Goal: Task Accomplishment & Management: Manage account settings

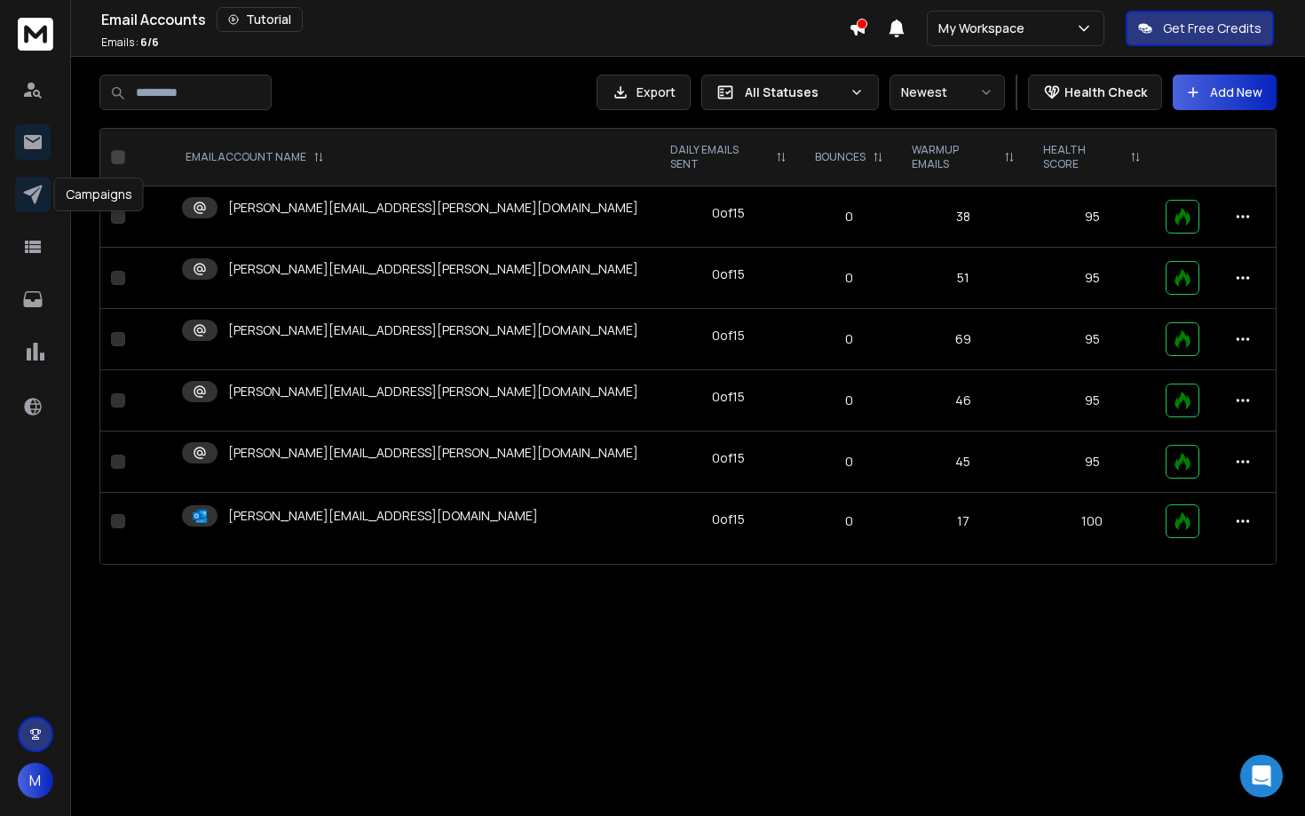
click at [36, 195] on icon at bounding box center [32, 195] width 19 height 19
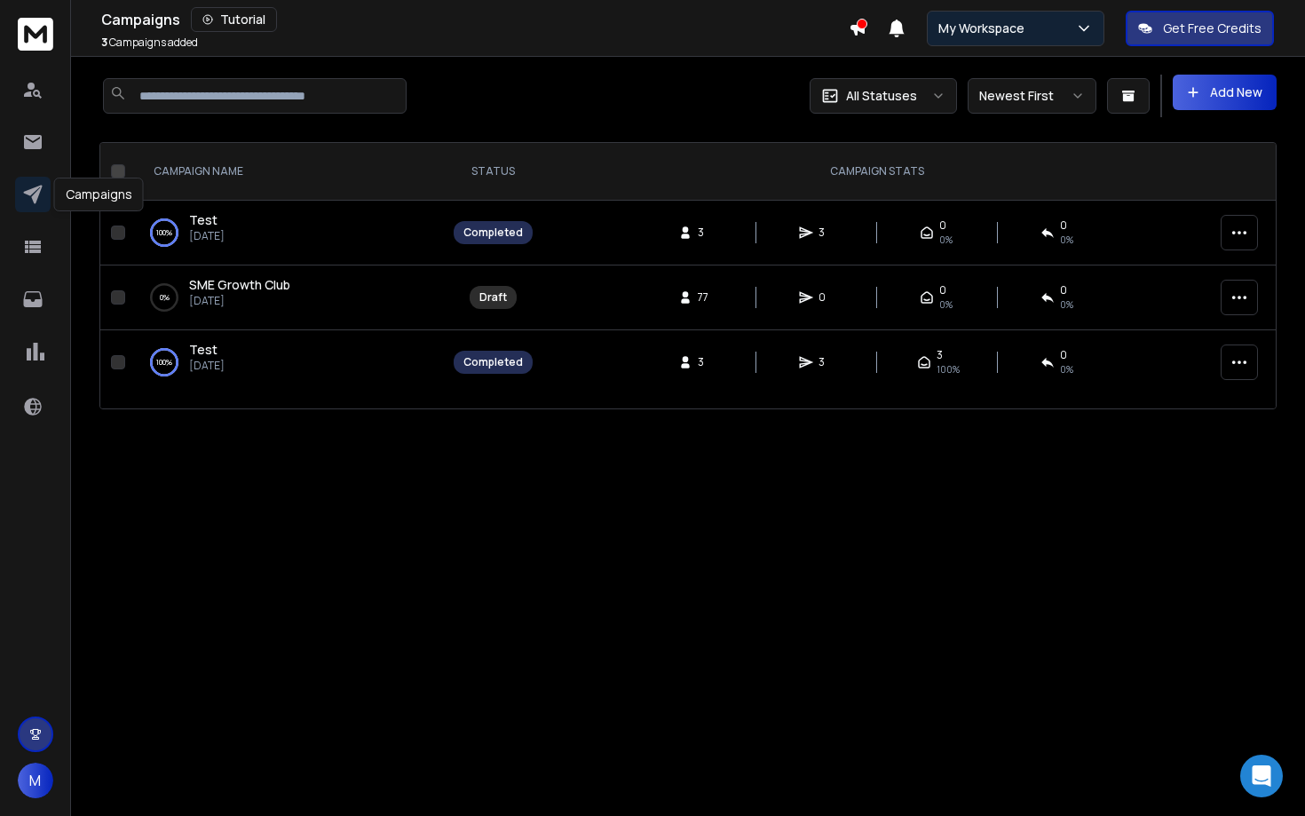
click at [963, 16] on button "My Workspace" at bounding box center [1016, 29] width 178 height 36
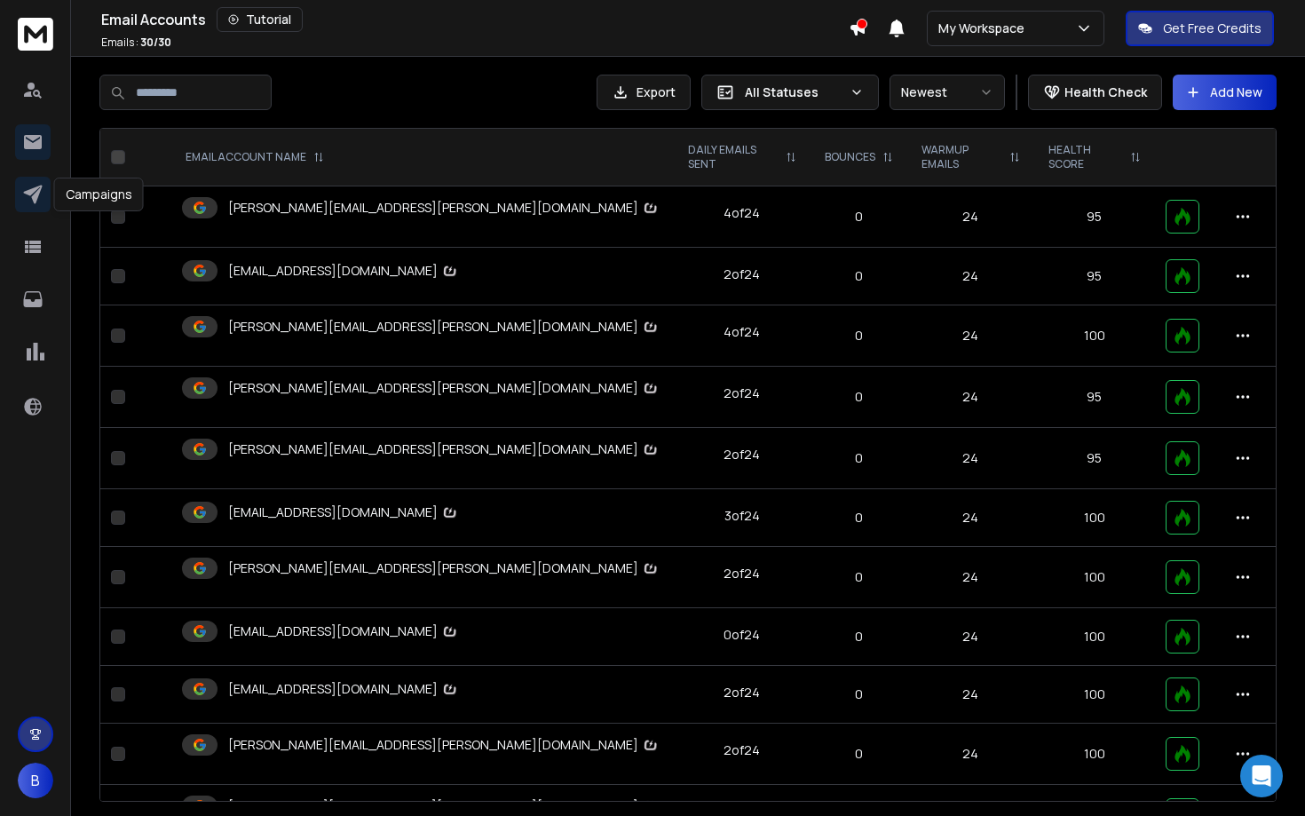
click at [20, 198] on link at bounding box center [33, 195] width 36 height 36
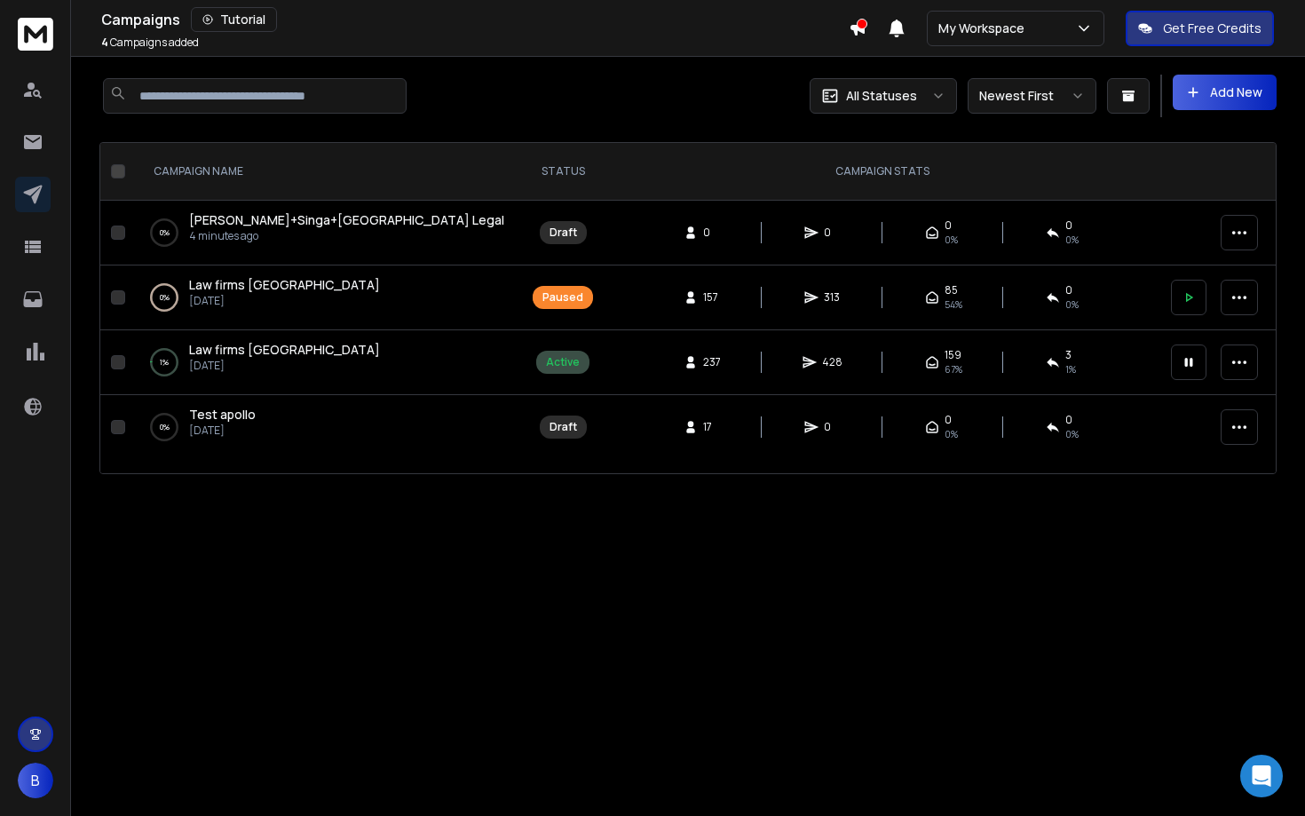
click at [266, 357] on span "Law firms USA" at bounding box center [284, 349] width 191 height 17
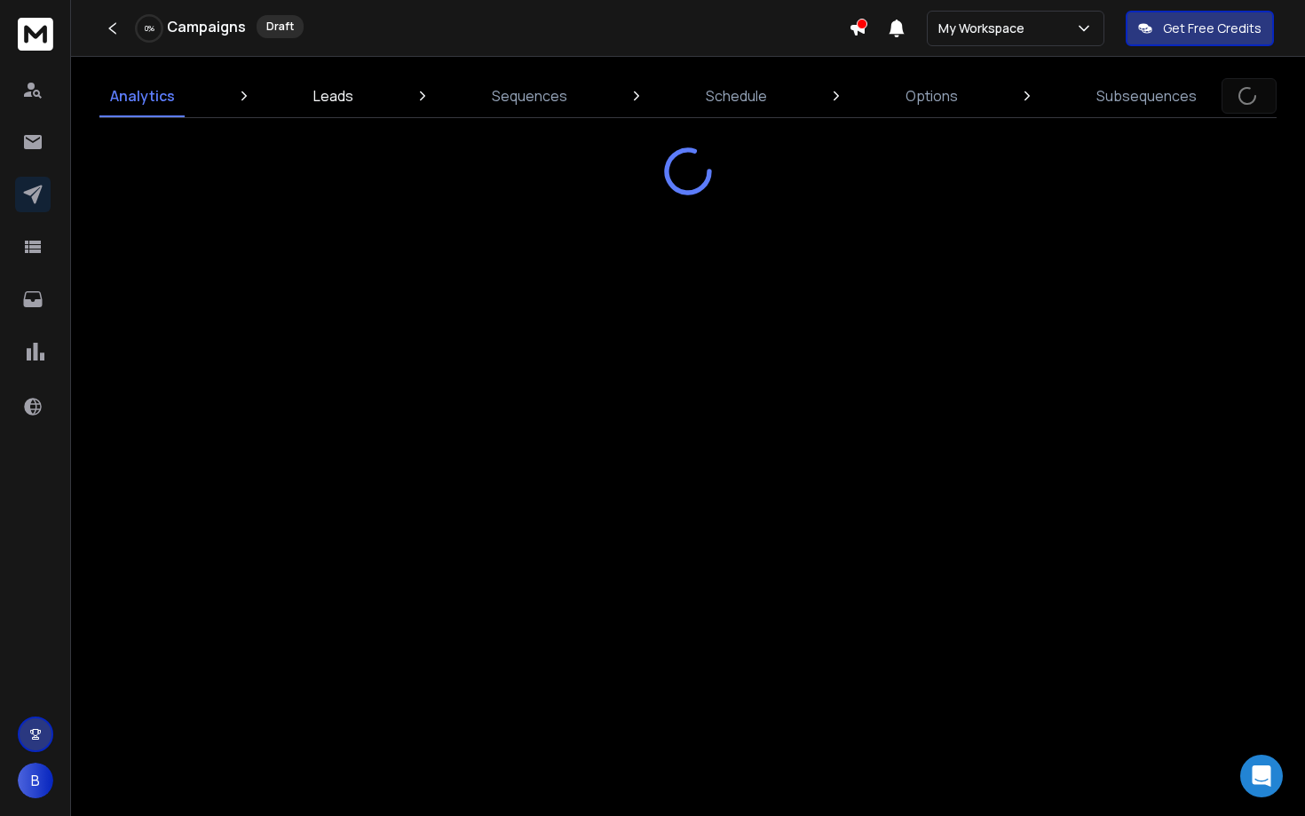
click at [327, 99] on p "Leads" at bounding box center [333, 95] width 40 height 21
click at [184, 107] on div "Analytics Leads Sequences Schedule Options Subsequences" at bounding box center [653, 96] width 1108 height 43
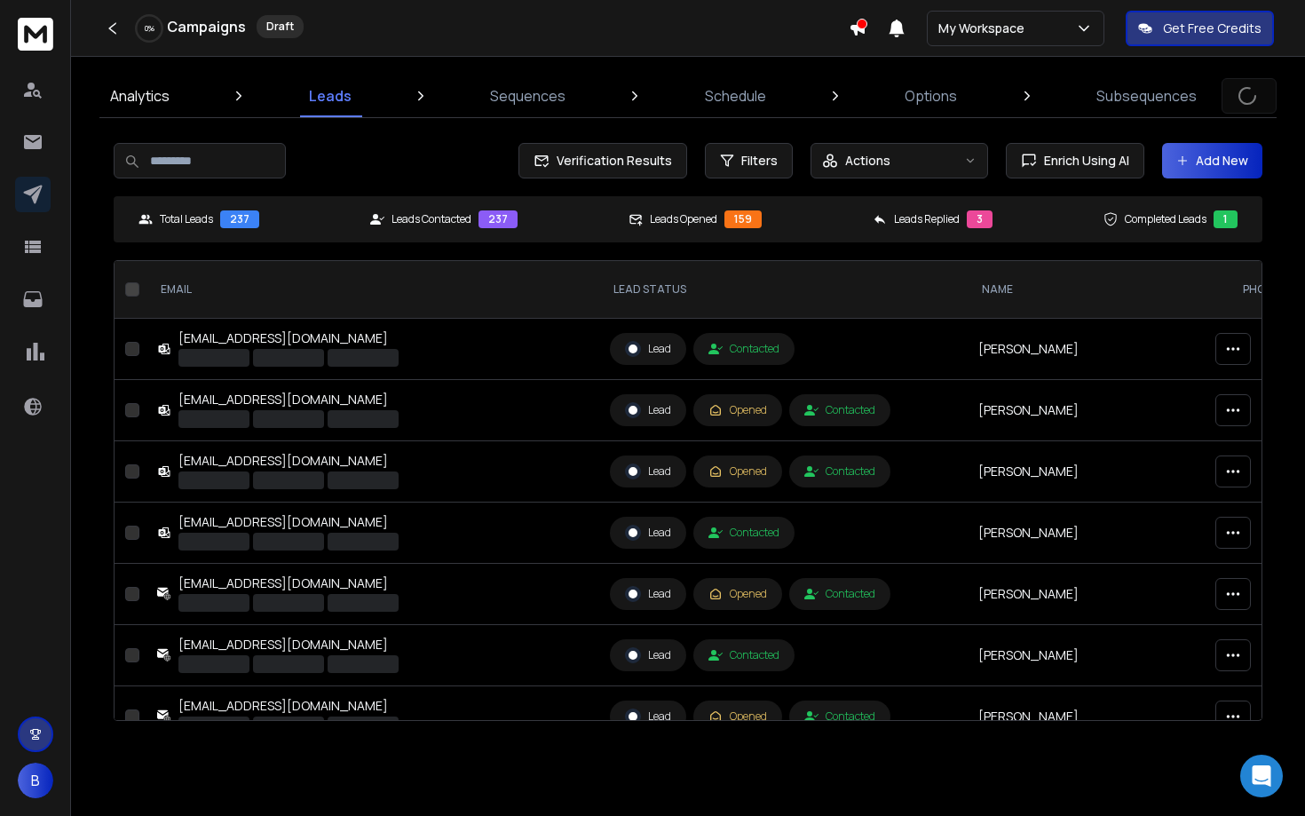
click at [135, 103] on p "Analytics" at bounding box center [139, 95] width 59 height 21
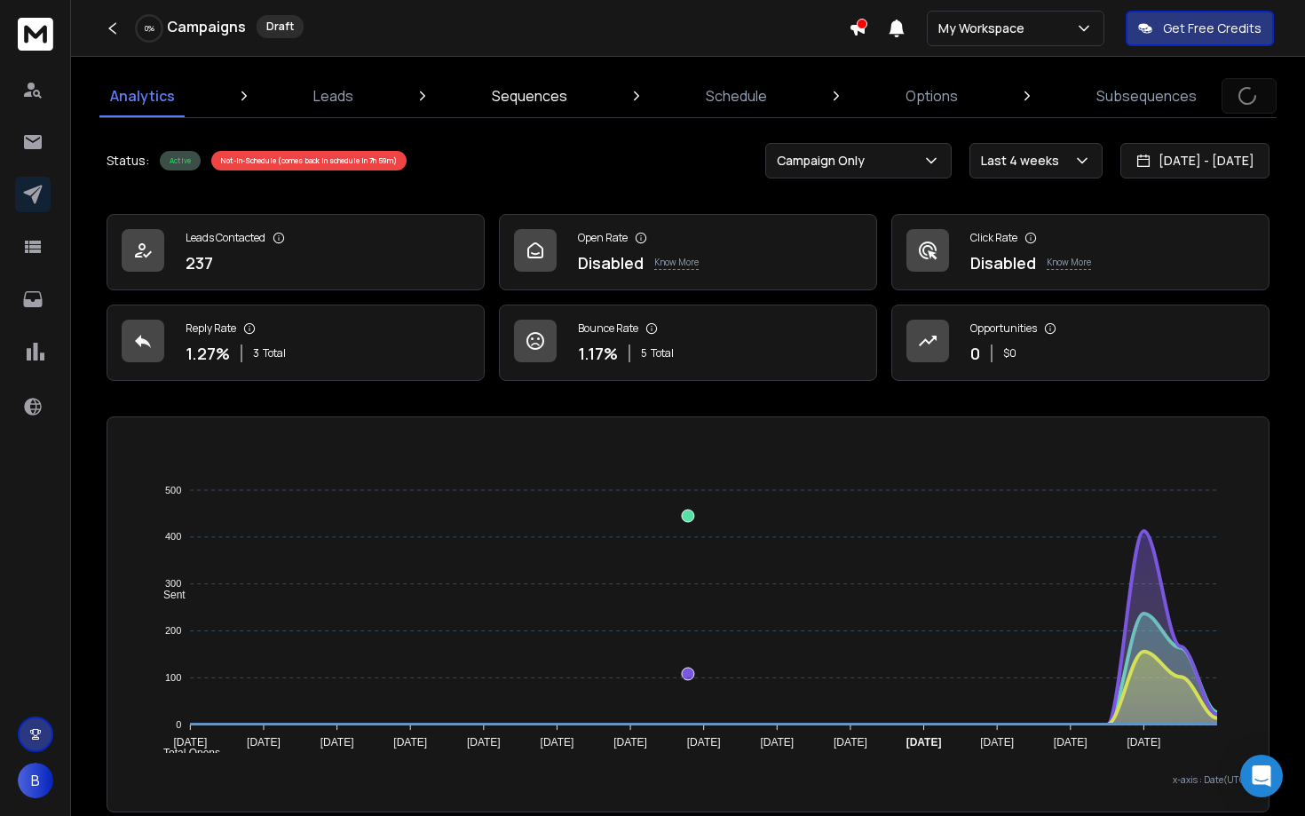
click at [535, 86] on p "Sequences" at bounding box center [529, 95] width 75 height 21
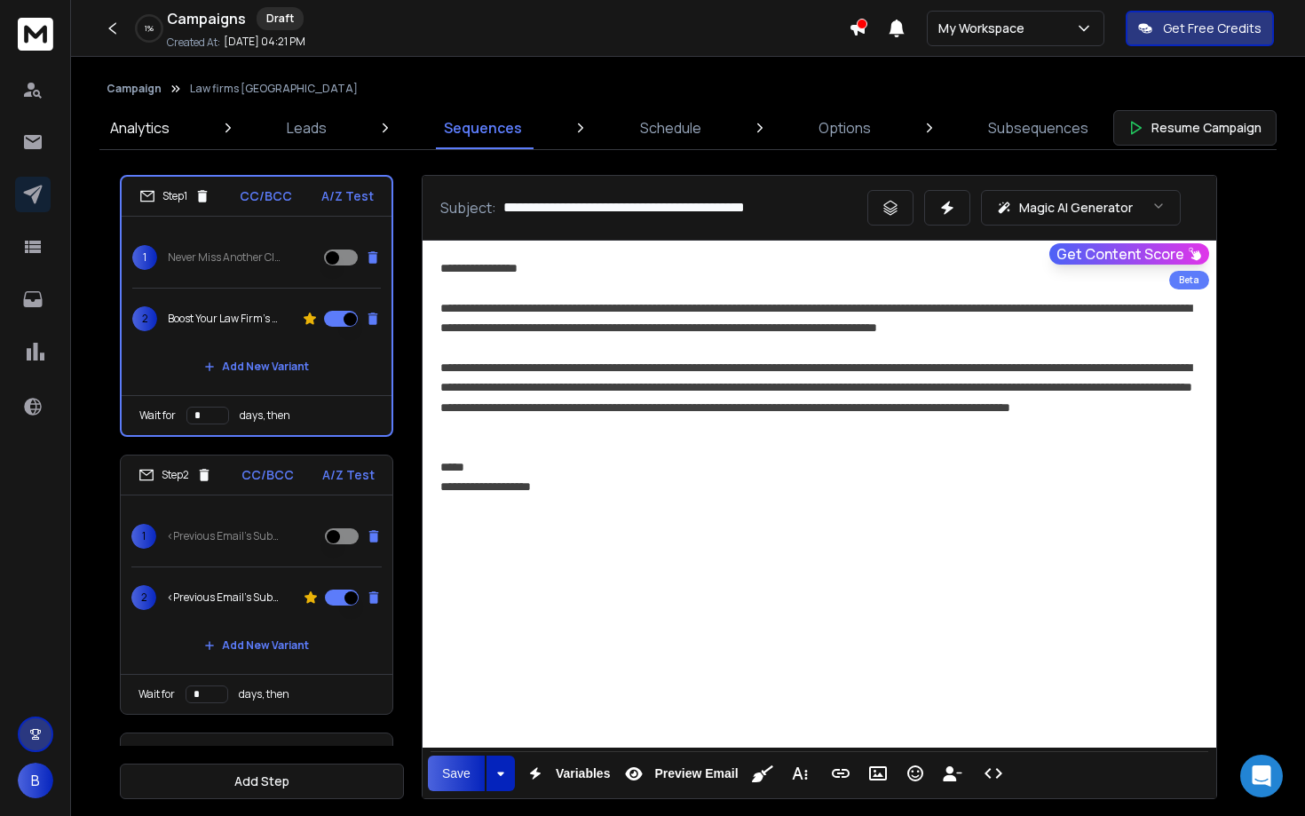
click at [125, 143] on link "Analytics" at bounding box center [139, 128] width 81 height 43
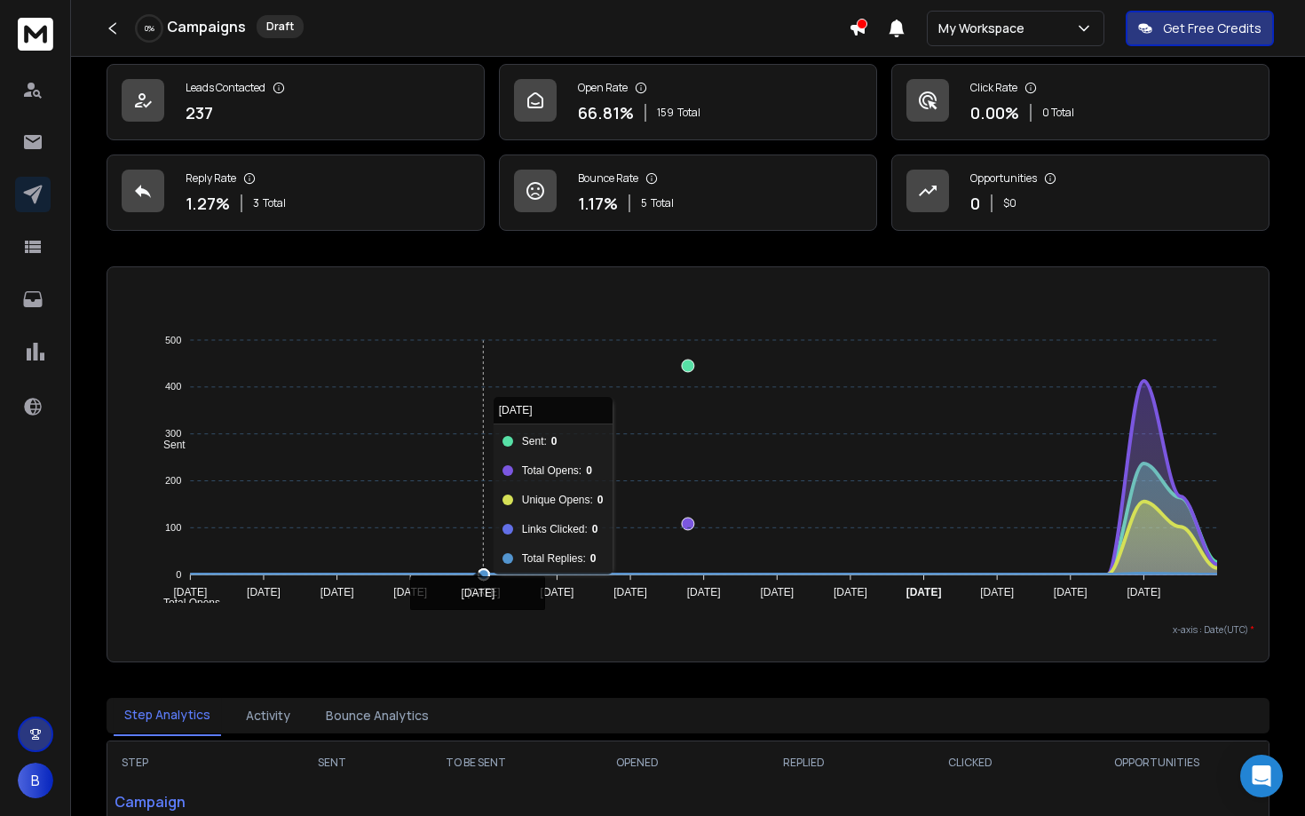
scroll to position [408, 0]
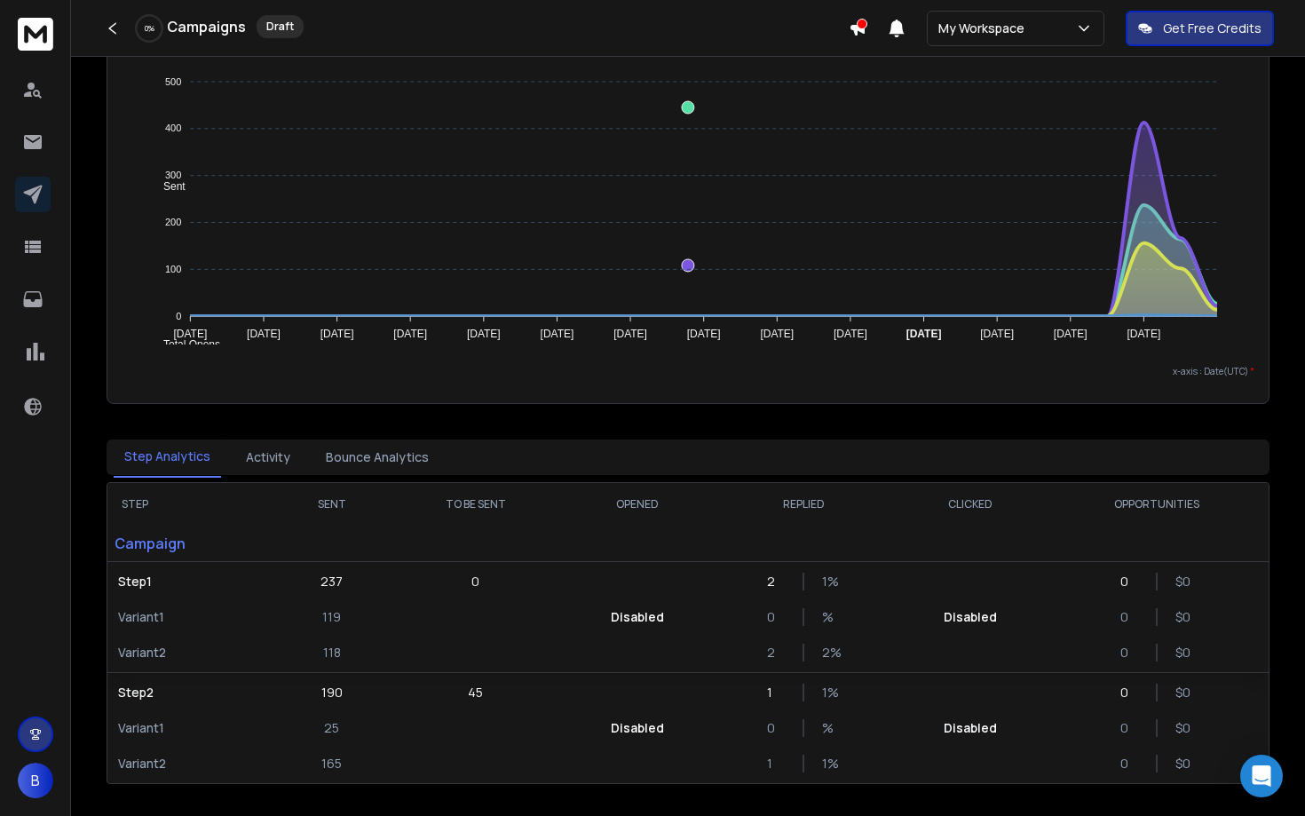
click at [48, 579] on div "B" at bounding box center [35, 408] width 71 height 816
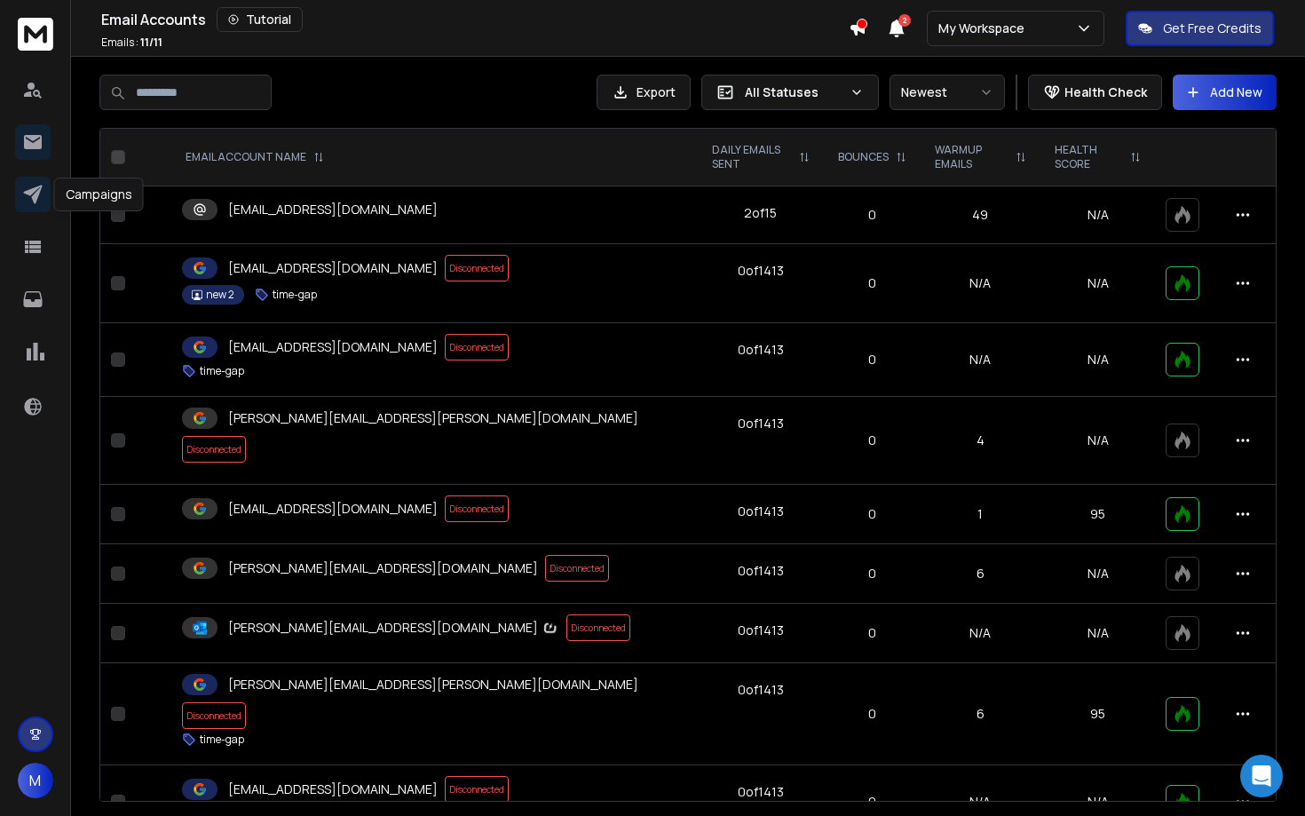
click at [32, 203] on icon at bounding box center [32, 194] width 21 height 21
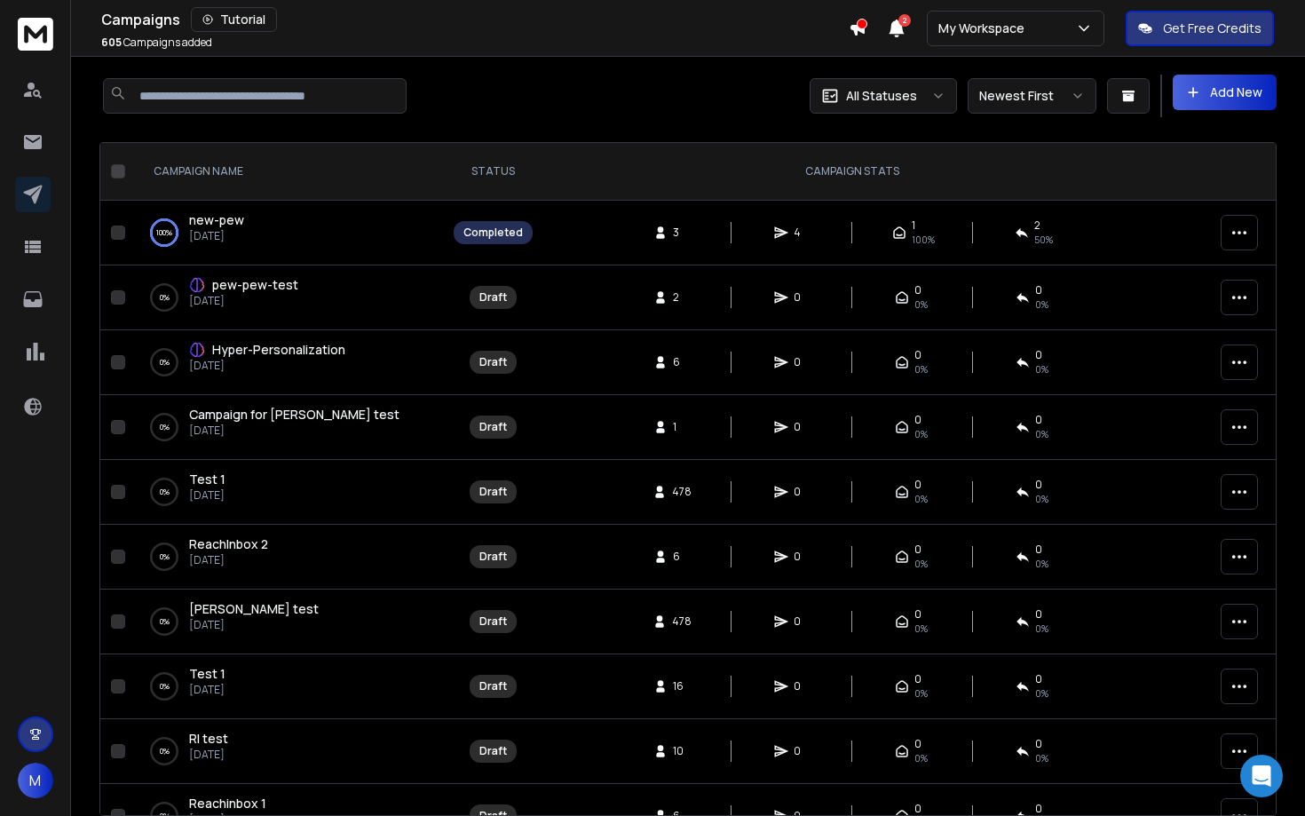
click at [250, 213] on div "100 % new-pew 2 days ago" at bounding box center [287, 232] width 275 height 43
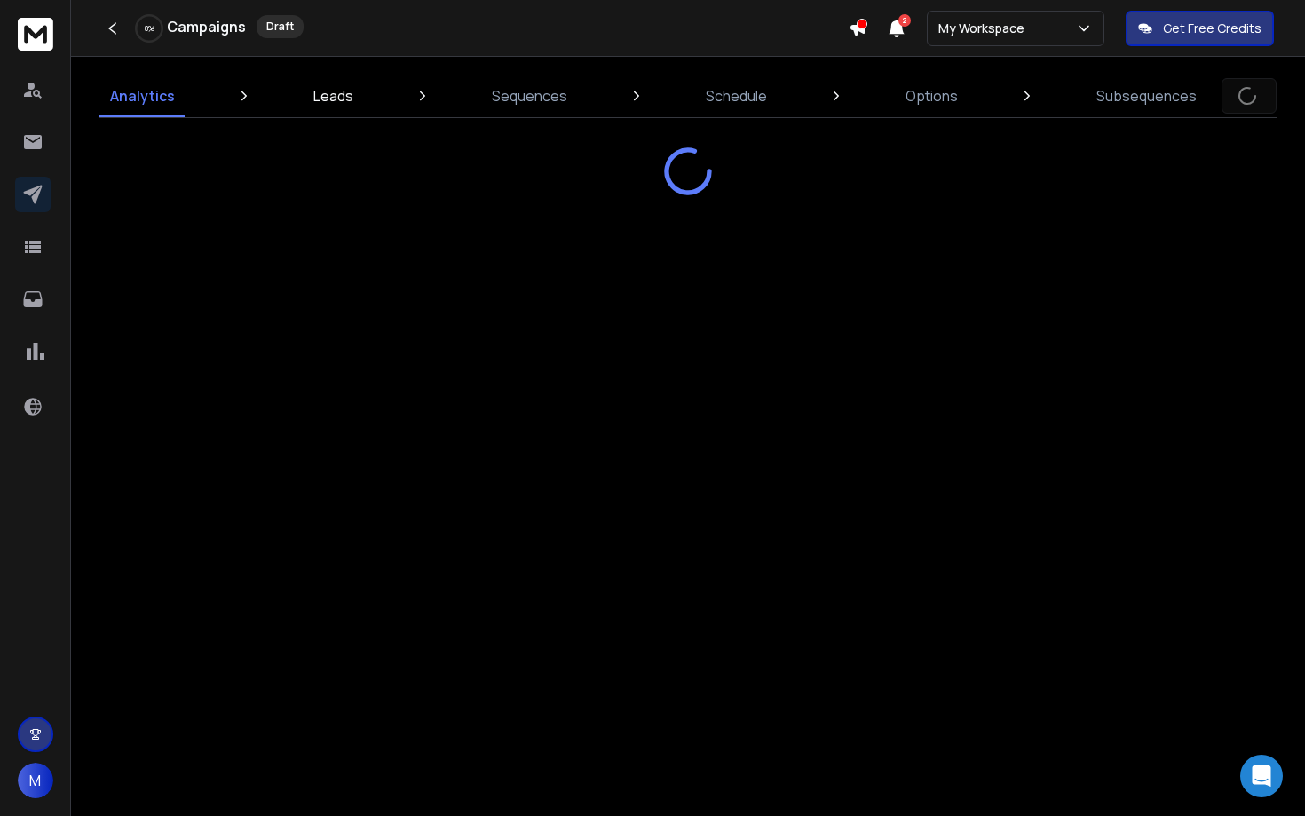
click at [340, 101] on p "Leads" at bounding box center [333, 95] width 40 height 21
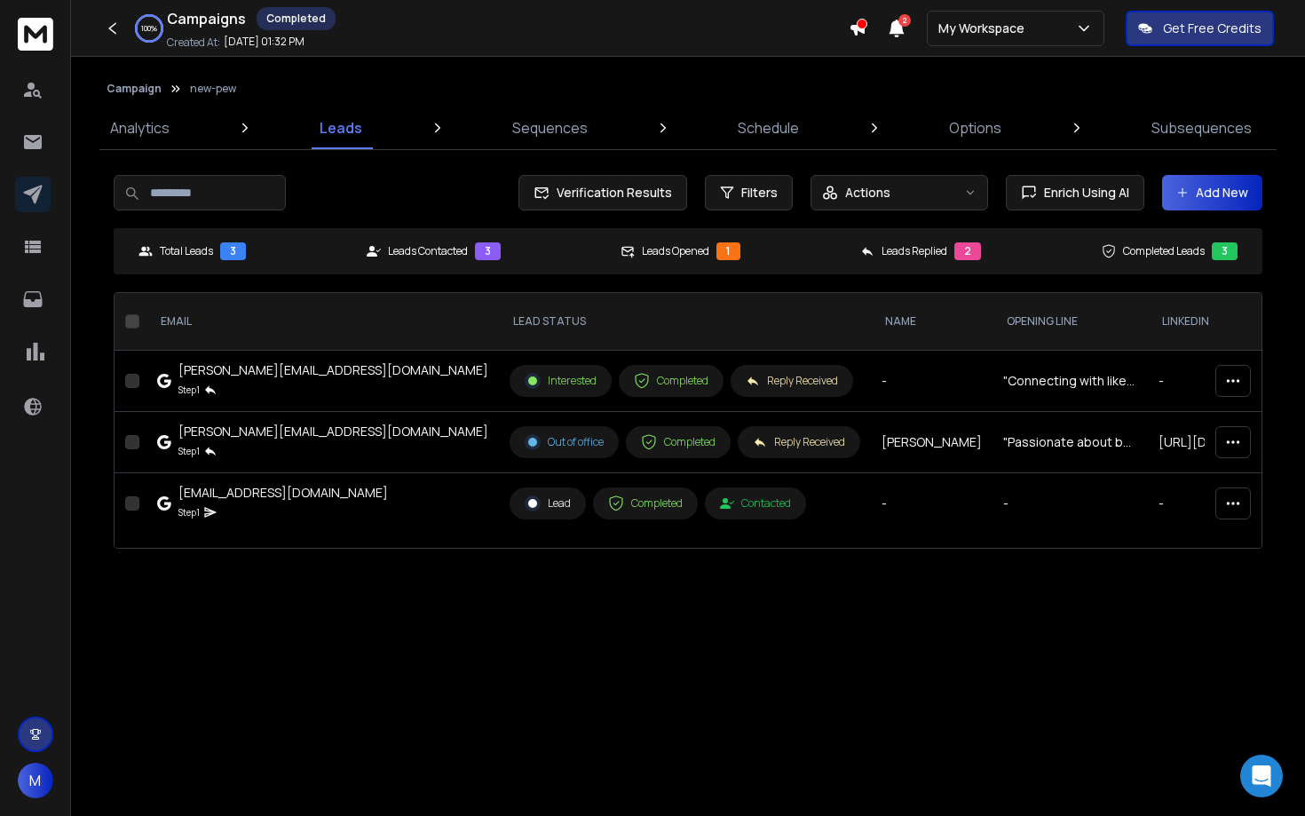
click at [1218, 199] on button "Add New" at bounding box center [1212, 193] width 100 height 36
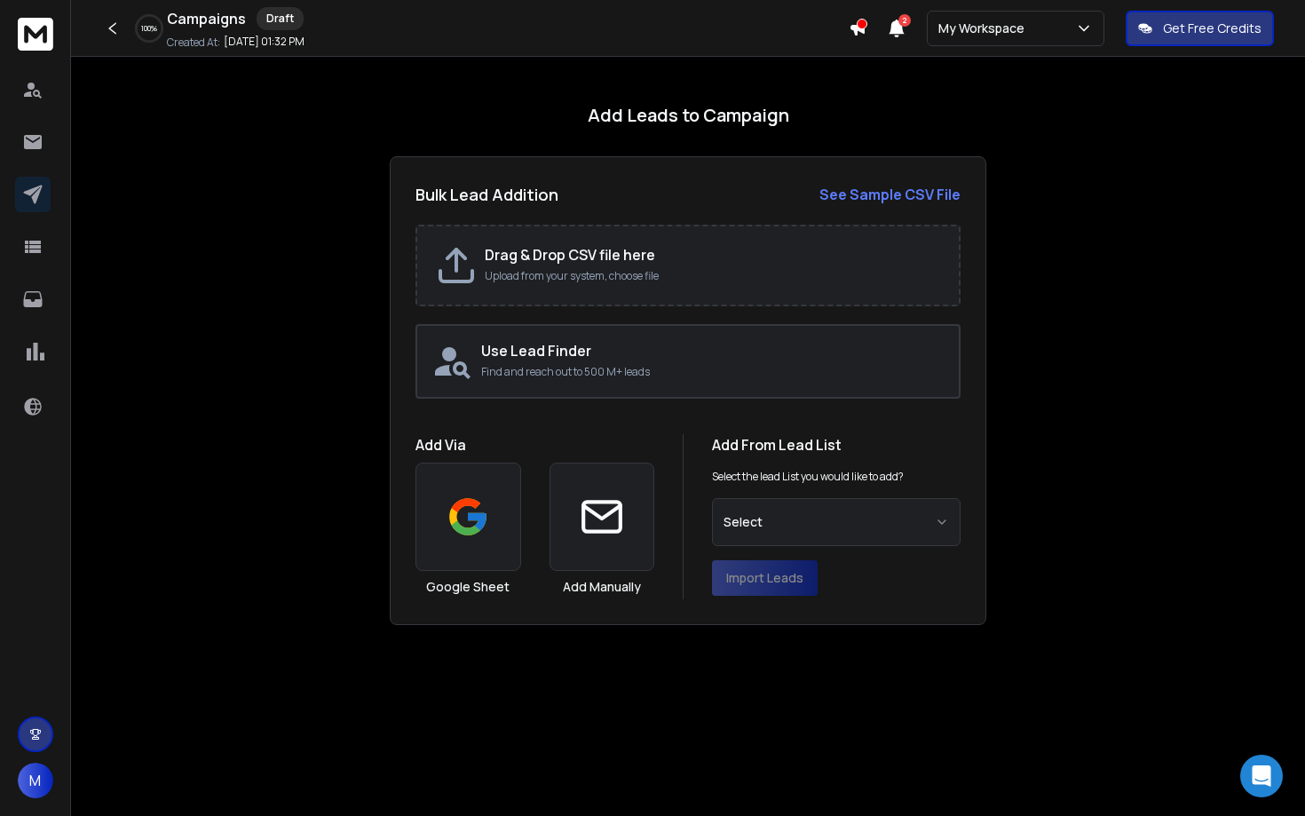
click at [565, 261] on h2 "Drag & Drop CSV file here" at bounding box center [713, 254] width 456 height 21
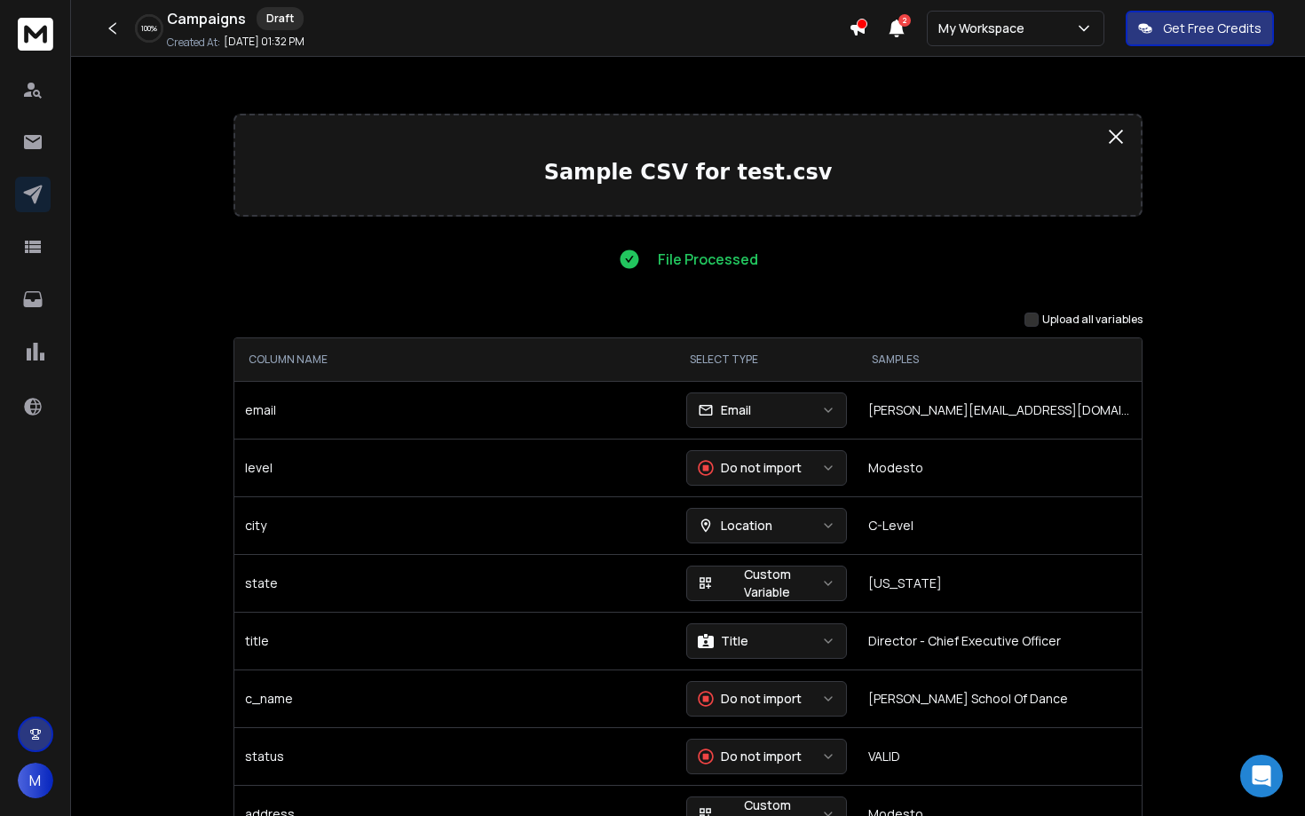
click at [1066, 319] on label "Upload all variables" at bounding box center [1092, 320] width 100 height 14
click at [1039, 319] on button "Upload all variables" at bounding box center [1032, 320] width 14 height 14
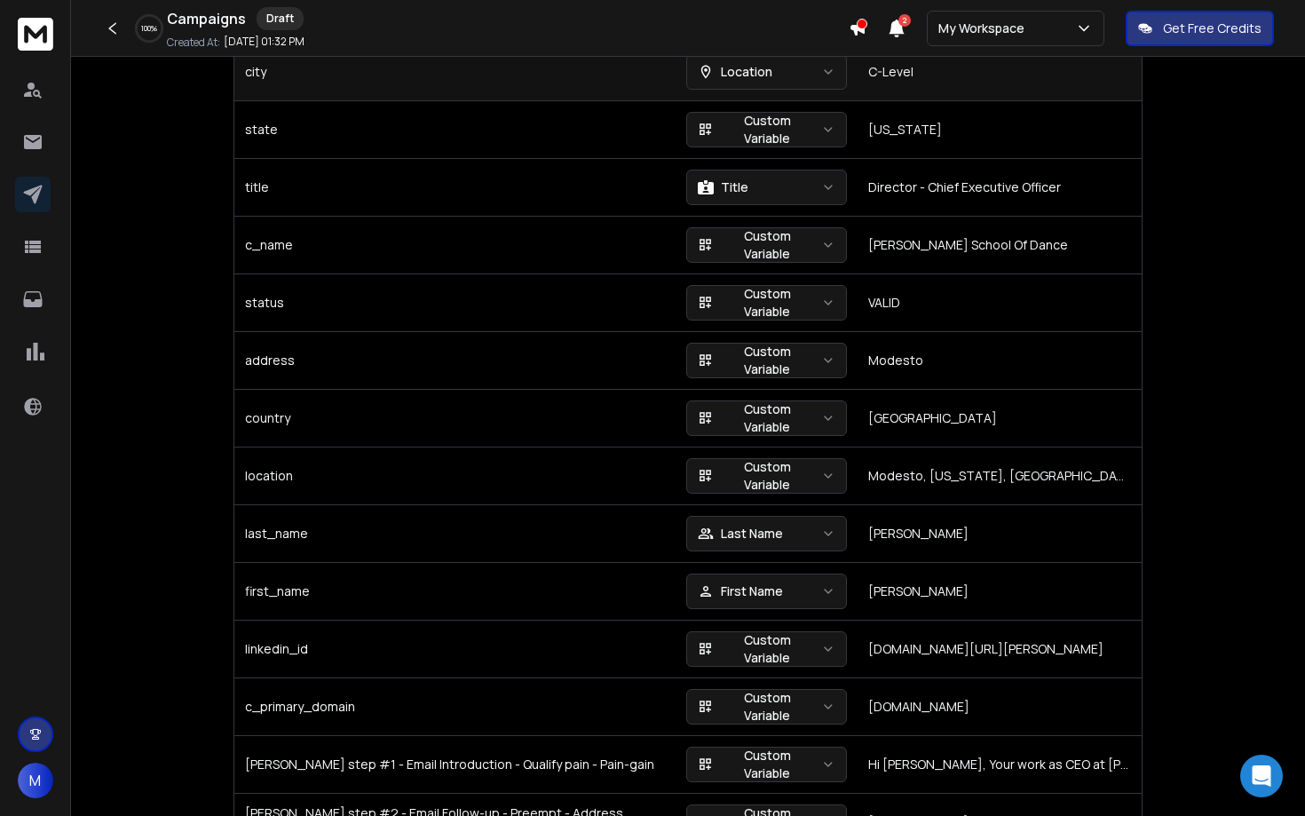
scroll to position [814, 0]
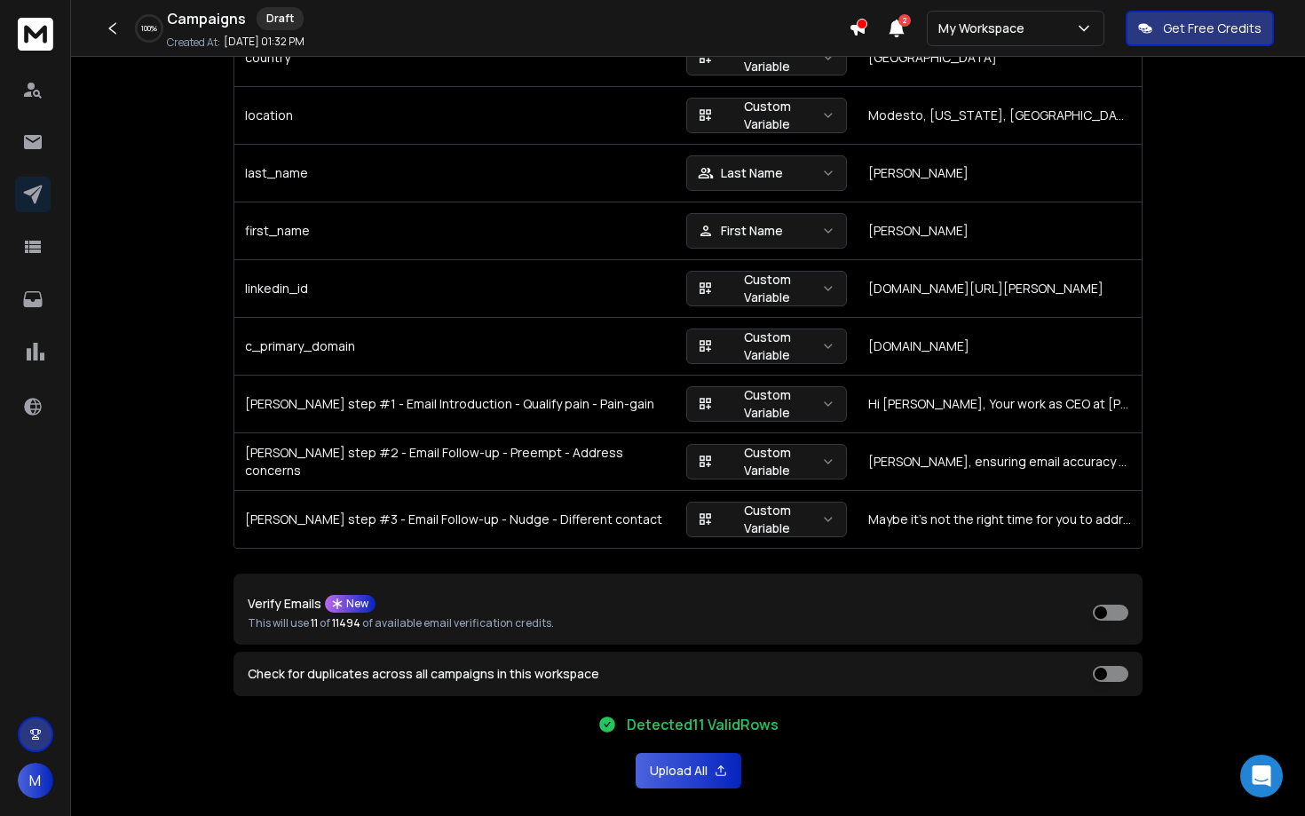
click at [668, 776] on button "Upload All" at bounding box center [689, 771] width 106 height 36
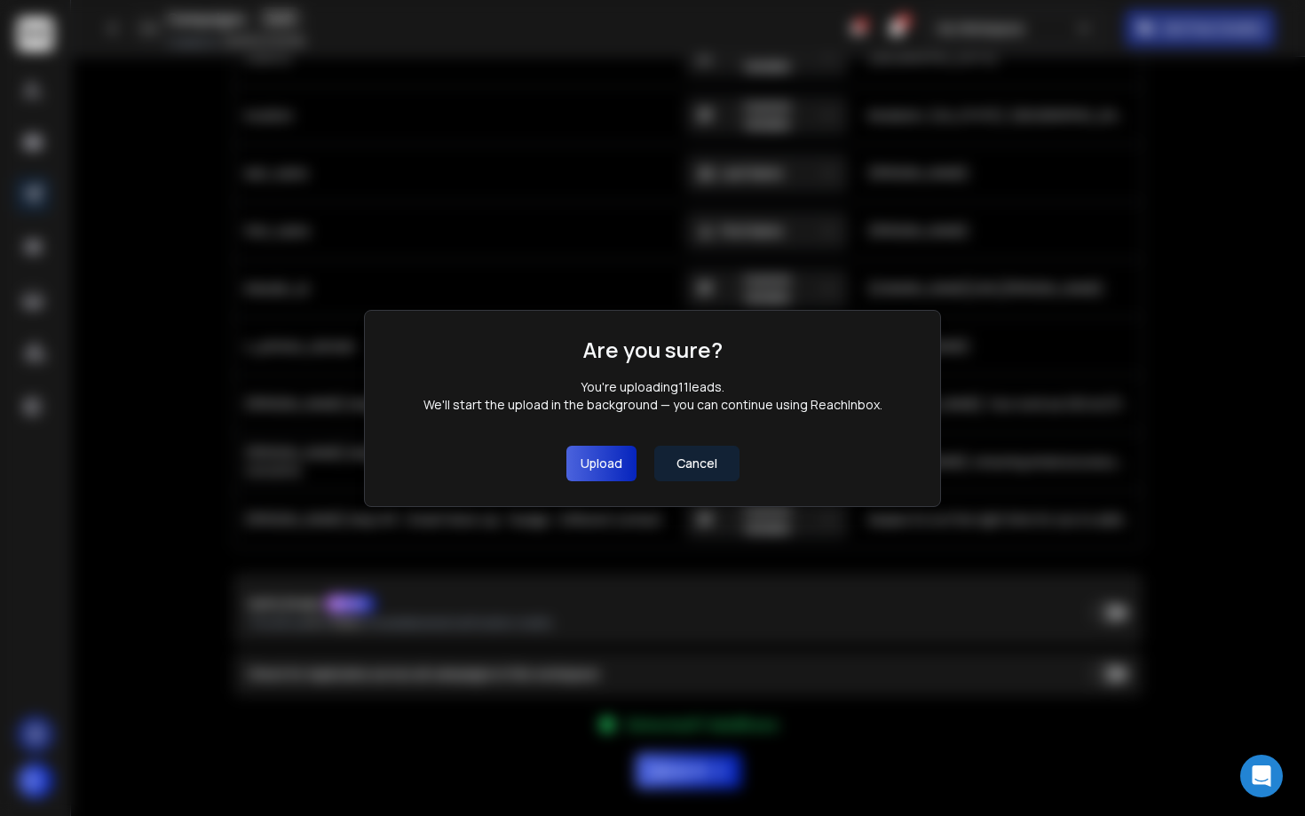
click at [709, 456] on button "Cancel" at bounding box center [696, 464] width 85 height 36
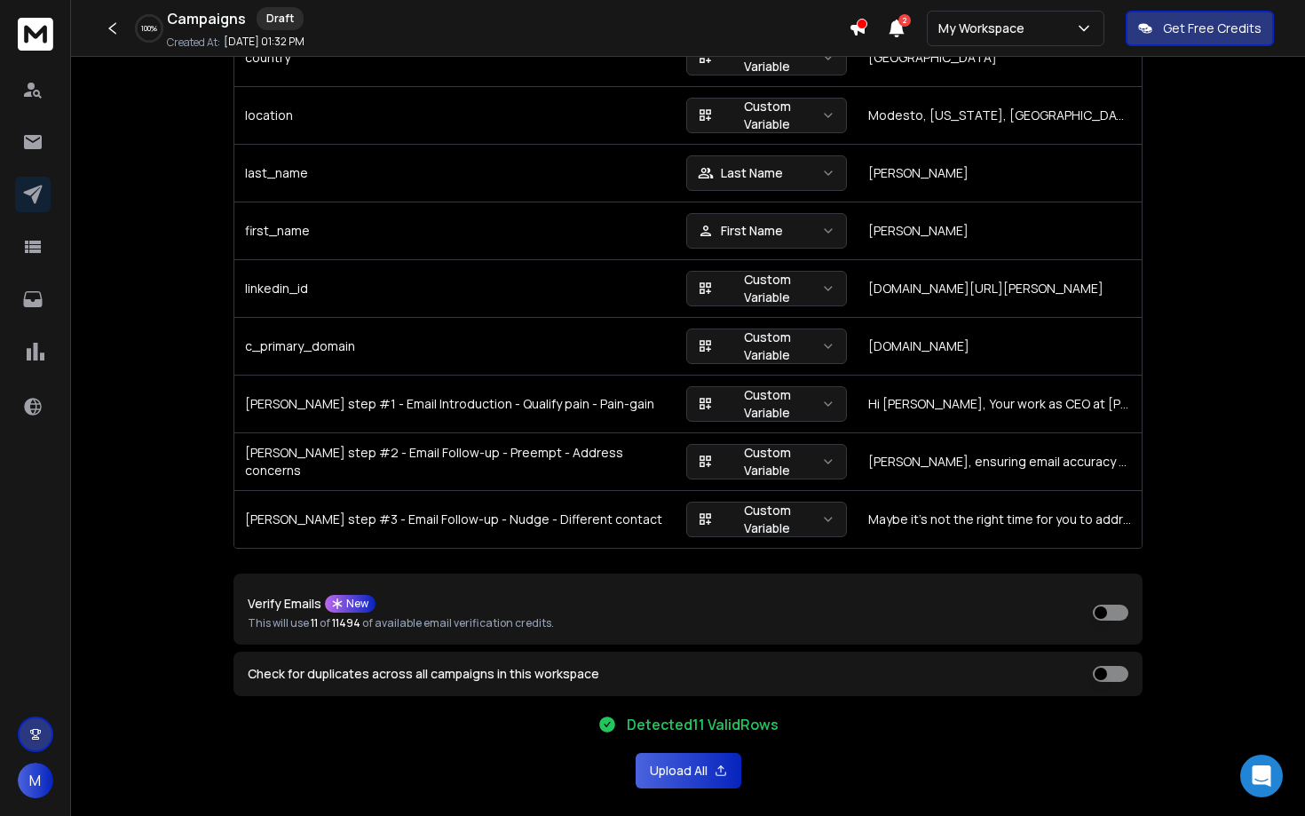
click at [687, 765] on button "Upload All" at bounding box center [689, 771] width 106 height 36
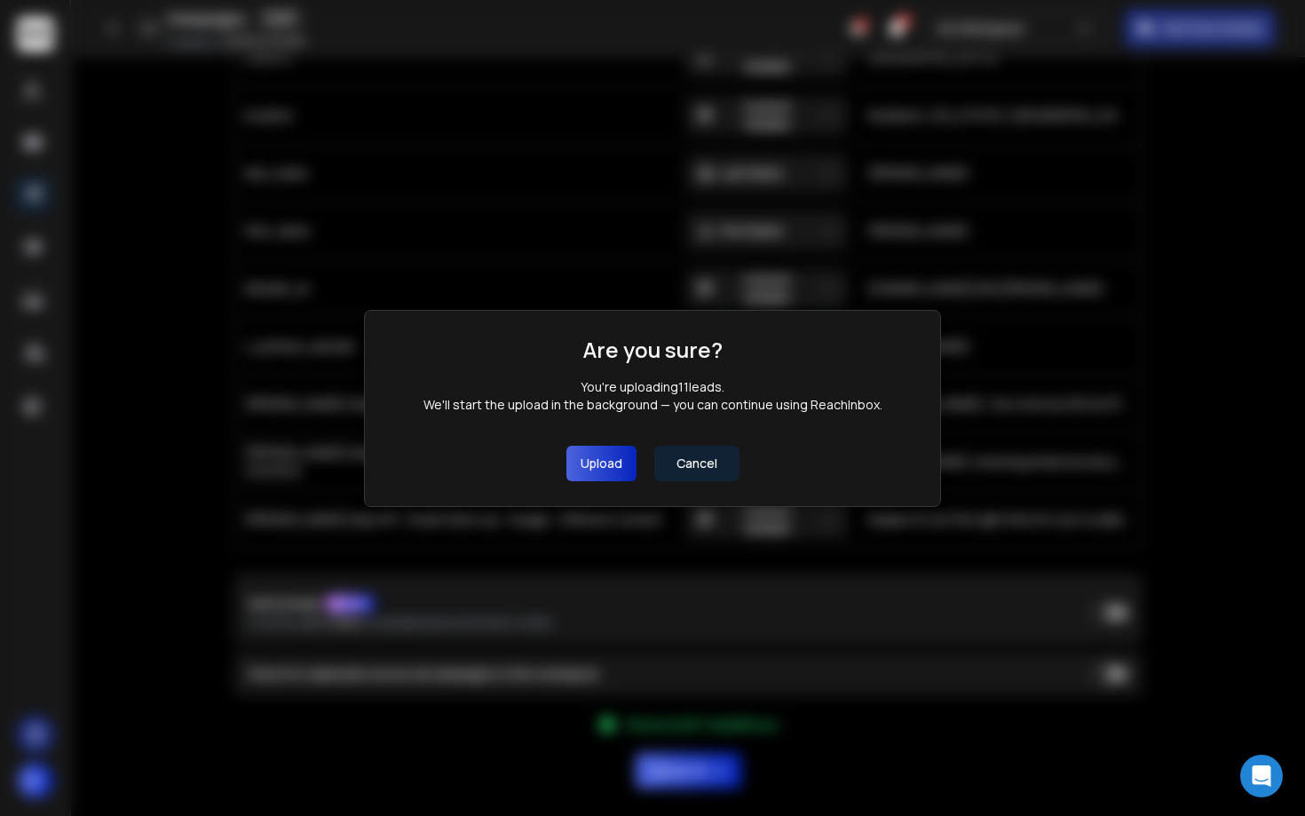
click at [608, 455] on button "Upload" at bounding box center [602, 464] width 70 height 36
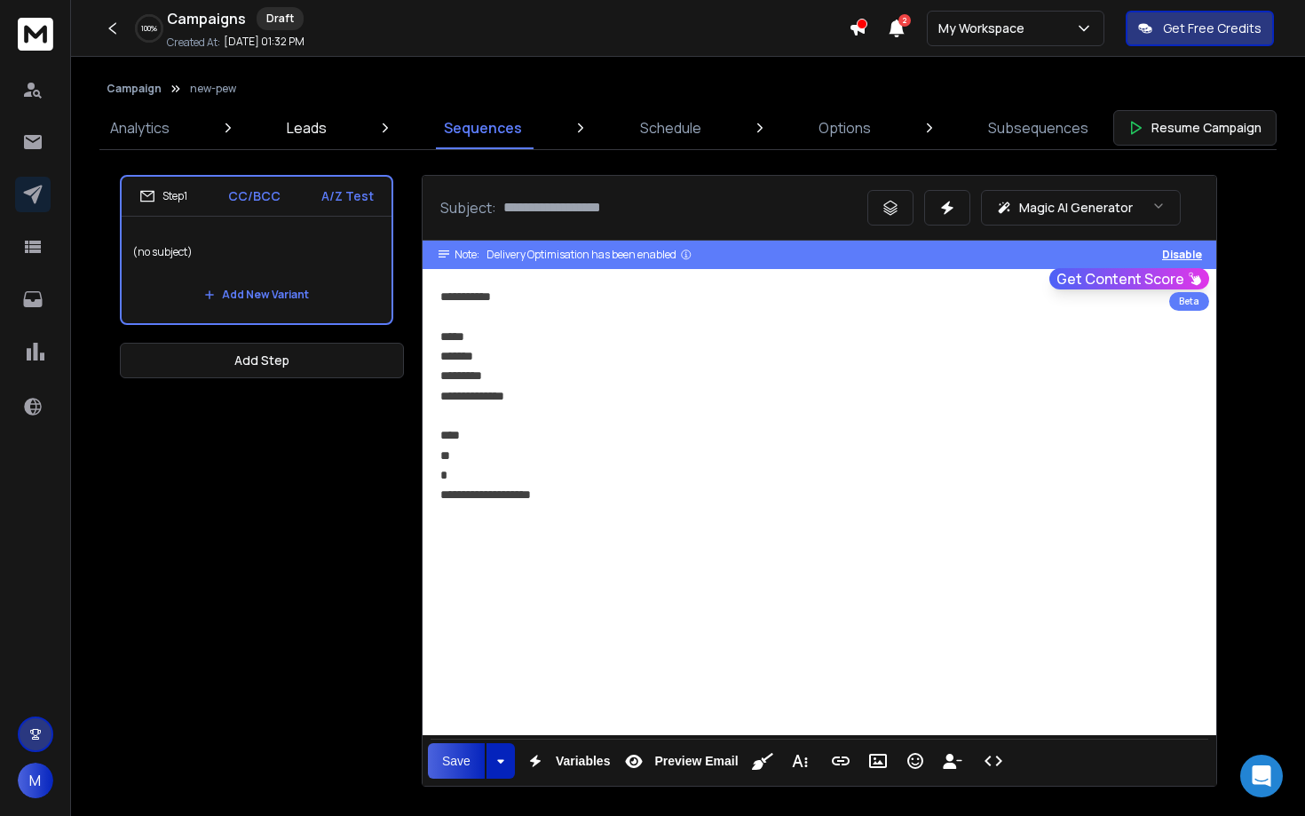
click at [305, 135] on p "Leads" at bounding box center [307, 127] width 40 height 21
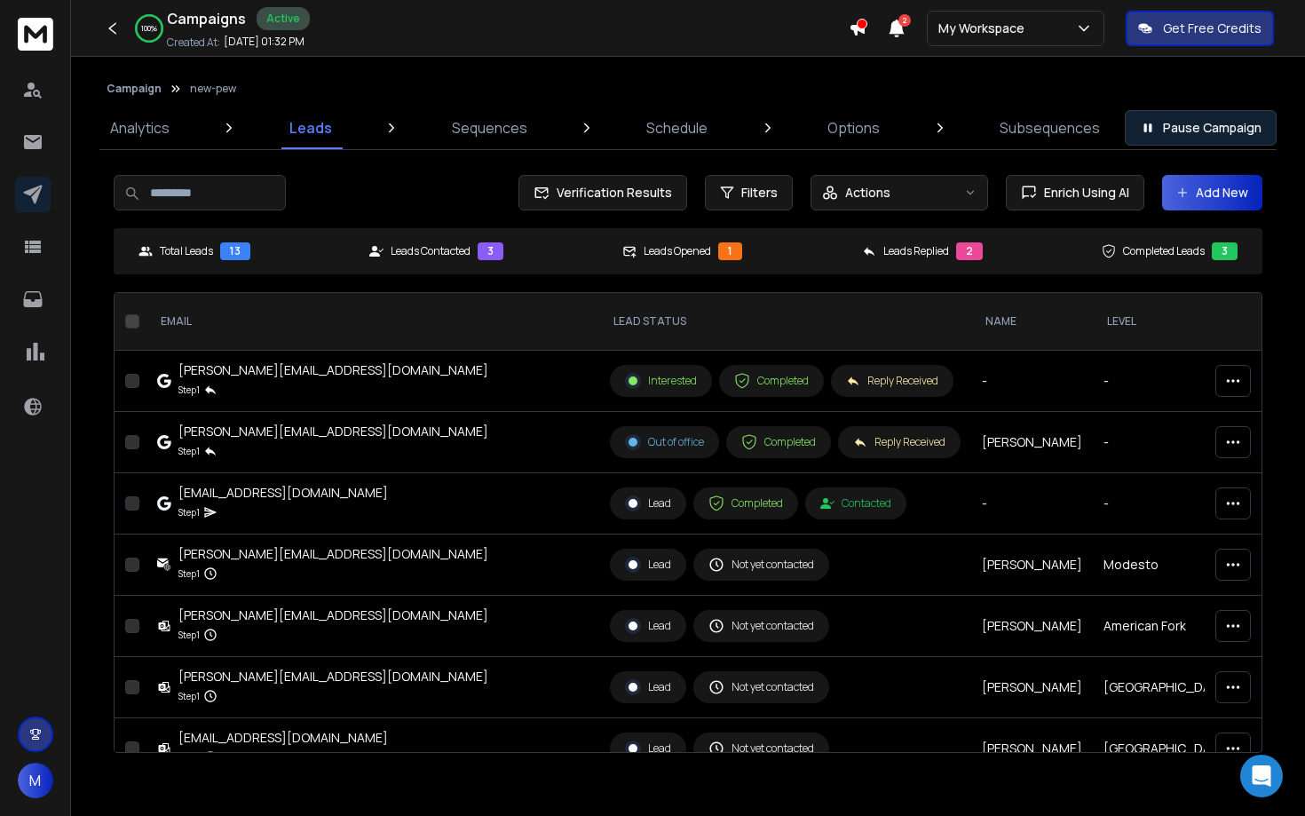
click at [1228, 114] on button "Pause Campaign" at bounding box center [1201, 128] width 152 height 36
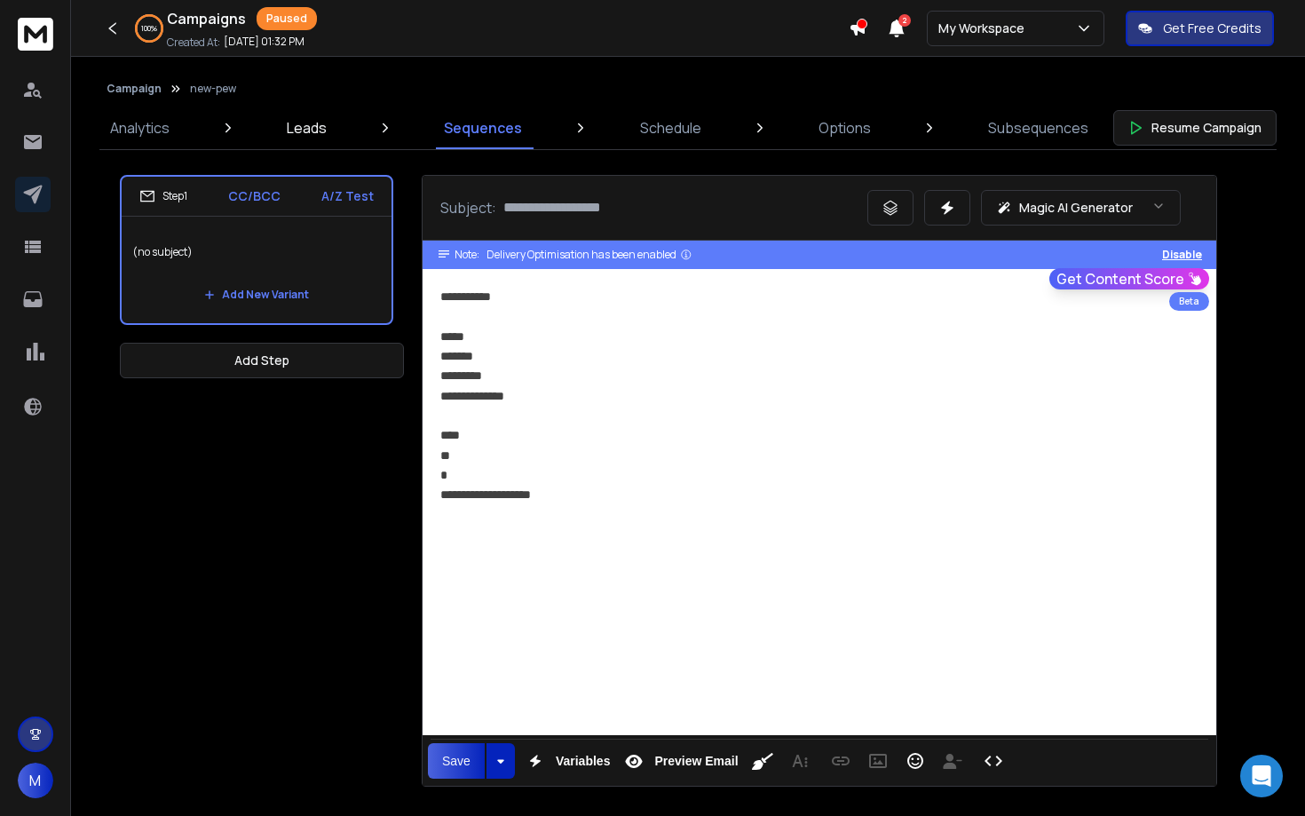
click at [331, 132] on link "Leads" at bounding box center [306, 128] width 61 height 43
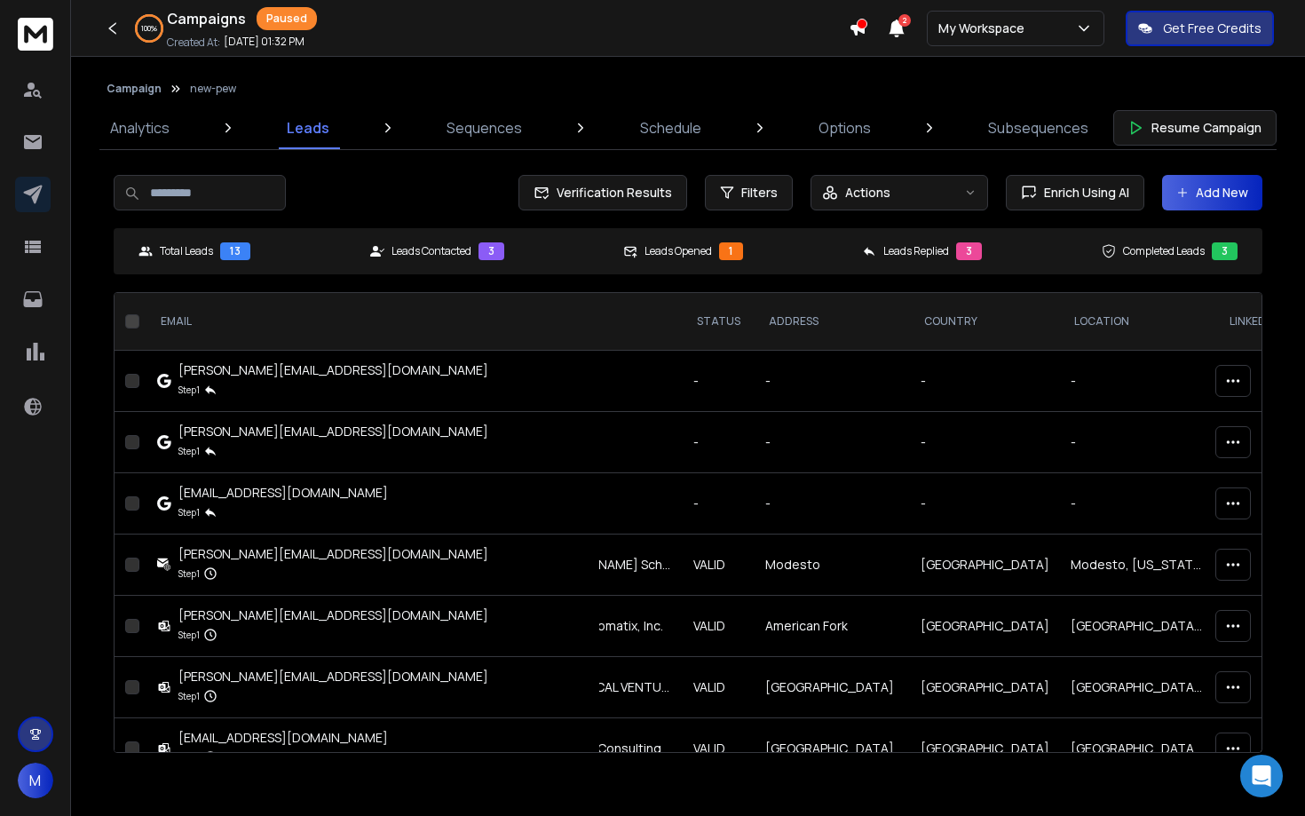
scroll to position [0, 979]
click at [836, 93] on div "Campaign new-pew" at bounding box center [688, 89] width 1163 height 14
click at [913, 84] on div "Campaign new-pew" at bounding box center [688, 89] width 1163 height 14
click at [809, 95] on div "Campaign new-pew" at bounding box center [688, 89] width 1163 height 14
click at [1200, 184] on button "Add New" at bounding box center [1212, 193] width 100 height 36
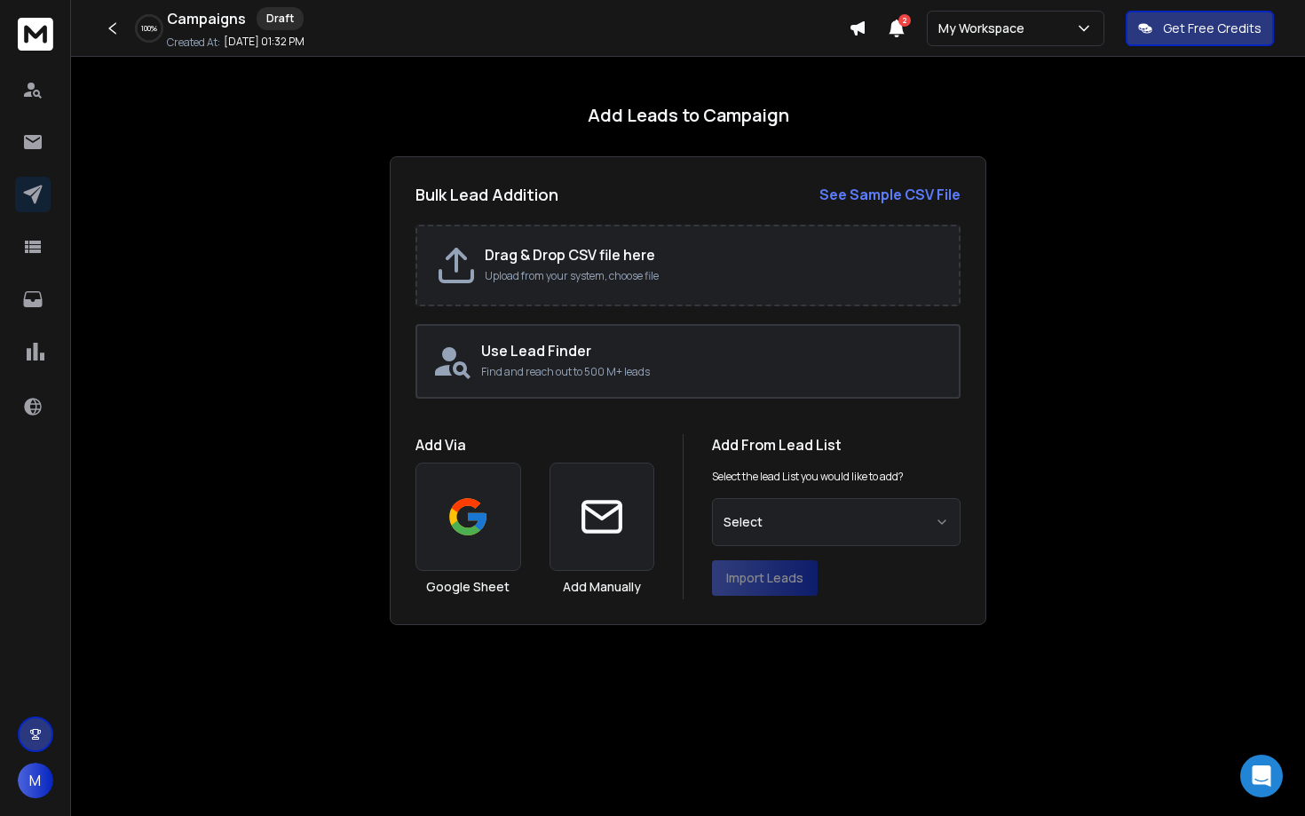
click at [617, 271] on p "Upload from your system, choose file" at bounding box center [713, 276] width 456 height 14
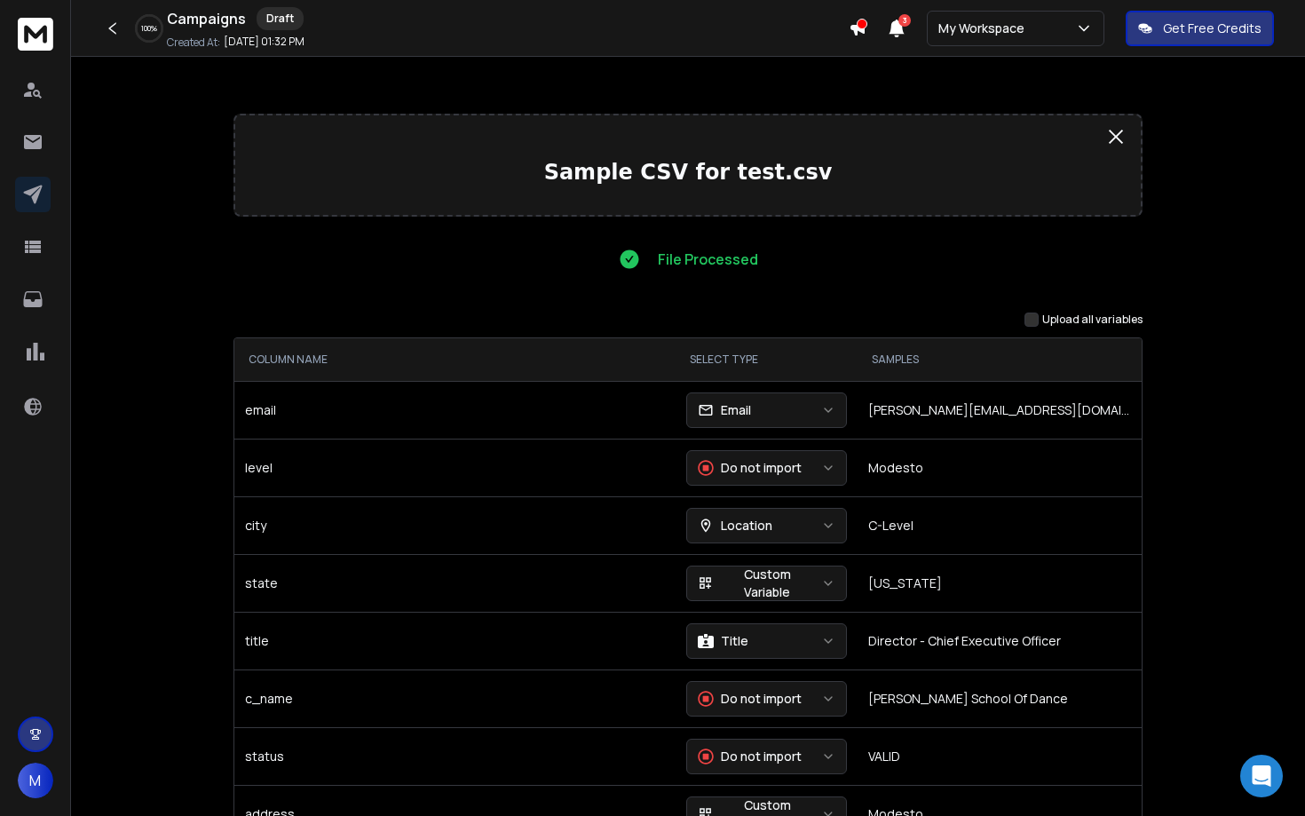
click at [1087, 313] on label "Upload all variables" at bounding box center [1092, 320] width 100 height 14
click at [1039, 313] on button "Upload all variables" at bounding box center [1032, 320] width 14 height 14
type button "on"
click at [1109, 134] on icon at bounding box center [1115, 136] width 21 height 21
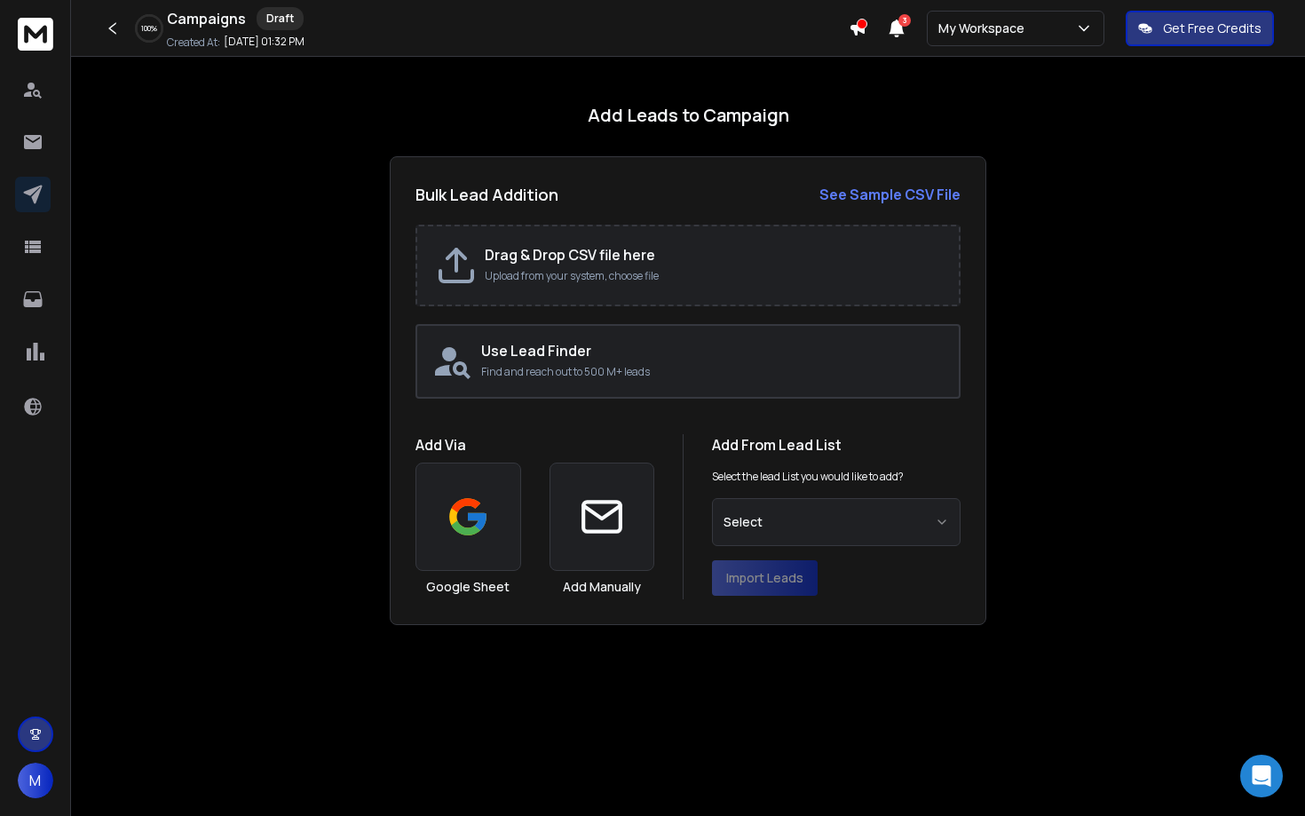
click at [609, 242] on div "Drag & Drop CSV file here Upload from your system, choose file" at bounding box center [688, 266] width 545 height 82
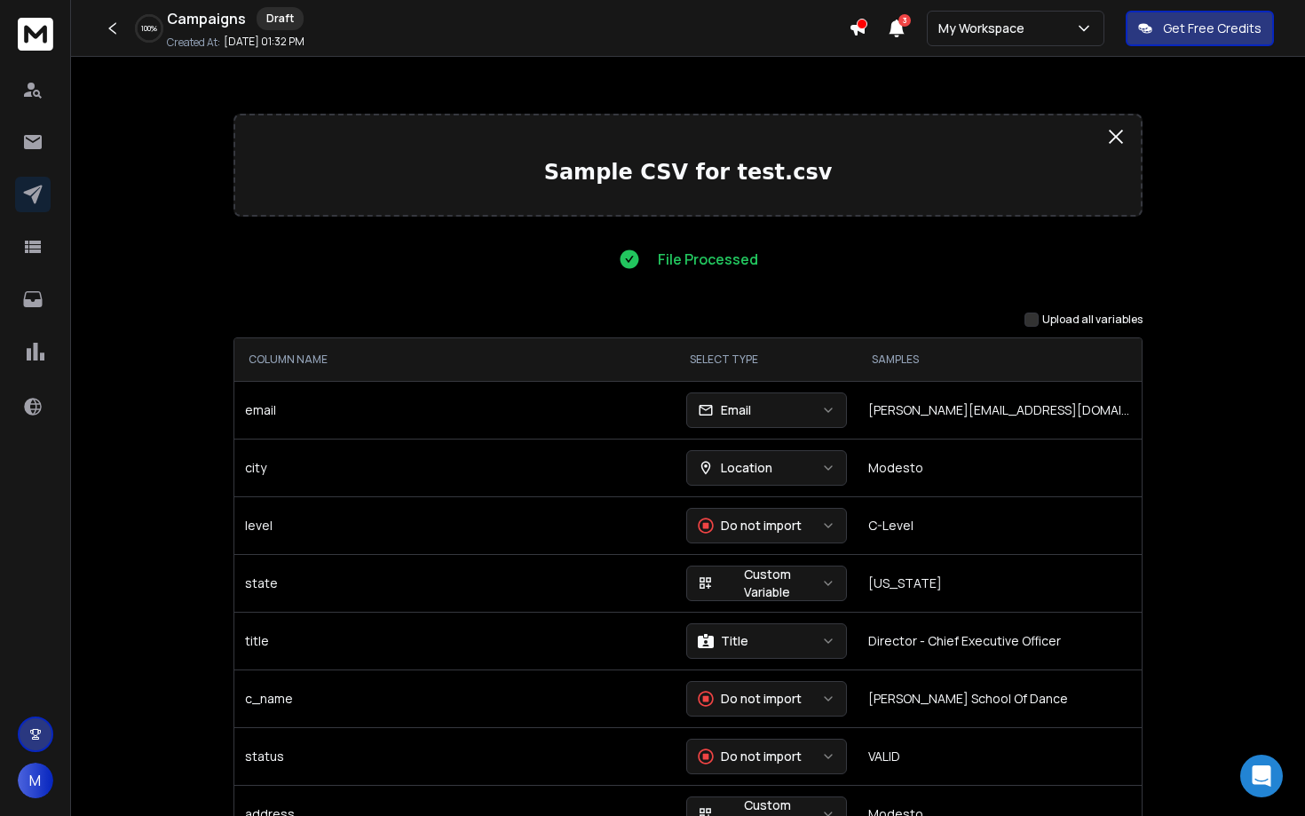
click at [1038, 324] on button "Upload all variables" at bounding box center [1032, 320] width 14 height 14
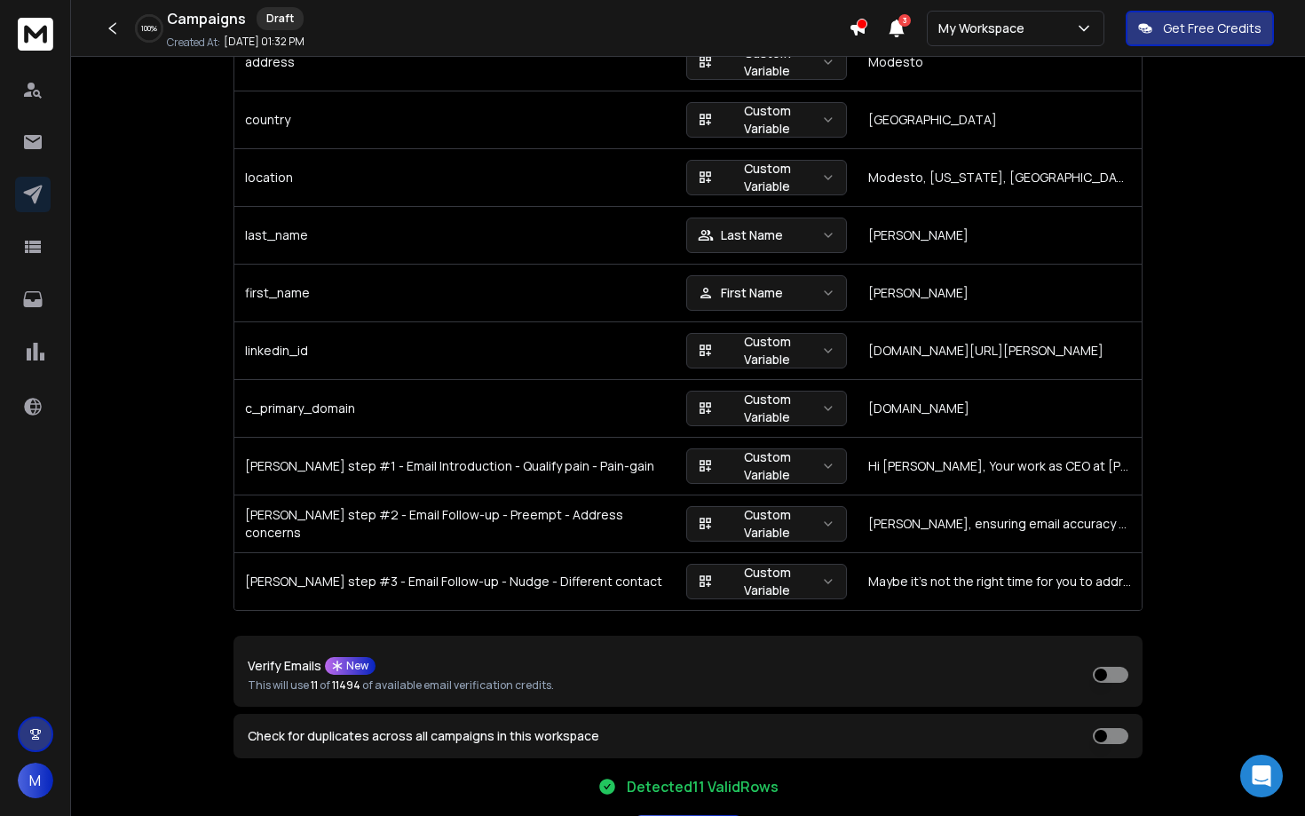
scroll to position [814, 0]
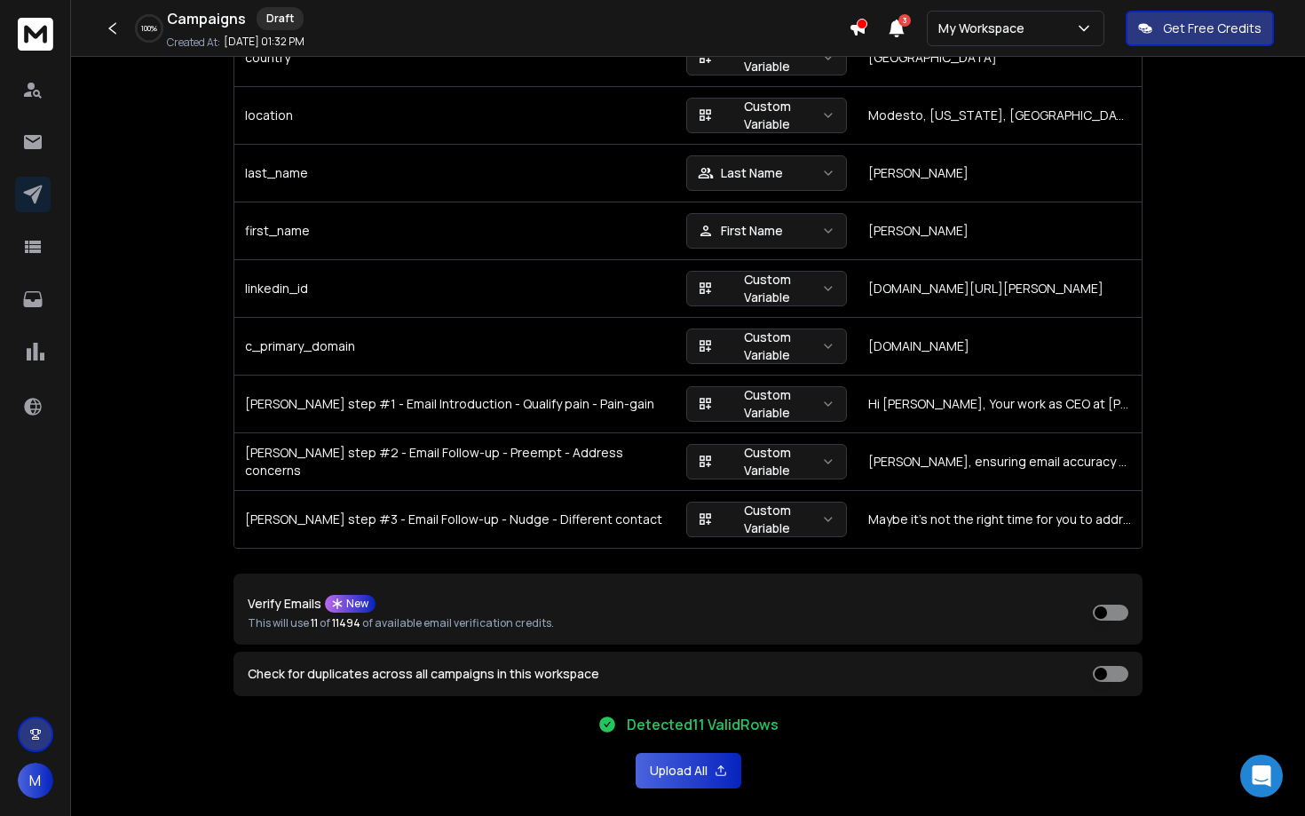
click at [674, 774] on button "Upload All" at bounding box center [689, 771] width 106 height 36
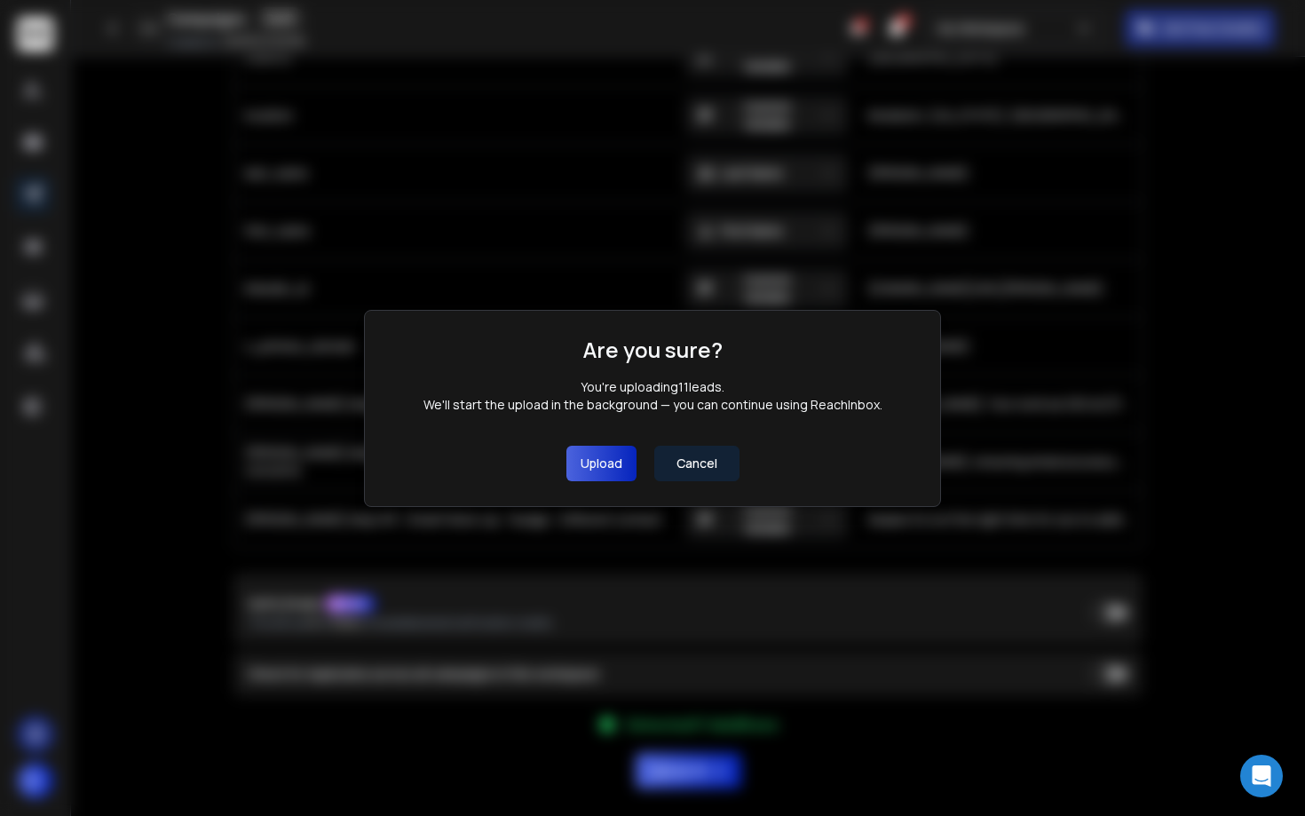
click at [602, 461] on button "Upload" at bounding box center [602, 464] width 70 height 36
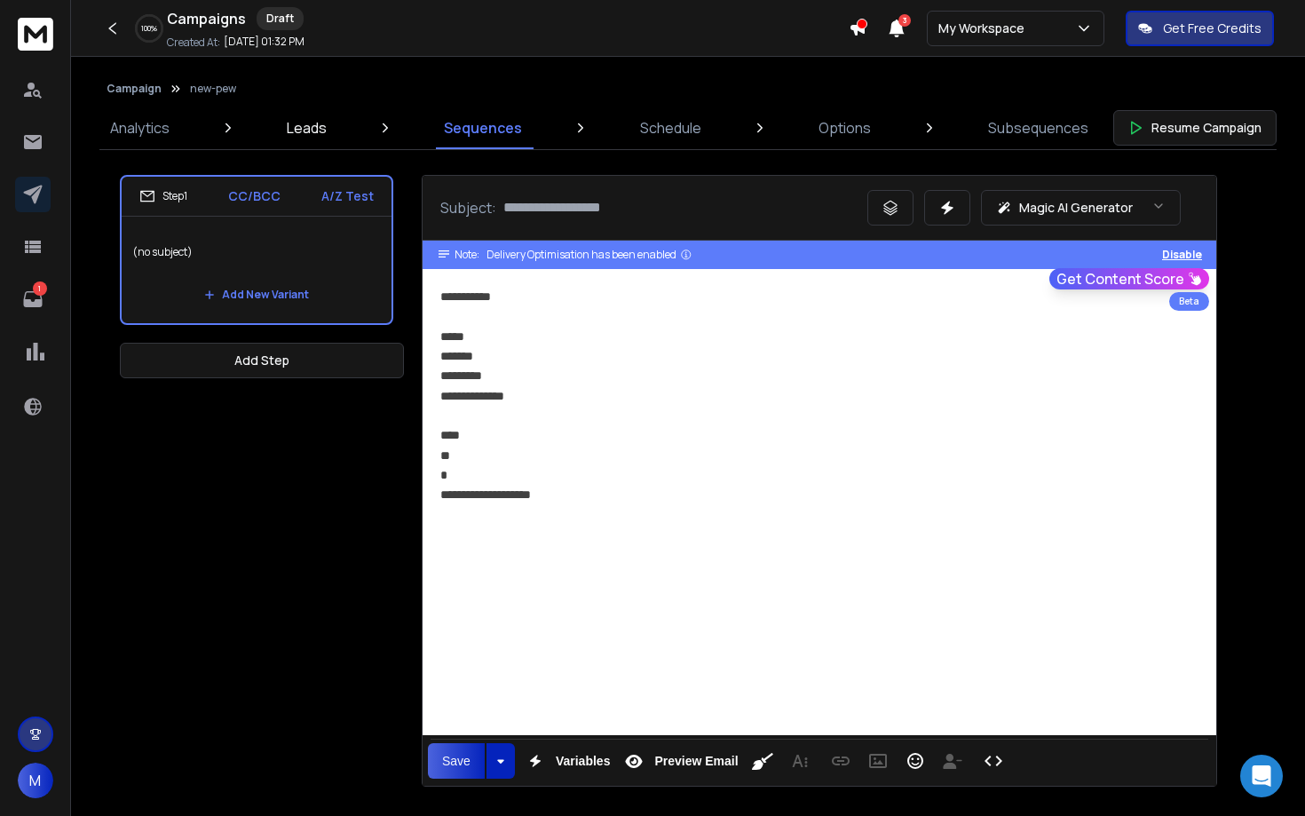
click at [327, 131] on p "Leads" at bounding box center [307, 127] width 40 height 21
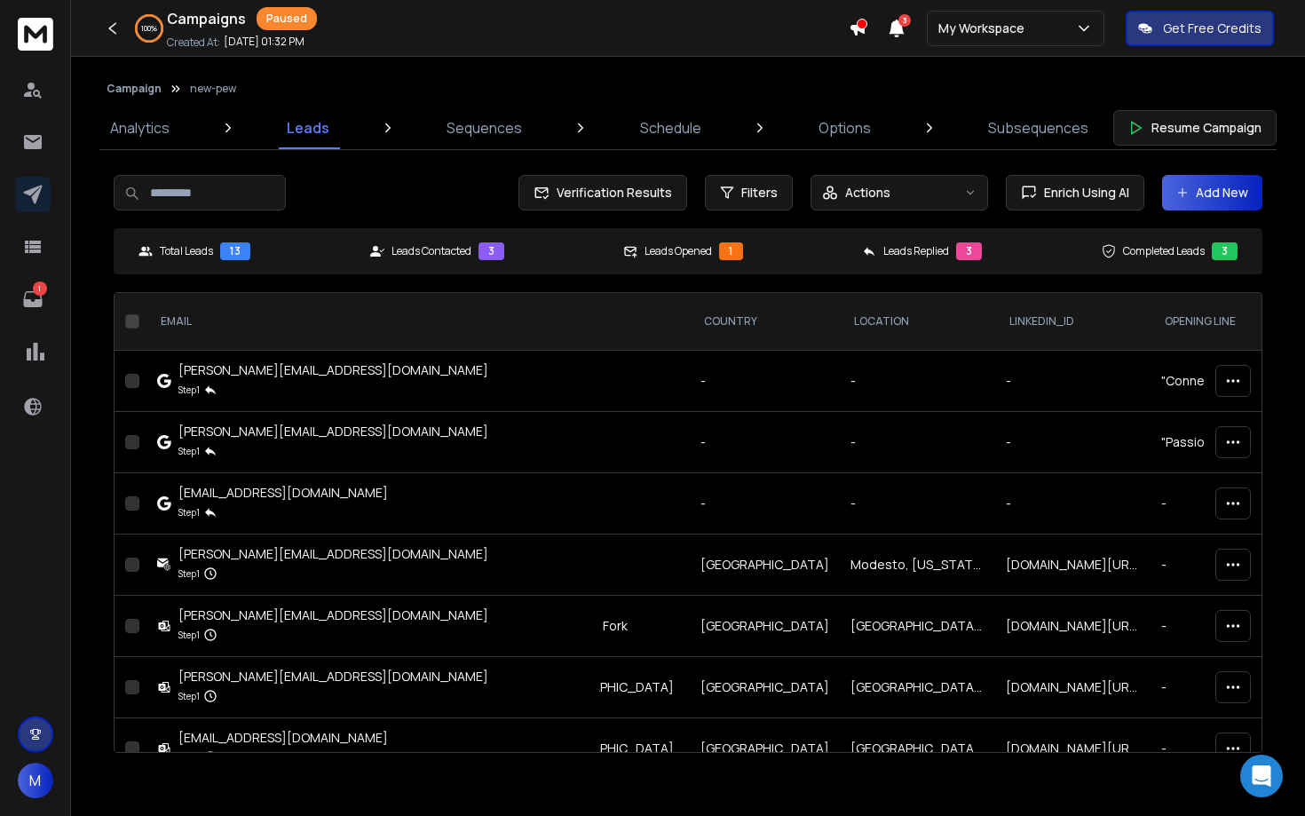
scroll to position [0, 1110]
click at [1202, 195] on button "Add New" at bounding box center [1212, 193] width 100 height 36
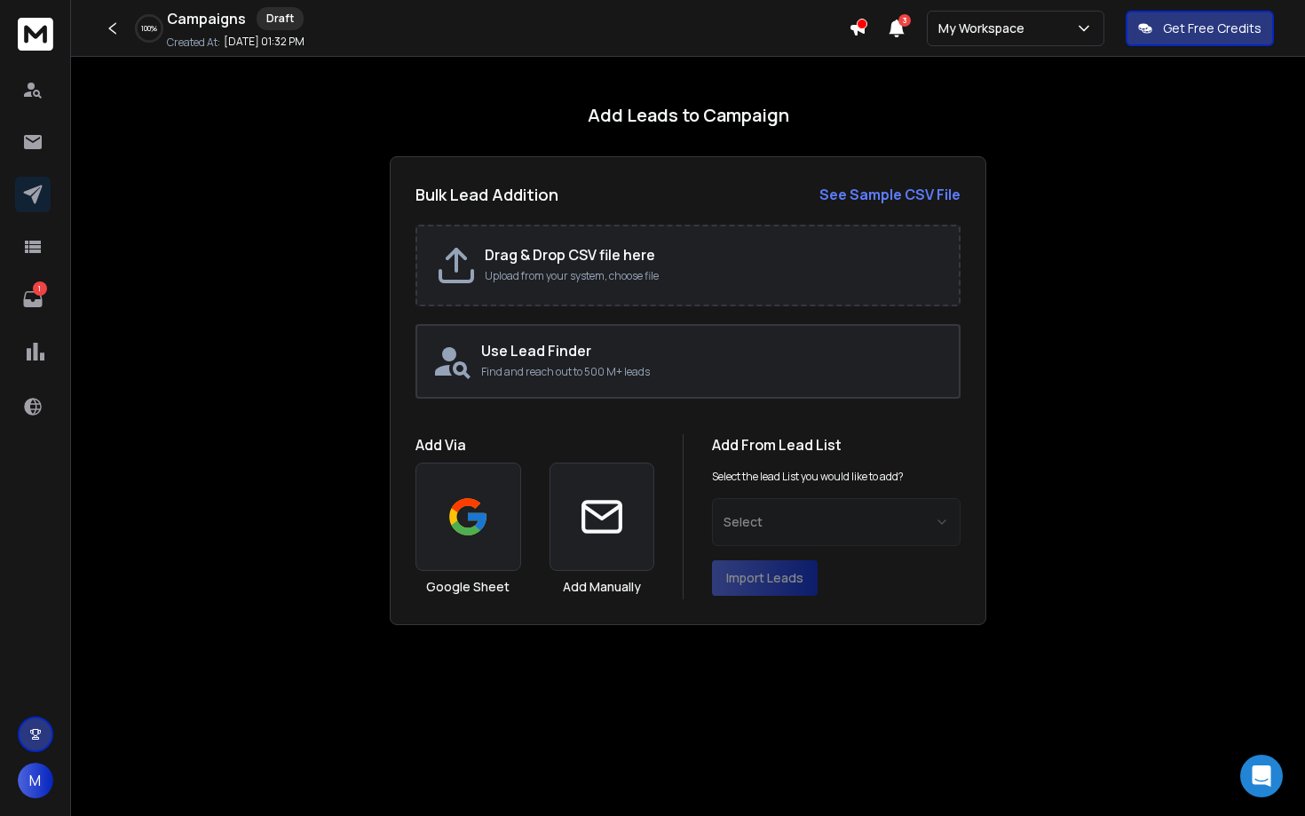
click at [565, 285] on div "Drag & Drop CSV file here Upload from your system, choose file" at bounding box center [713, 265] width 456 height 43
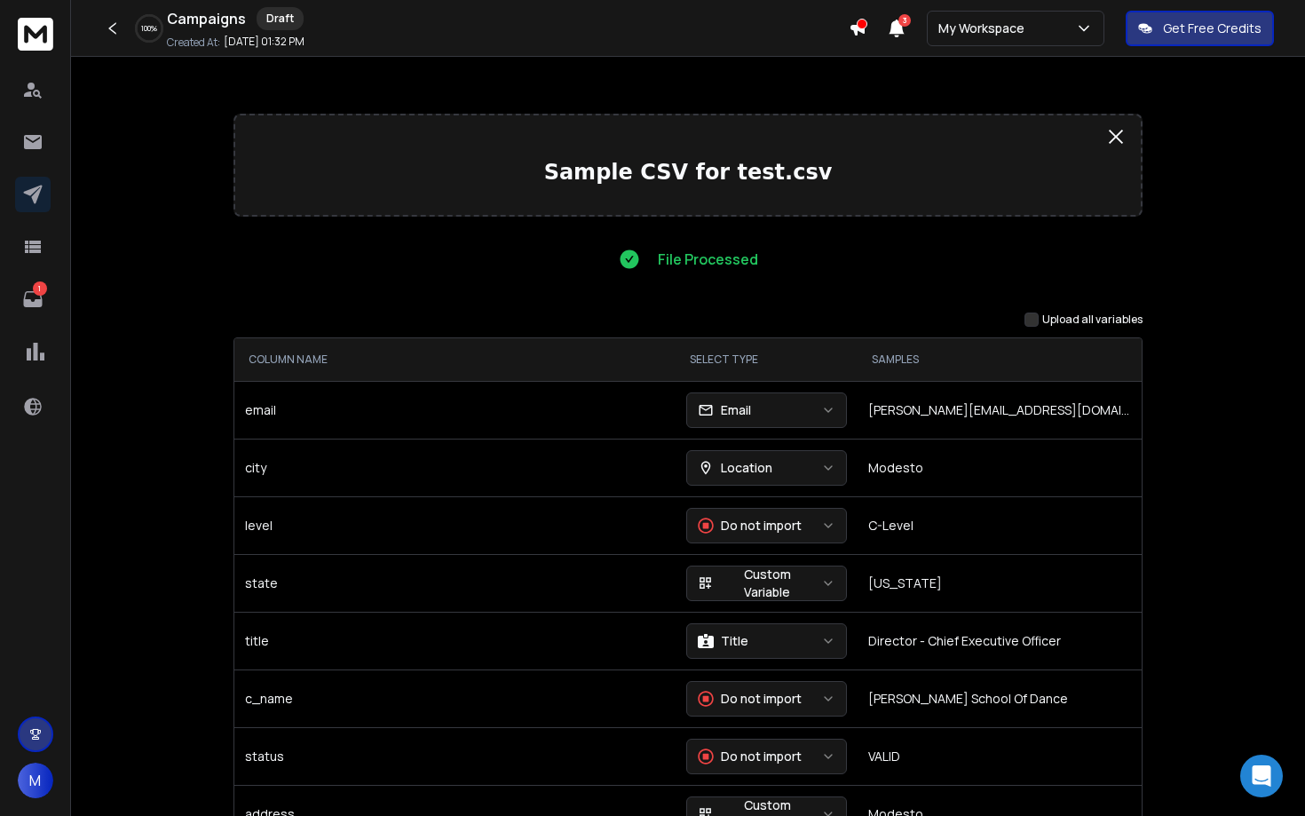
click at [1045, 318] on div "Upload all variables" at bounding box center [1084, 320] width 118 height 14
click at [1113, 130] on icon at bounding box center [1115, 136] width 21 height 21
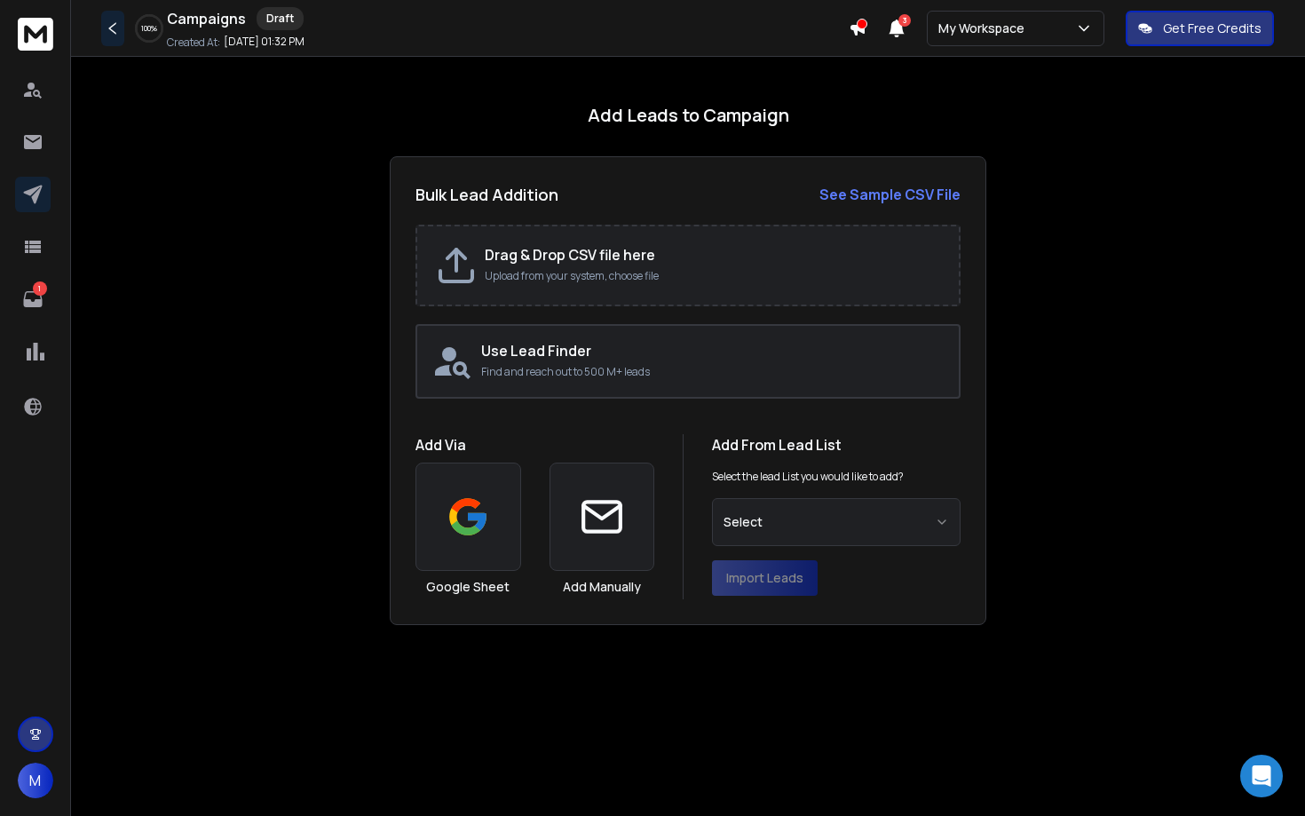
click at [110, 36] on button at bounding box center [112, 29] width 23 height 36
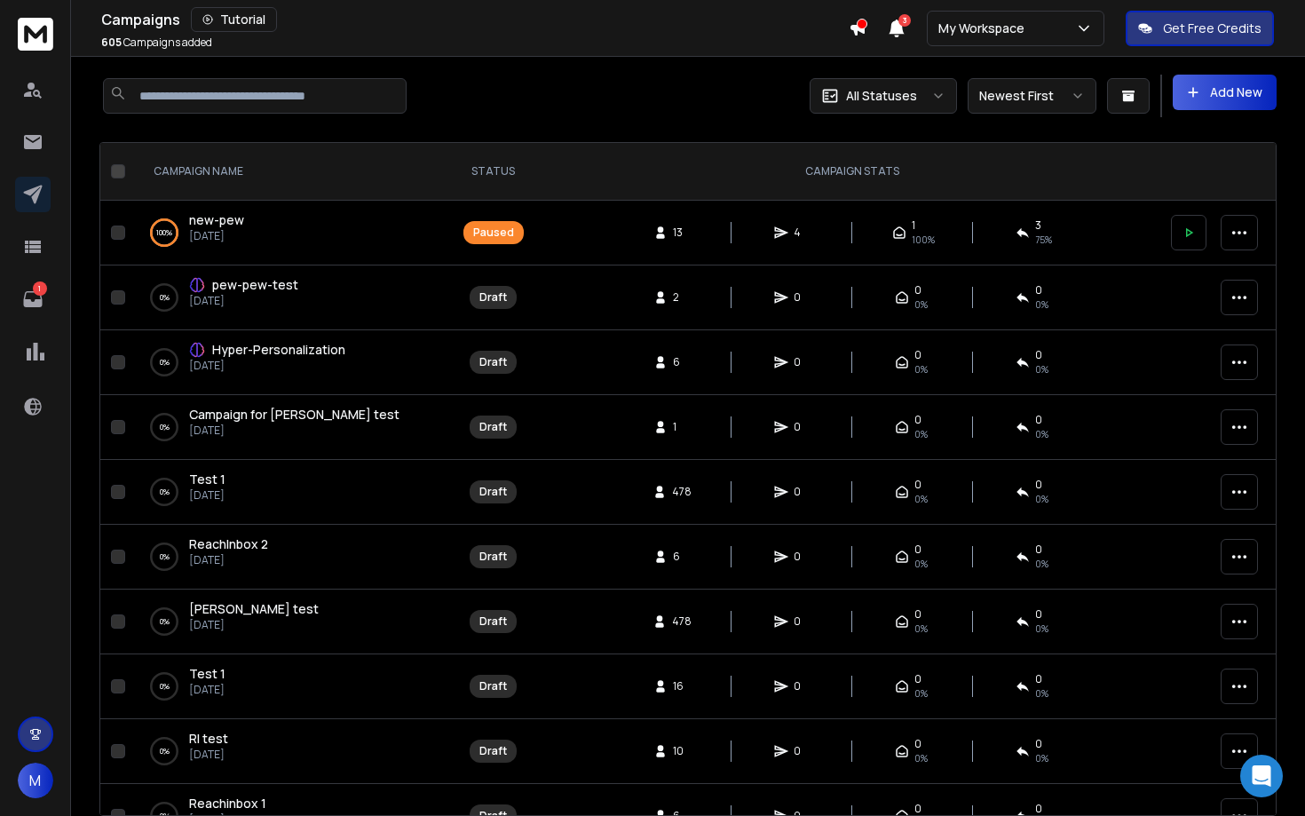
click at [258, 243] on div "100 % new-pew 2 days ago" at bounding box center [287, 232] width 275 height 43
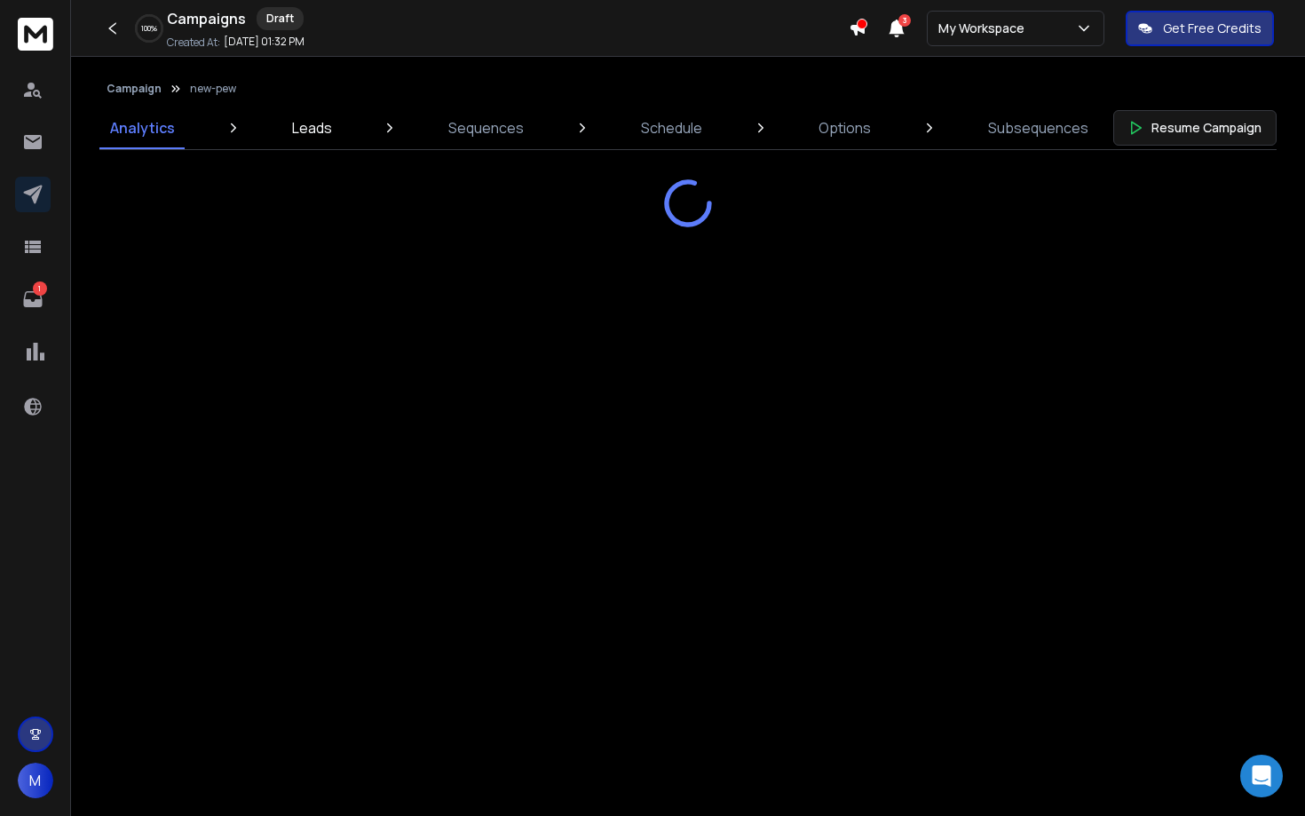
click at [325, 125] on p "Leads" at bounding box center [312, 127] width 40 height 21
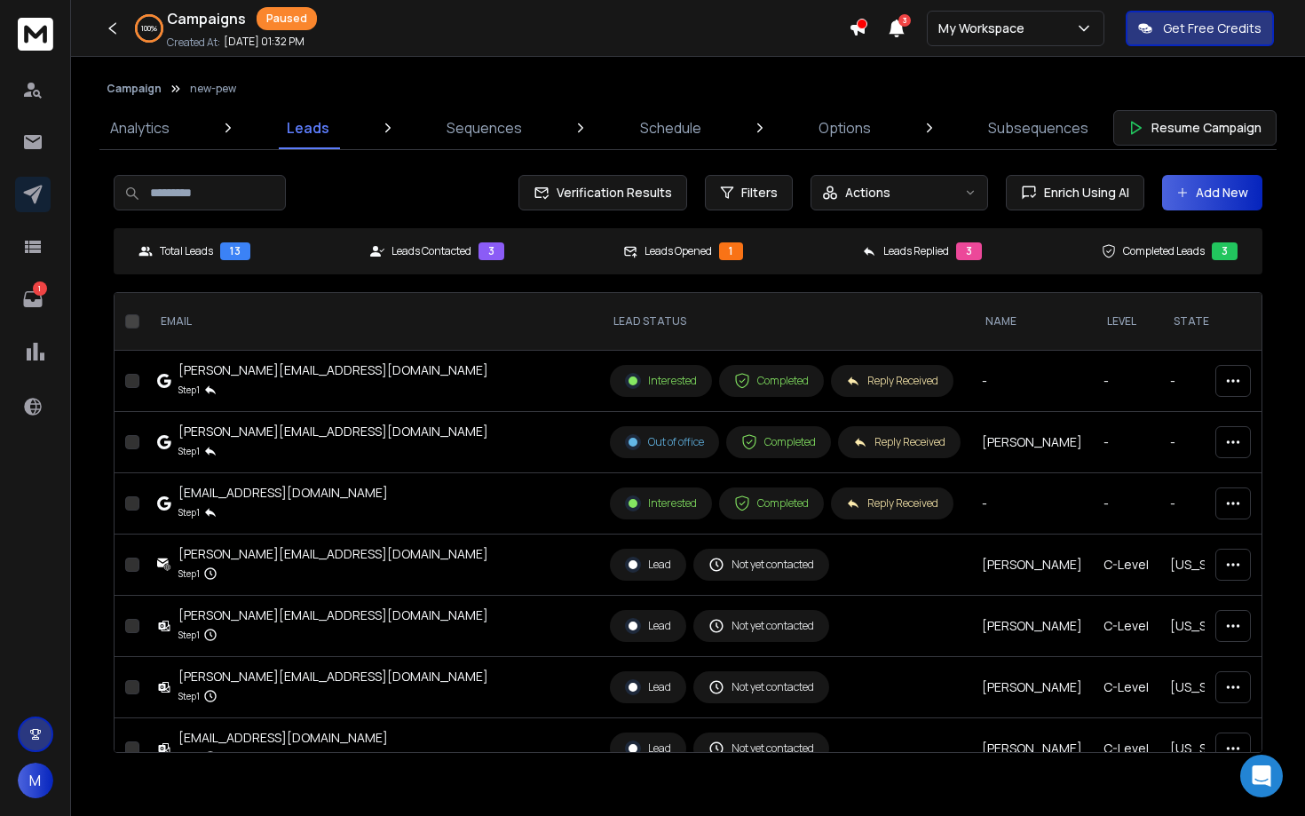
click at [1193, 200] on button "Add New" at bounding box center [1212, 193] width 100 height 36
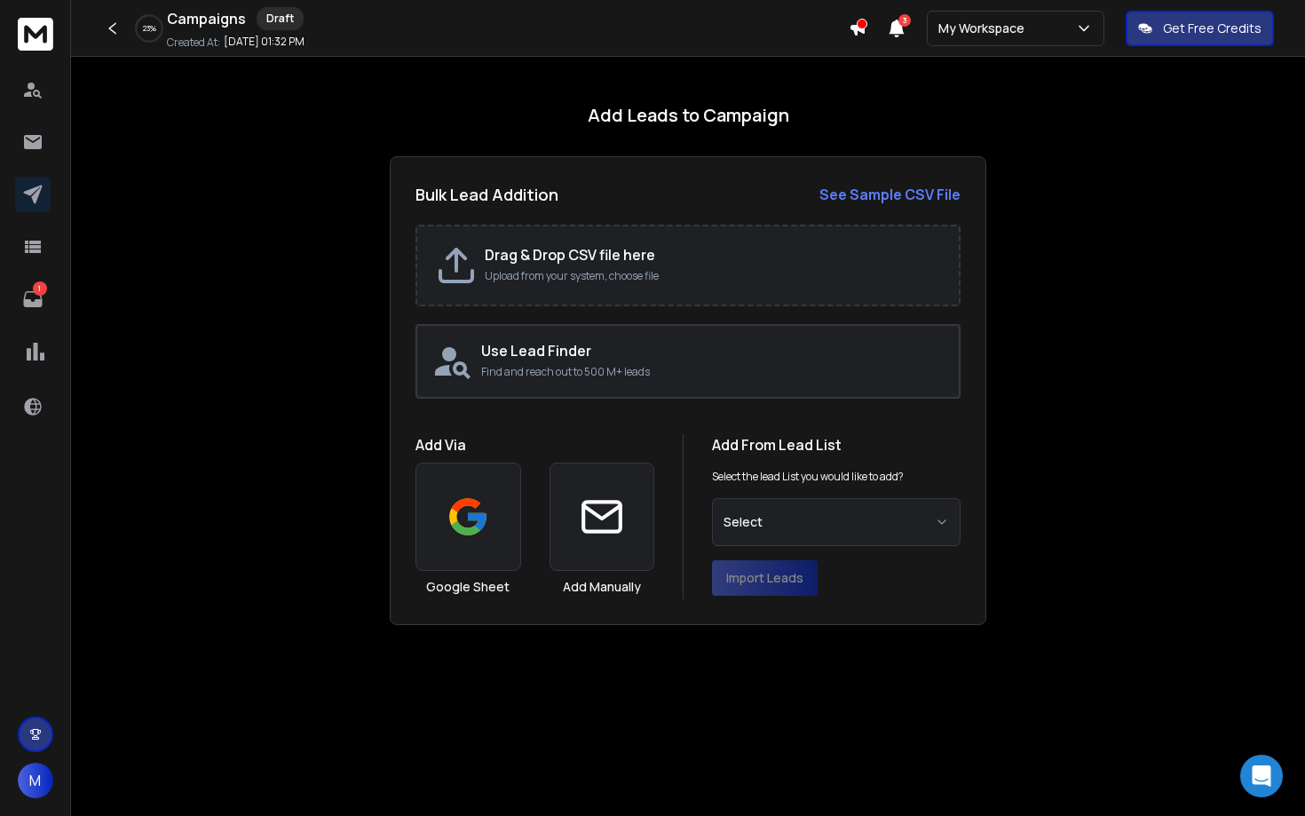
click at [947, 250] on div "Drag & Drop CSV file here Upload from your system, choose file" at bounding box center [688, 266] width 545 height 82
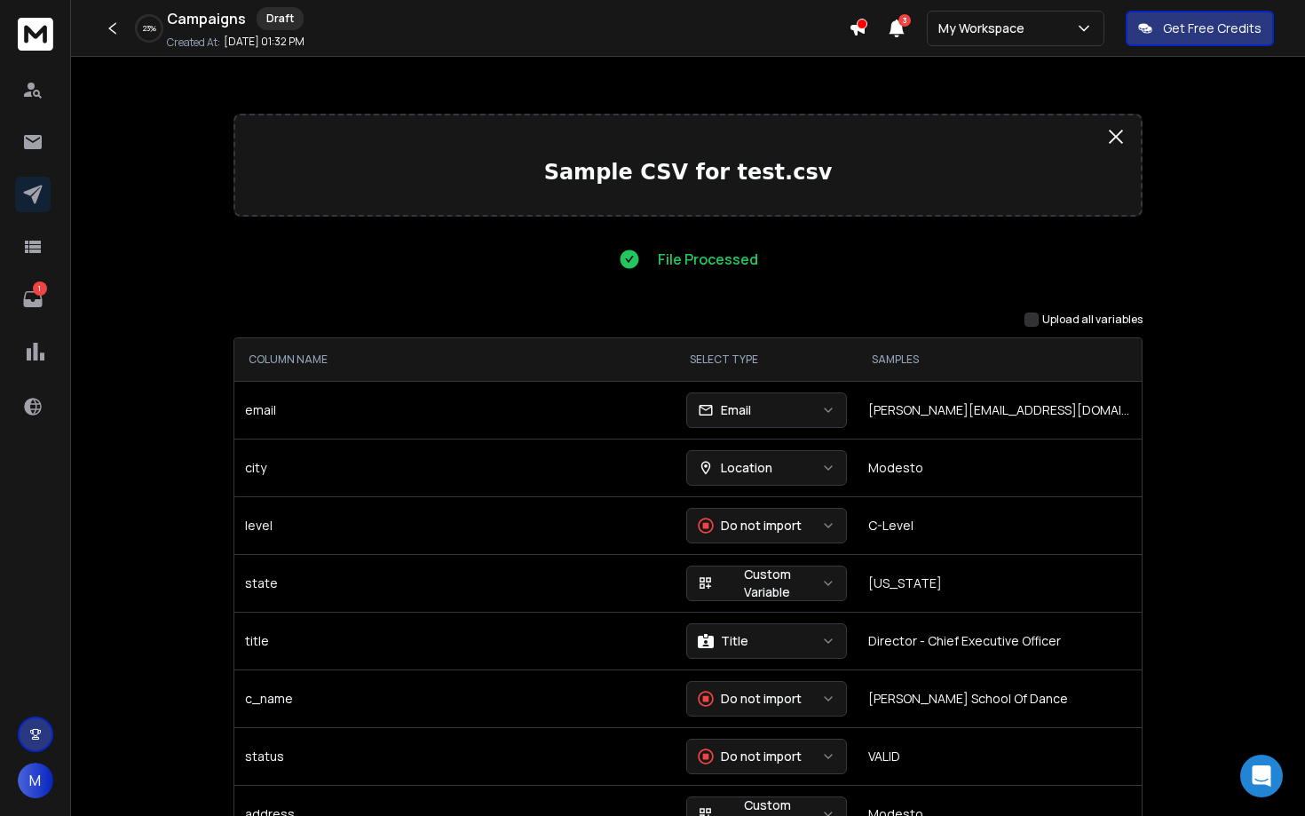
click at [1054, 319] on label "Upload all variables" at bounding box center [1092, 320] width 100 height 14
click at [1039, 319] on button "Upload all variables" at bounding box center [1032, 320] width 14 height 14
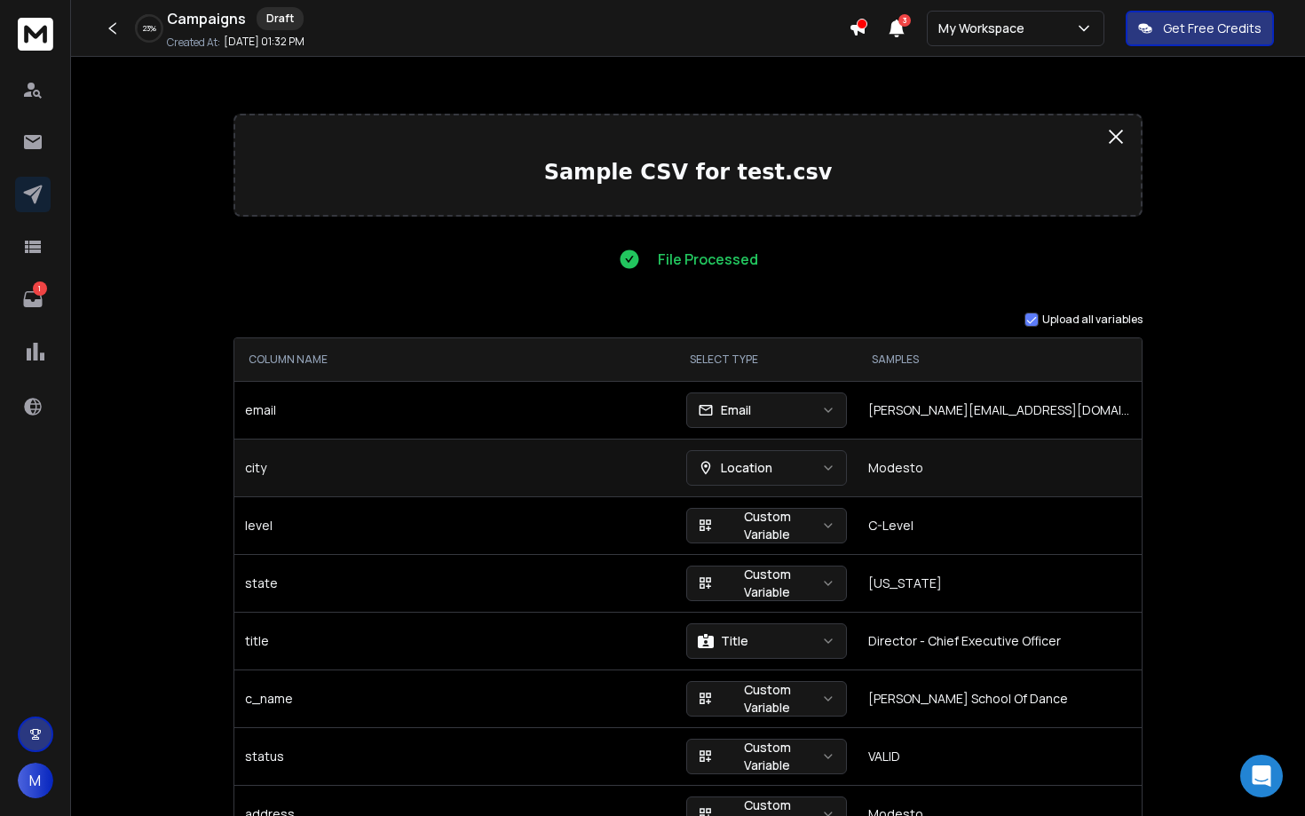
click at [698, 462] on div "Location" at bounding box center [735, 468] width 75 height 18
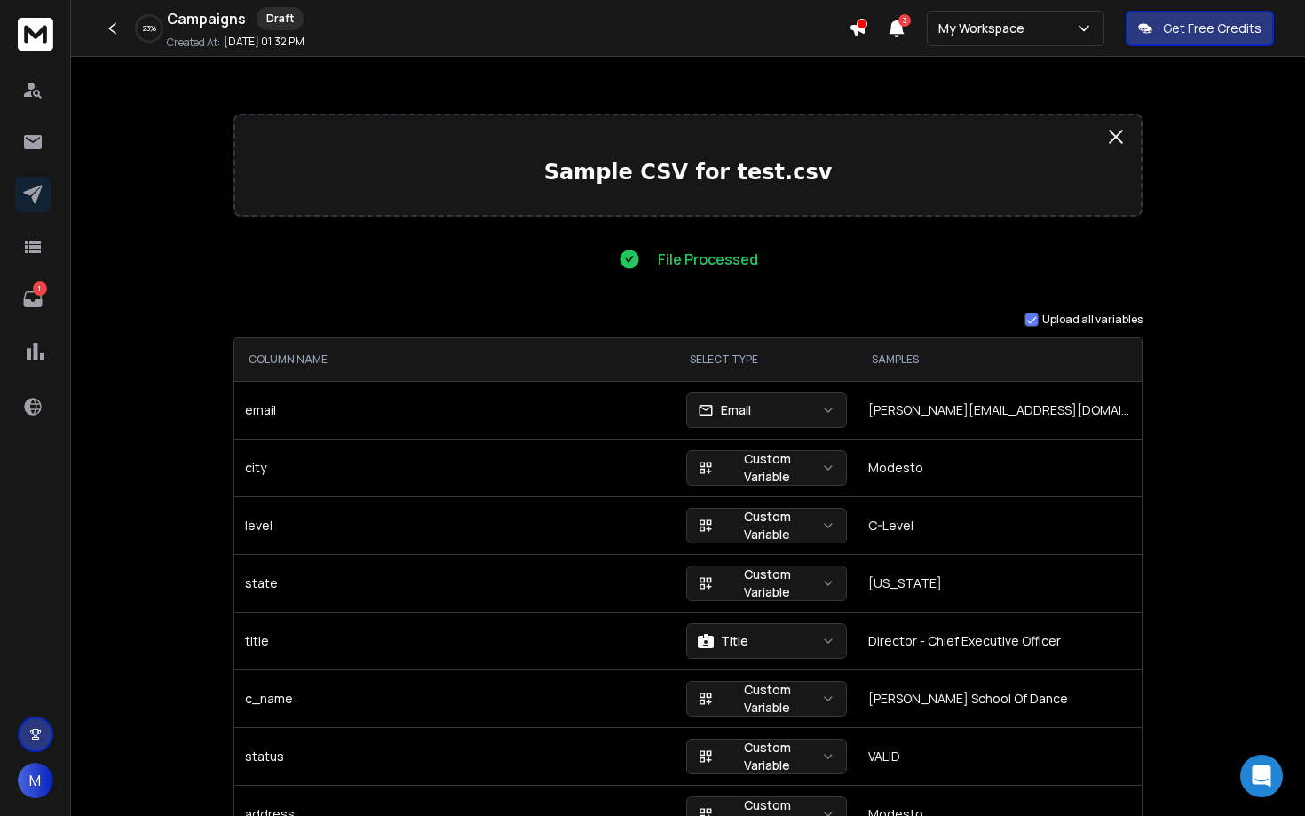
scroll to position [814, 0]
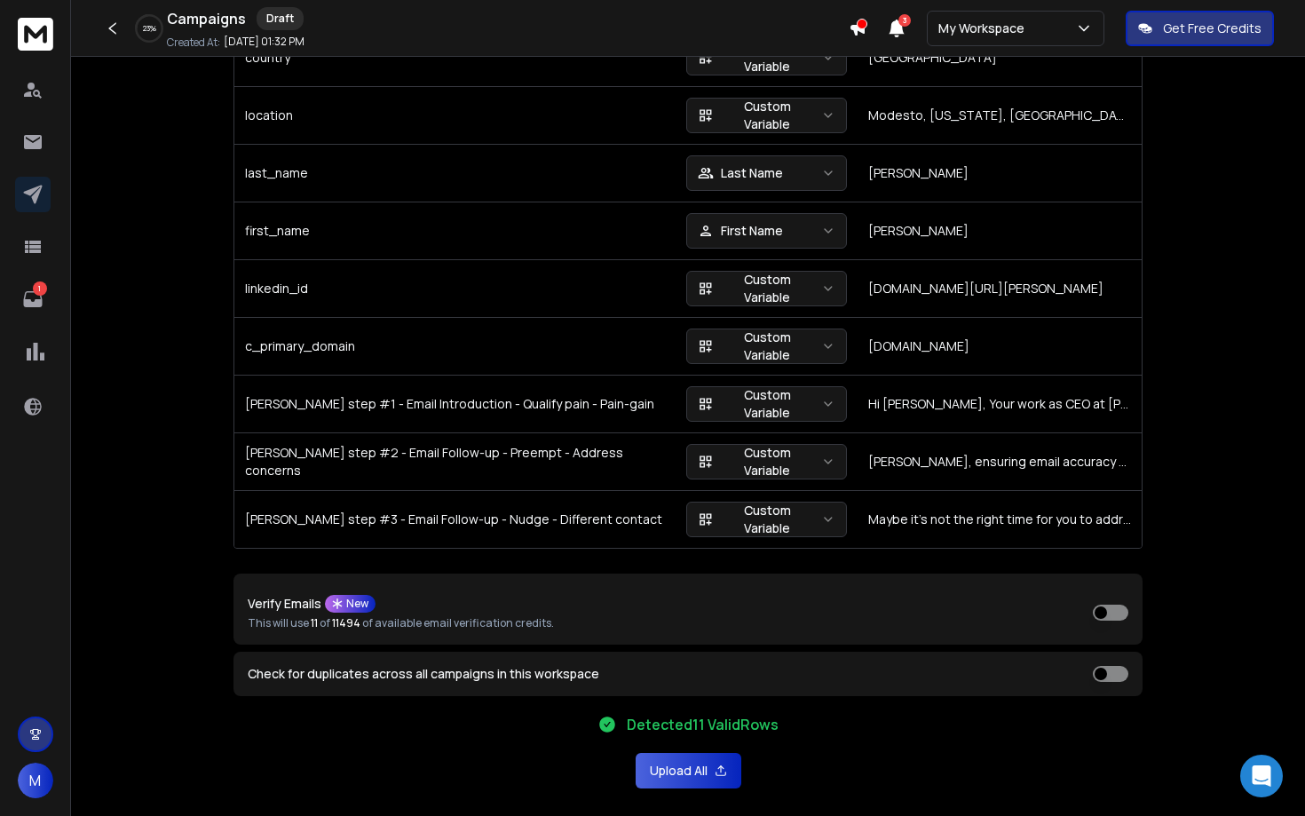
click at [694, 753] on button "Upload All" at bounding box center [689, 771] width 106 height 36
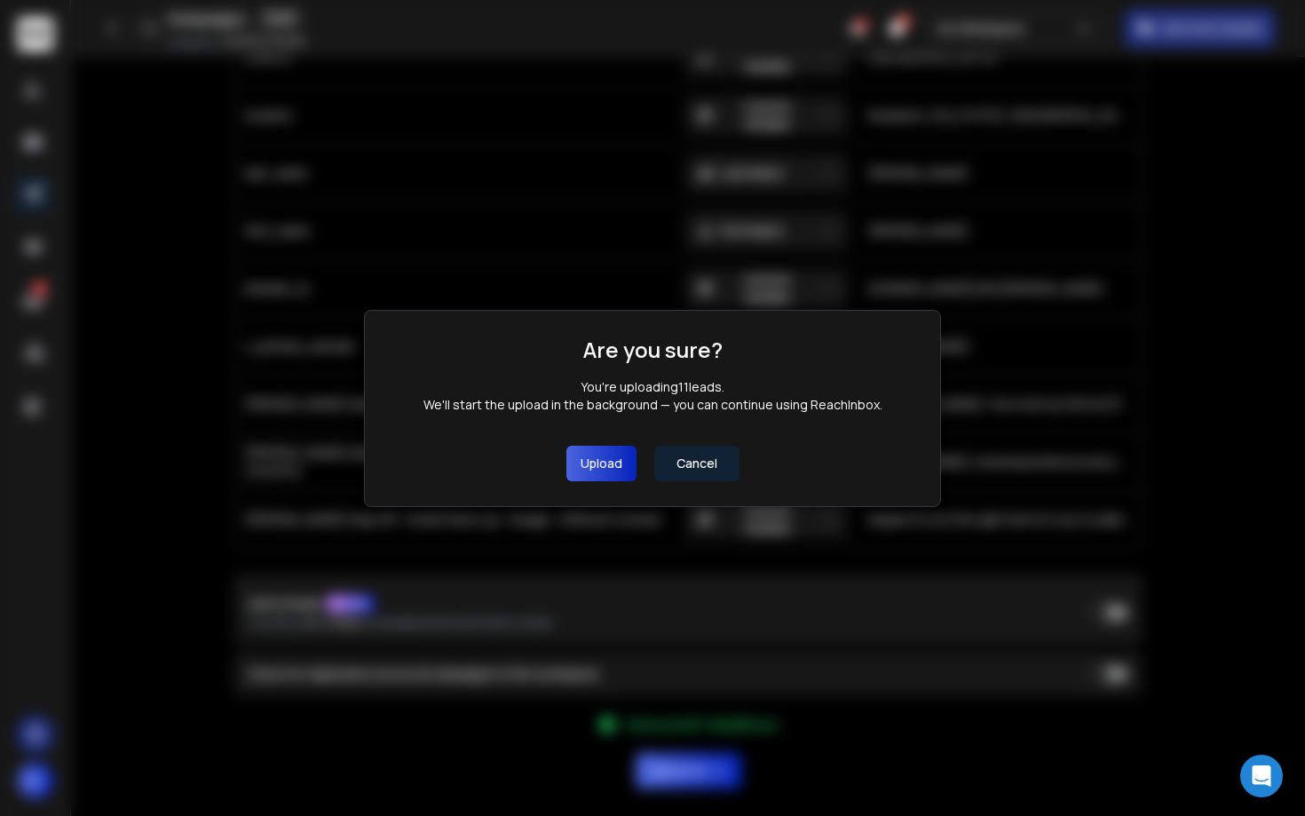
click at [598, 459] on button "Upload" at bounding box center [602, 464] width 70 height 36
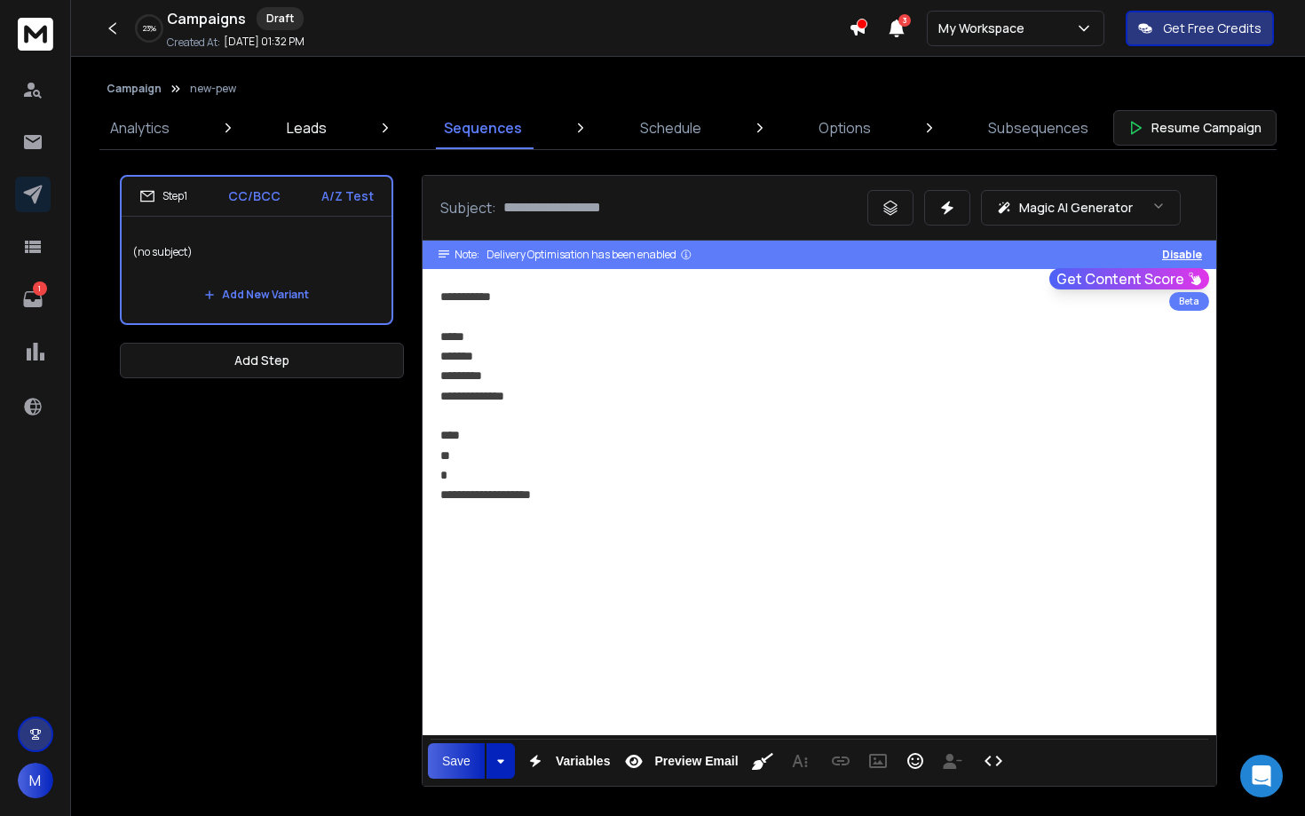
click at [300, 143] on link "Leads" at bounding box center [306, 128] width 61 height 43
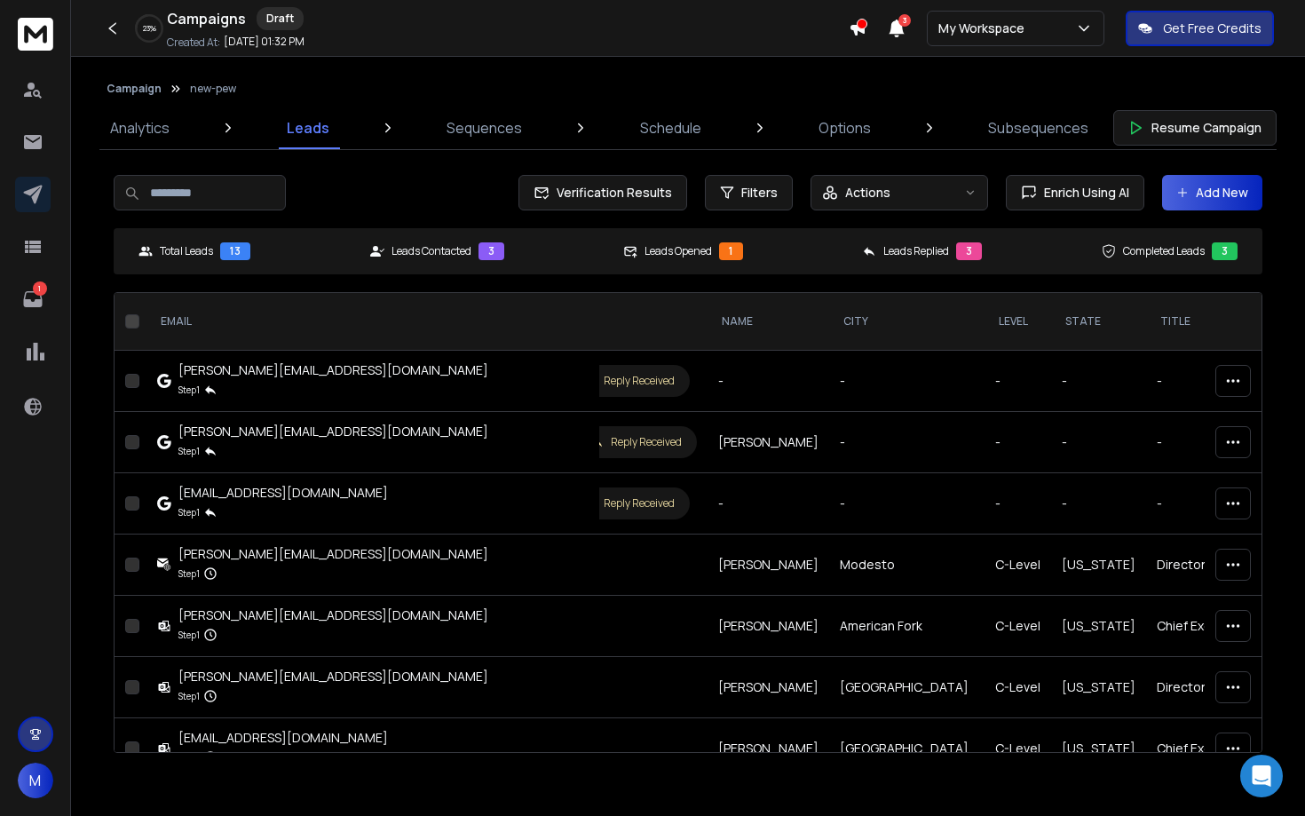
scroll to position [1, 0]
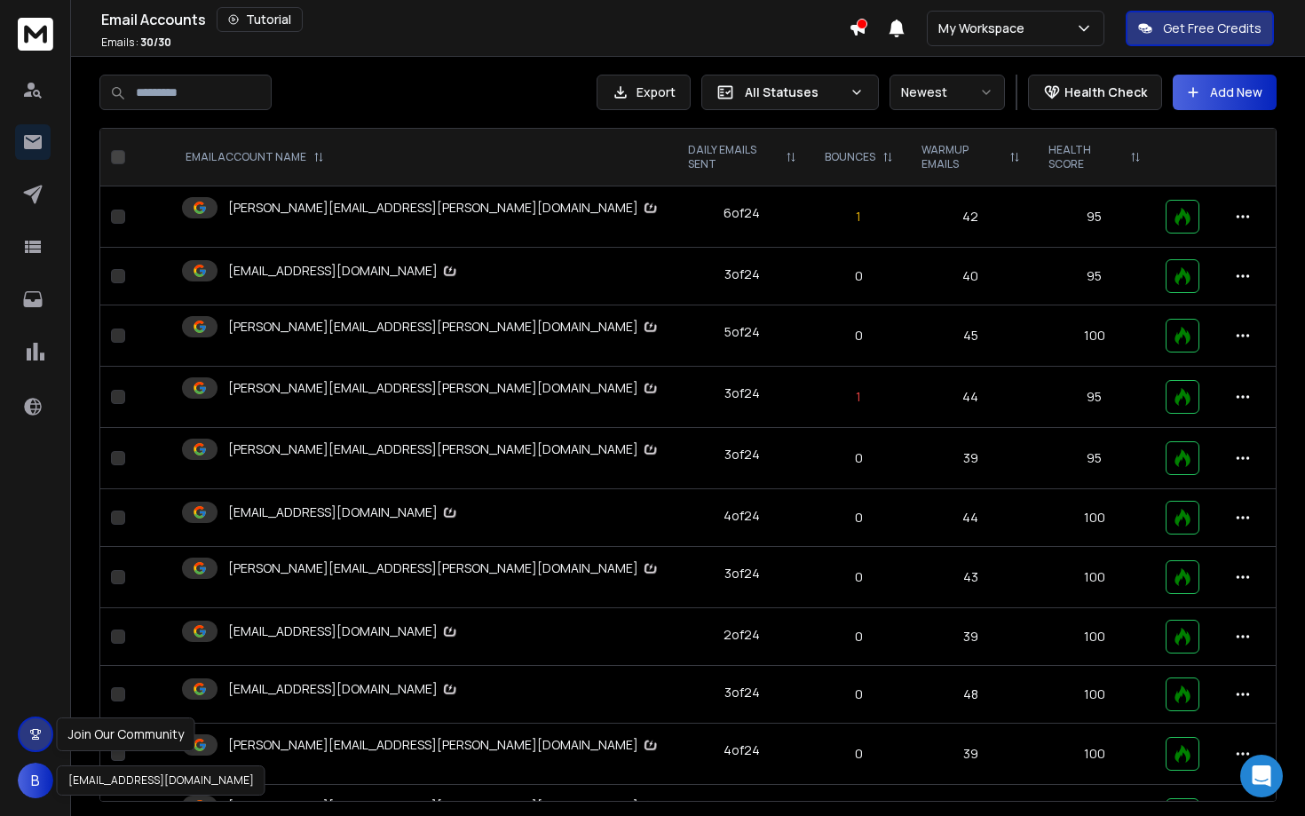
click at [51, 782] on span "B" at bounding box center [36, 781] width 36 height 36
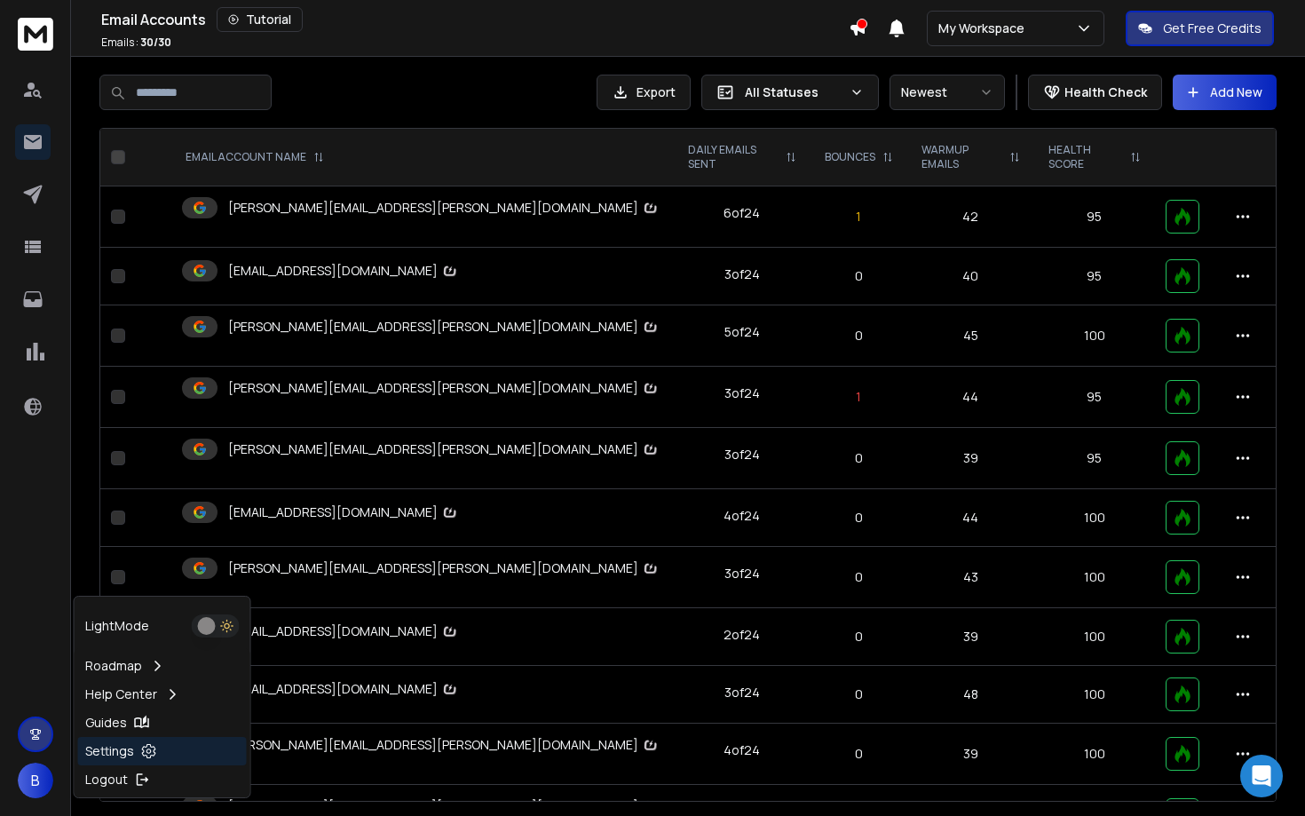
click at [135, 742] on div "Settings" at bounding box center [162, 751] width 169 height 28
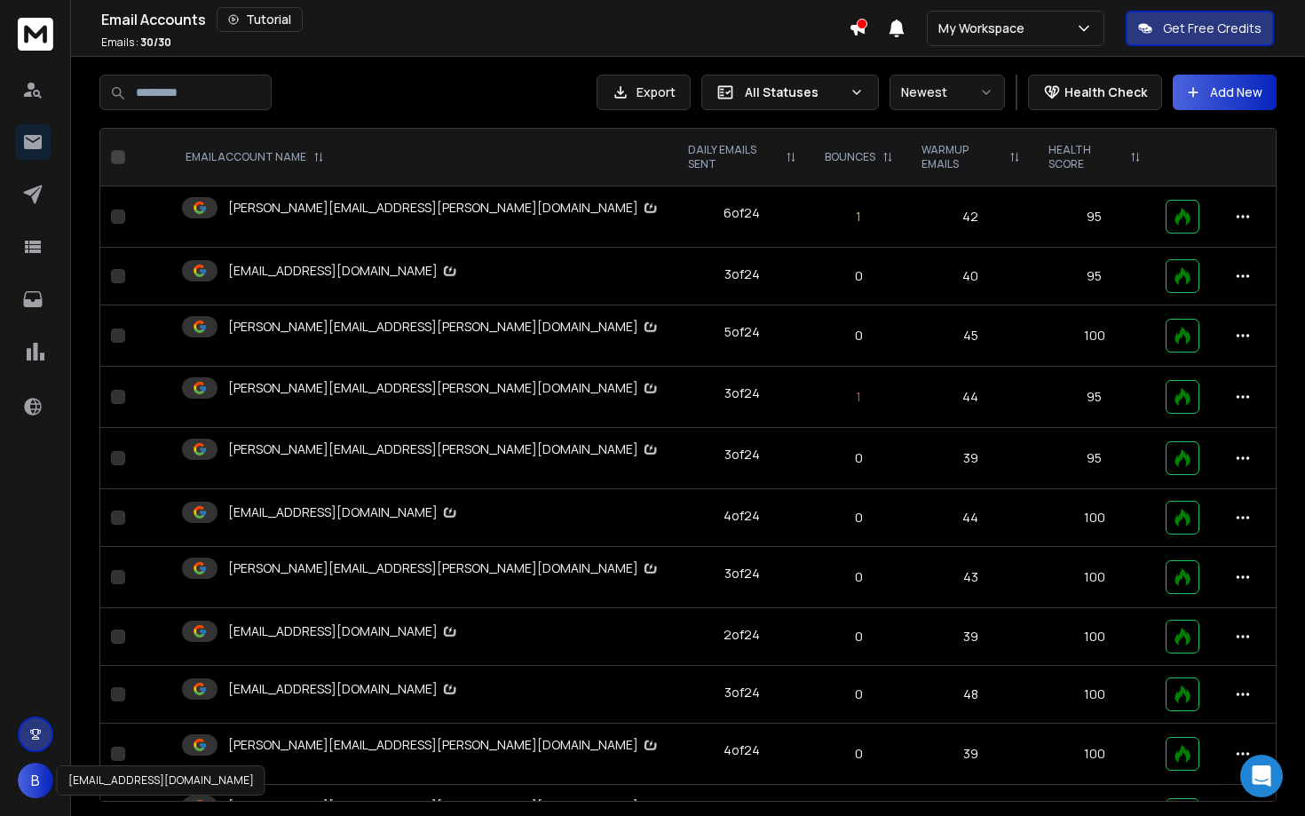
click at [32, 779] on span "B" at bounding box center [36, 781] width 36 height 36
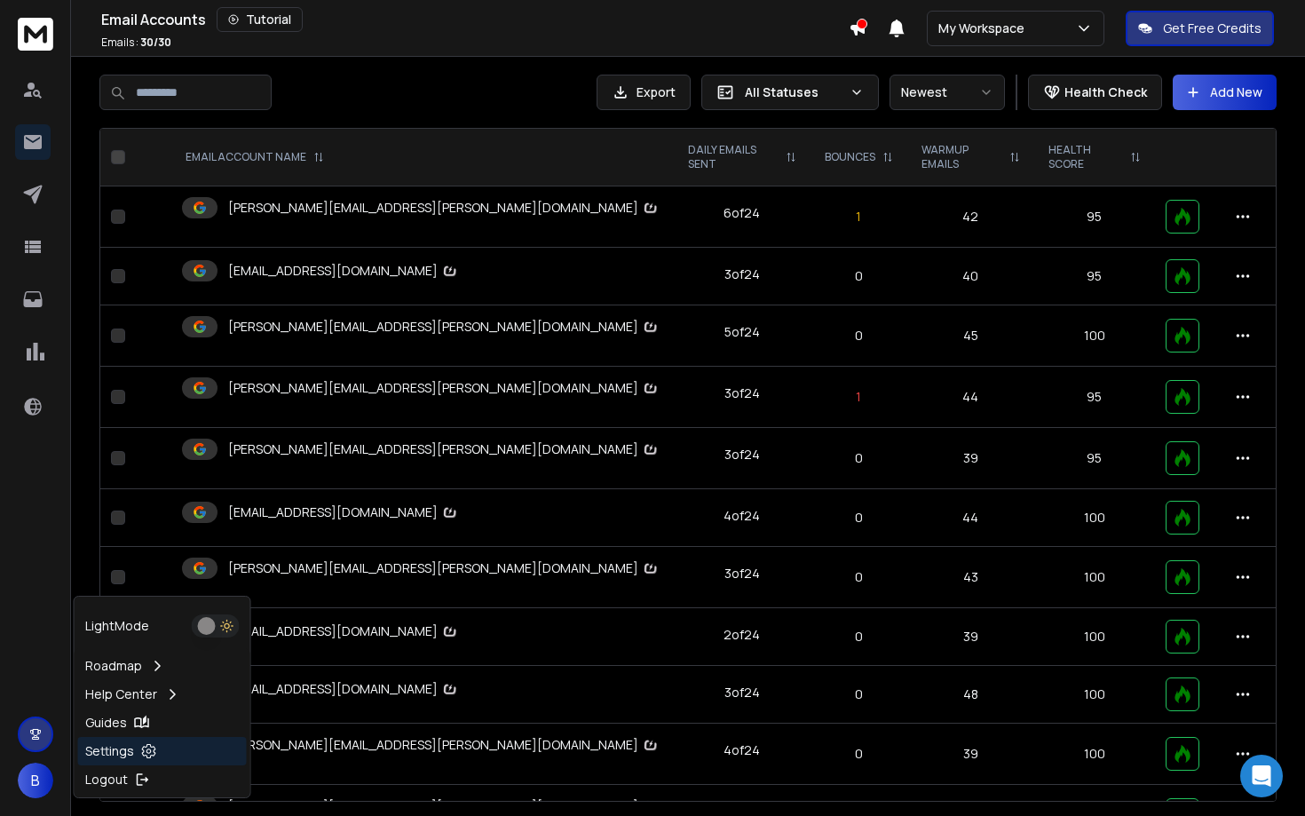
click at [123, 740] on div "Settings" at bounding box center [162, 751] width 169 height 28
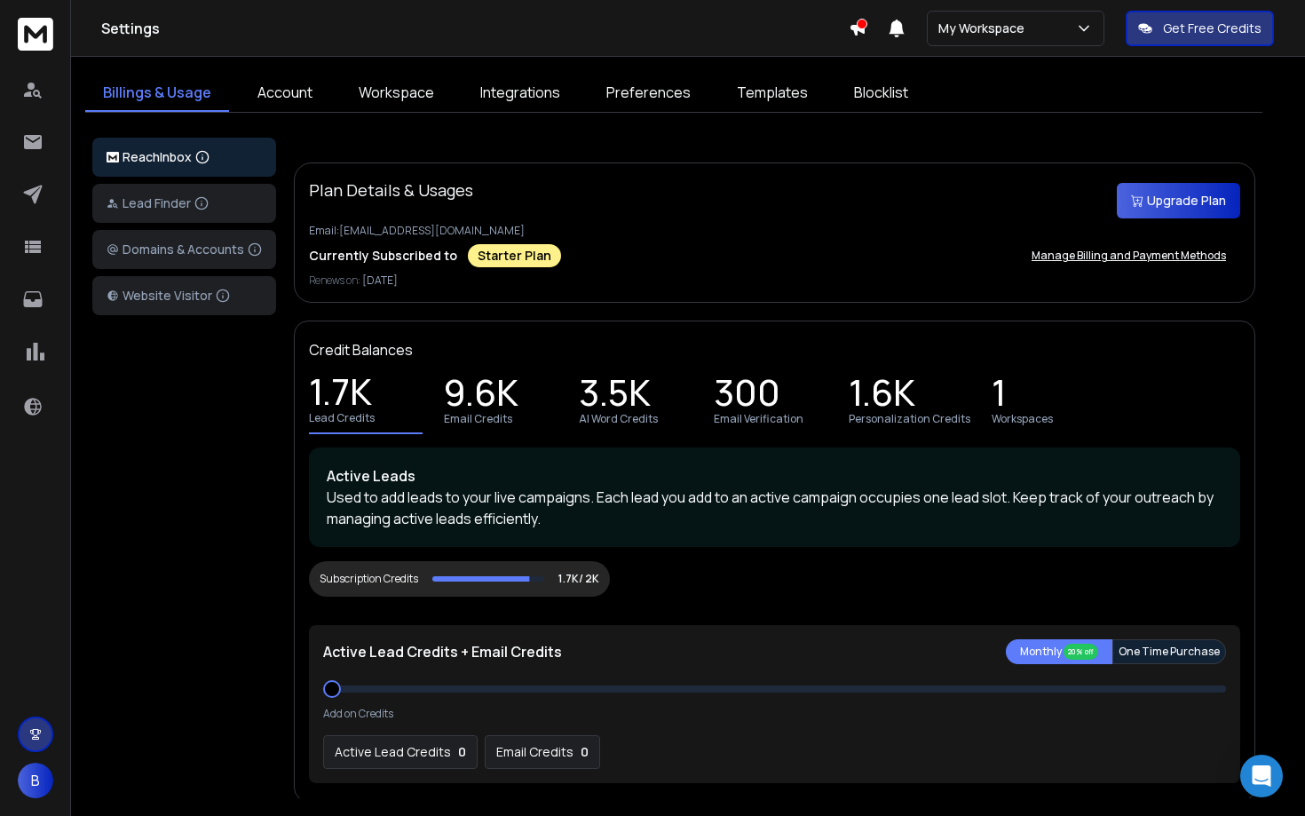
click at [1142, 663] on button "One Time Purchase" at bounding box center [1170, 651] width 114 height 25
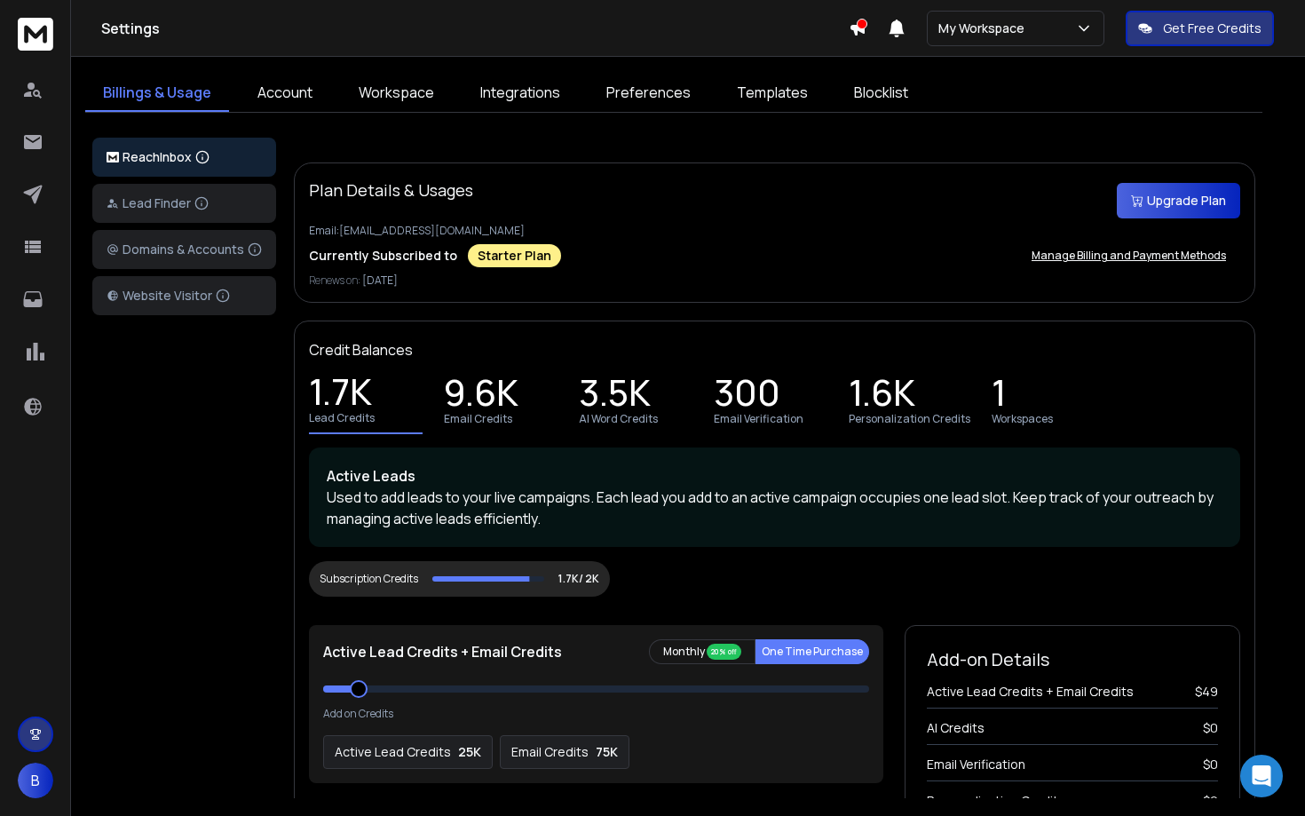
click at [350, 687] on span at bounding box center [359, 689] width 18 height 18
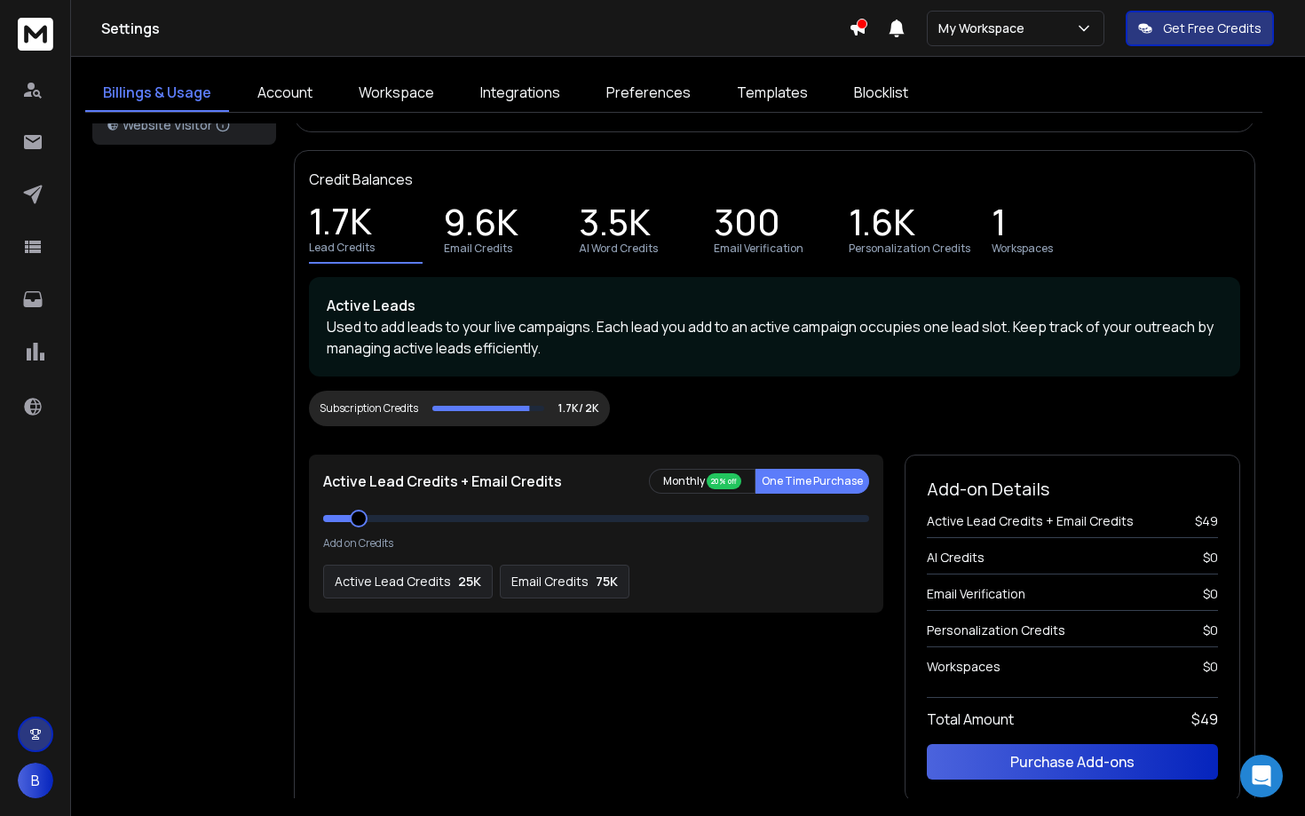
scroll to position [207, 0]
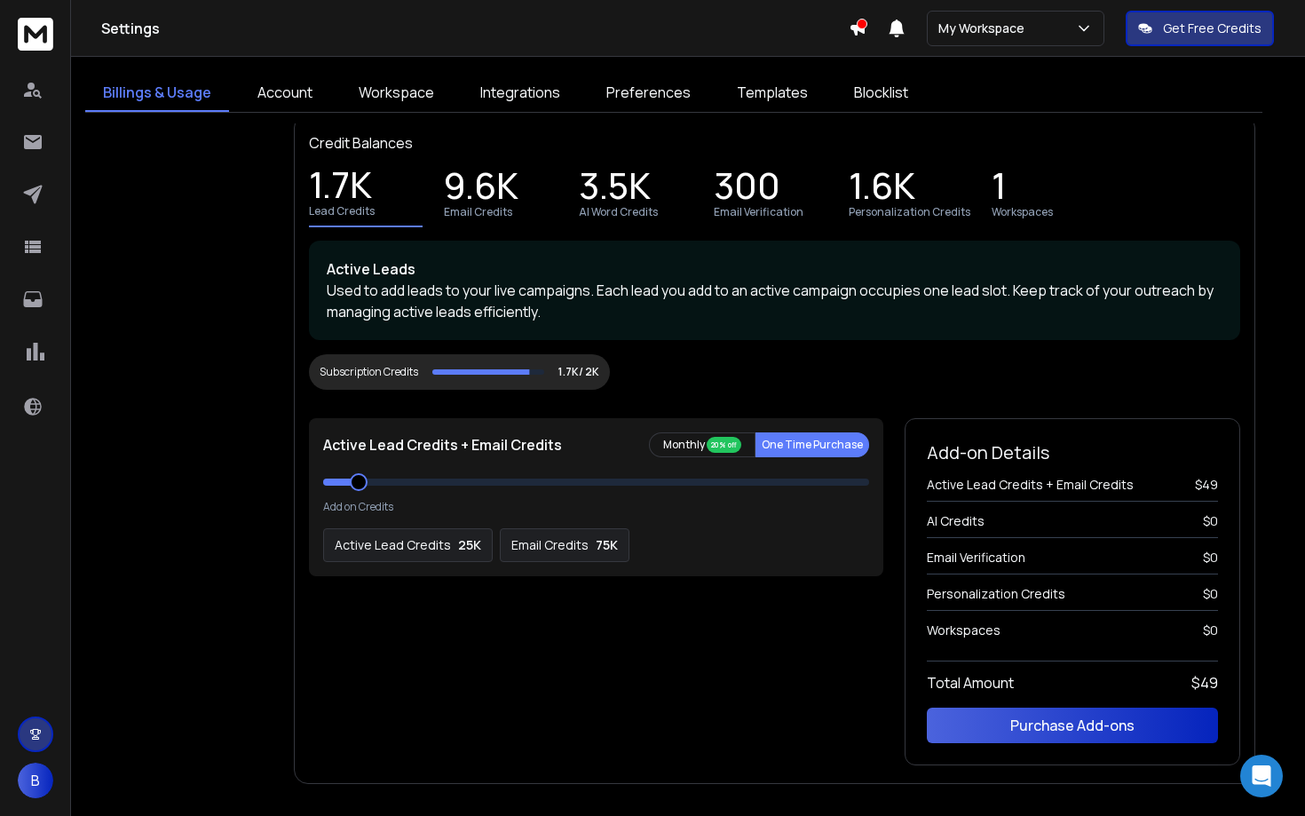
click at [1030, 714] on button "Purchase Add-ons" at bounding box center [1072, 726] width 291 height 36
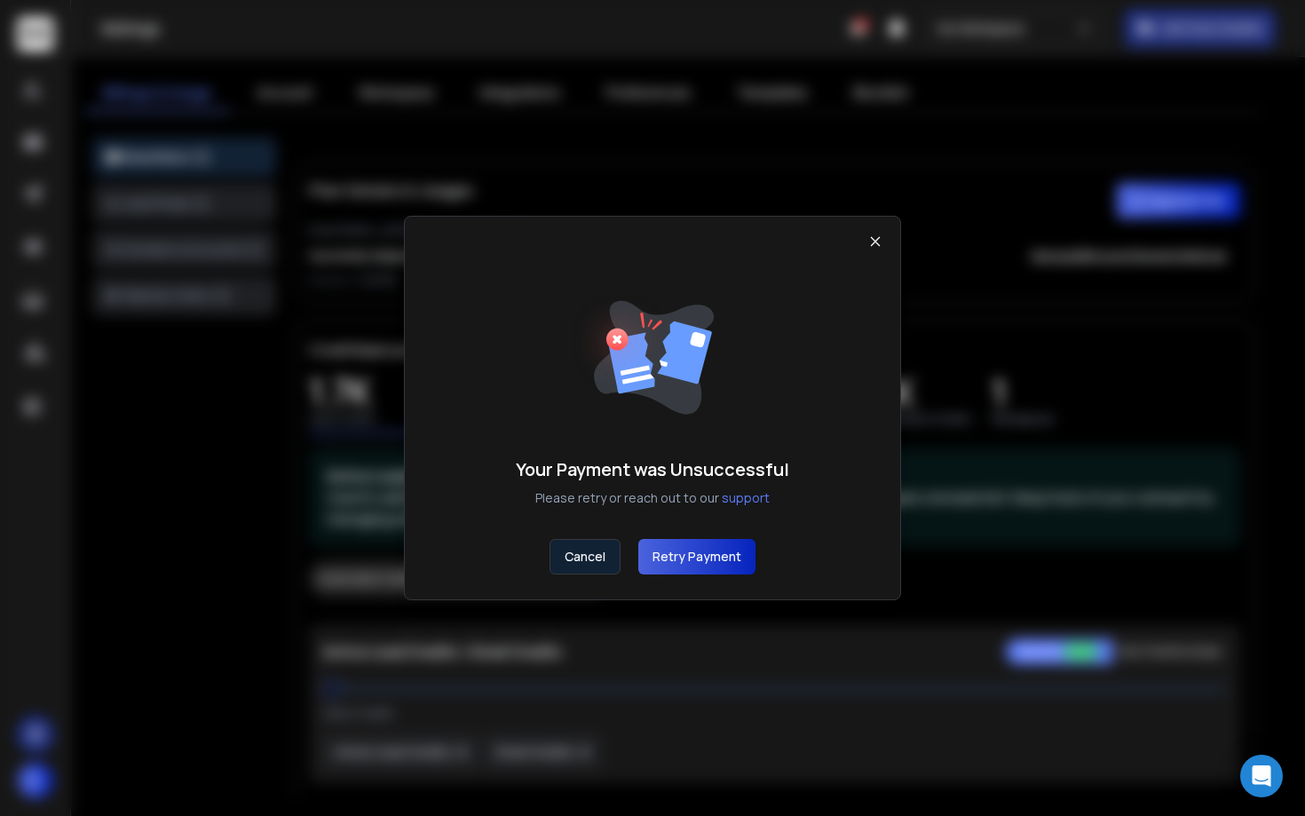
click at [588, 561] on button "Cancel" at bounding box center [585, 557] width 71 height 36
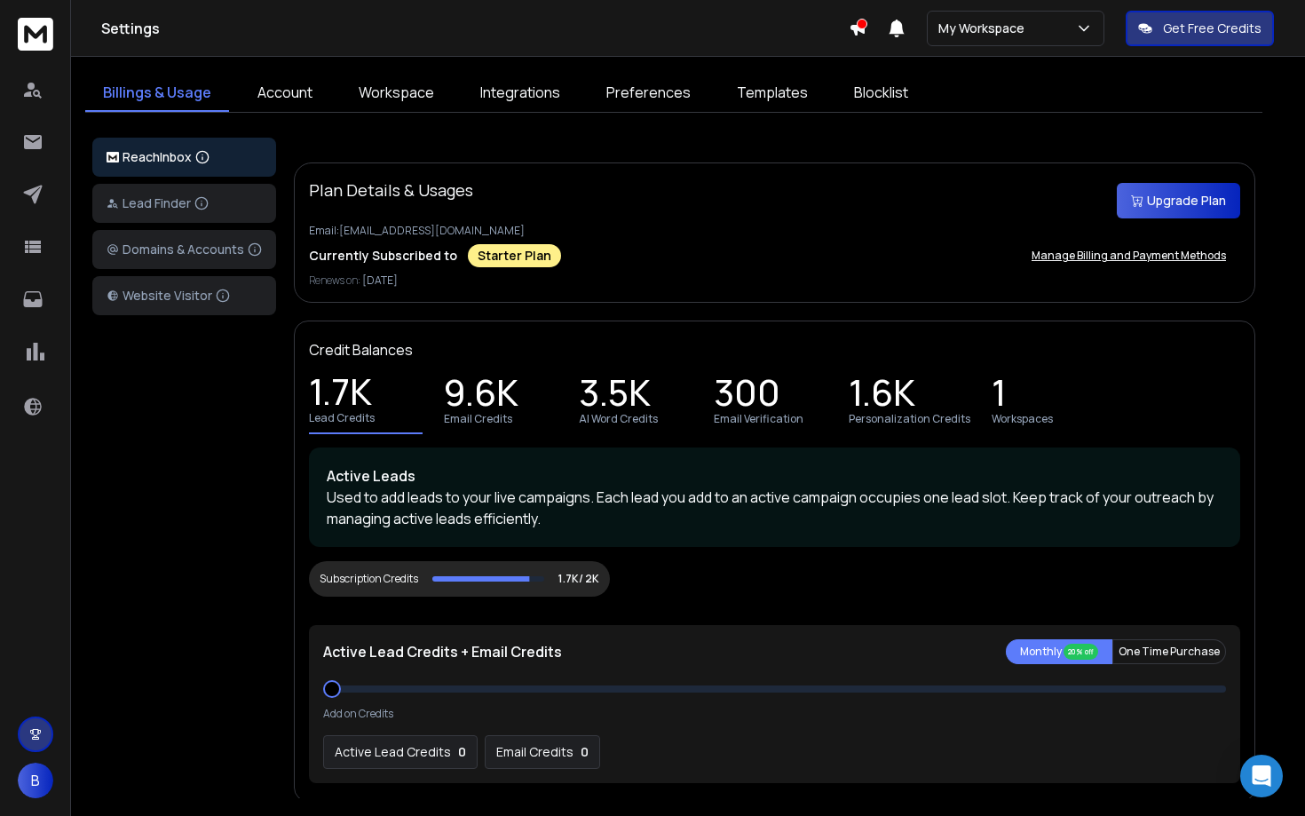
click at [1057, 258] on p "Manage Billing and Payment Methods" at bounding box center [1129, 256] width 194 height 14
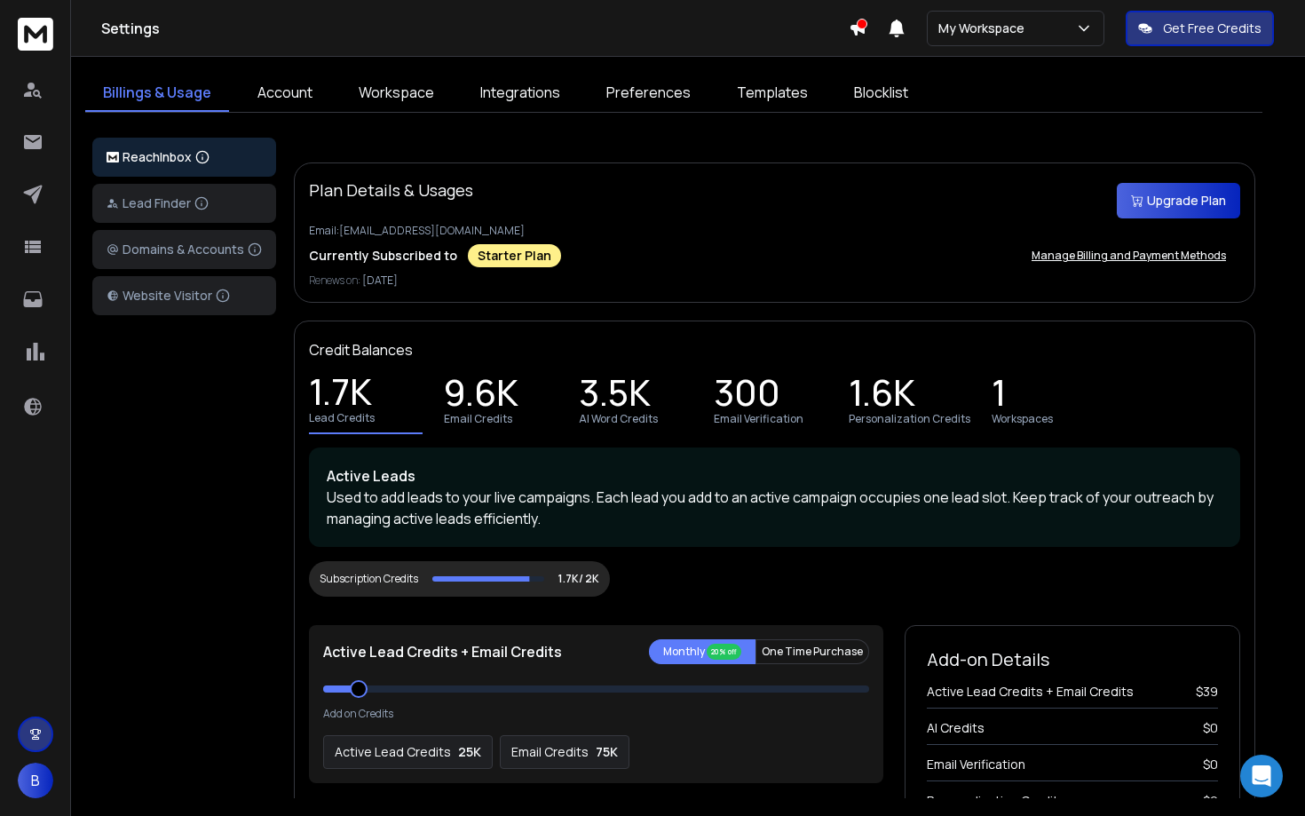
click at [350, 689] on span at bounding box center [359, 689] width 18 height 18
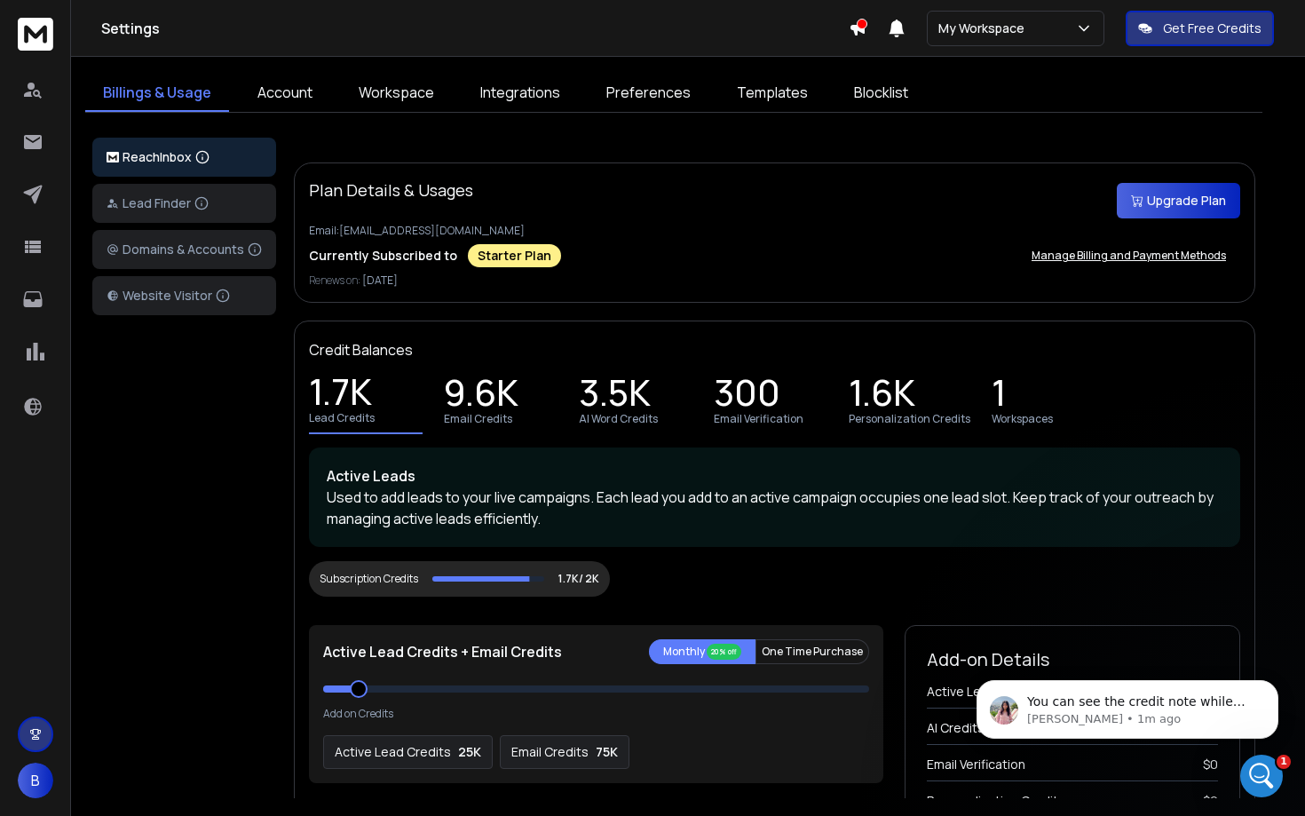
scroll to position [232, 0]
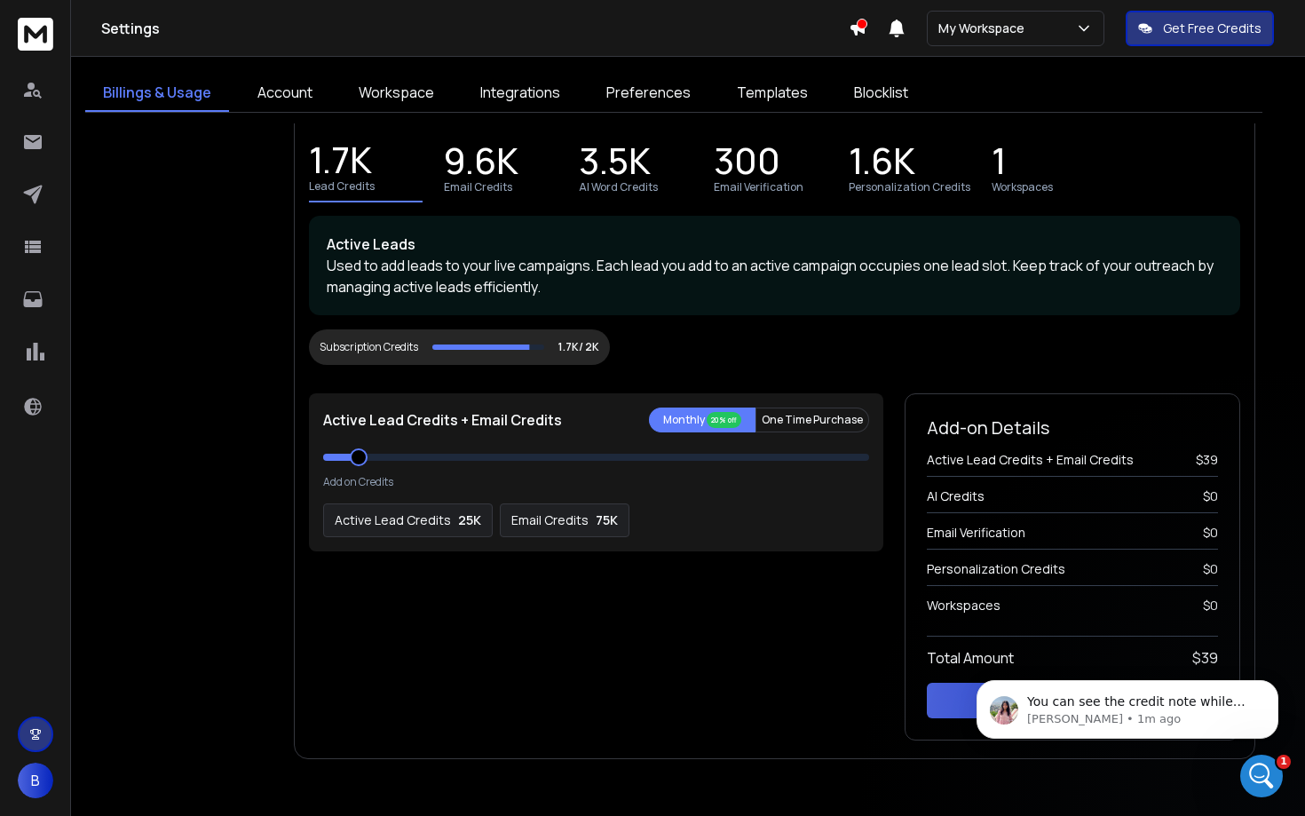
click at [947, 701] on button "Purchase Add-ons" at bounding box center [1072, 701] width 291 height 36
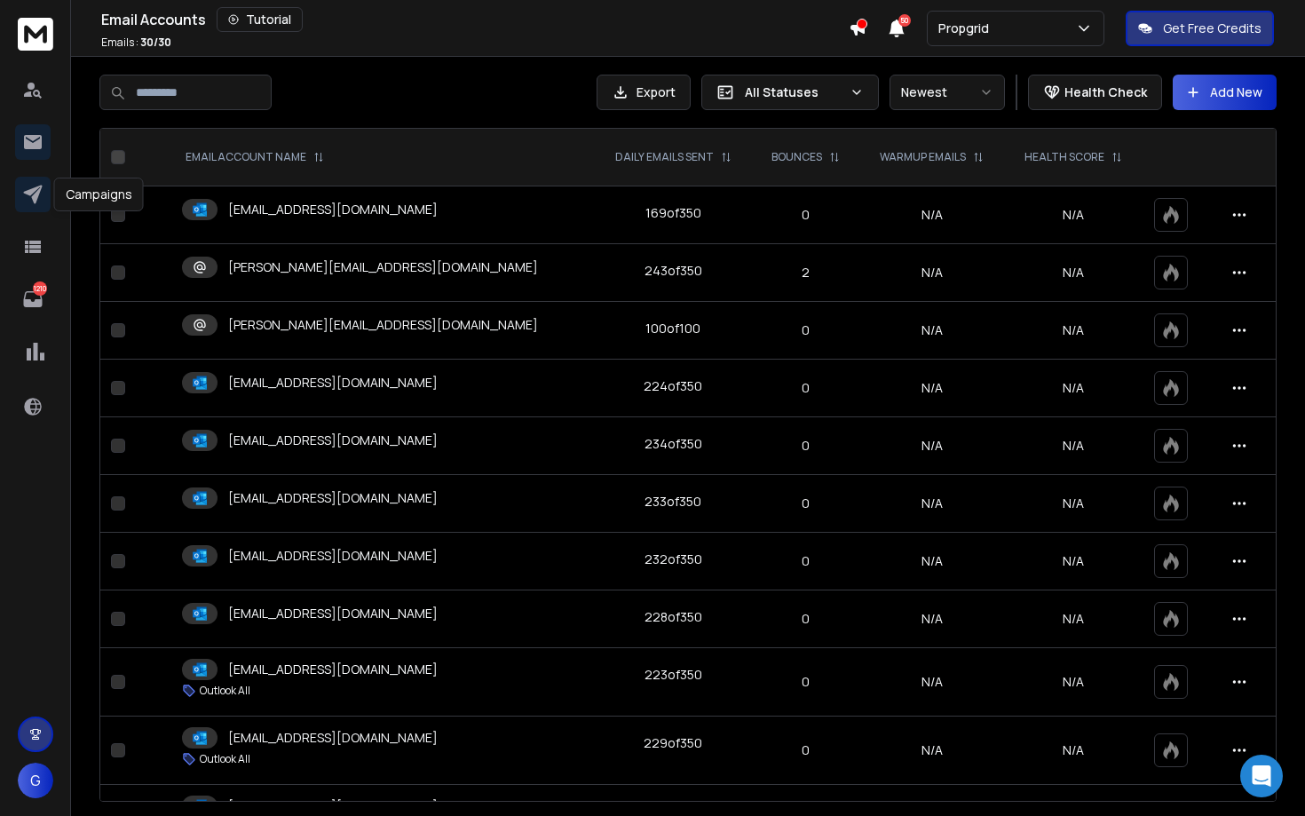
click at [20, 202] on link at bounding box center [33, 195] width 36 height 36
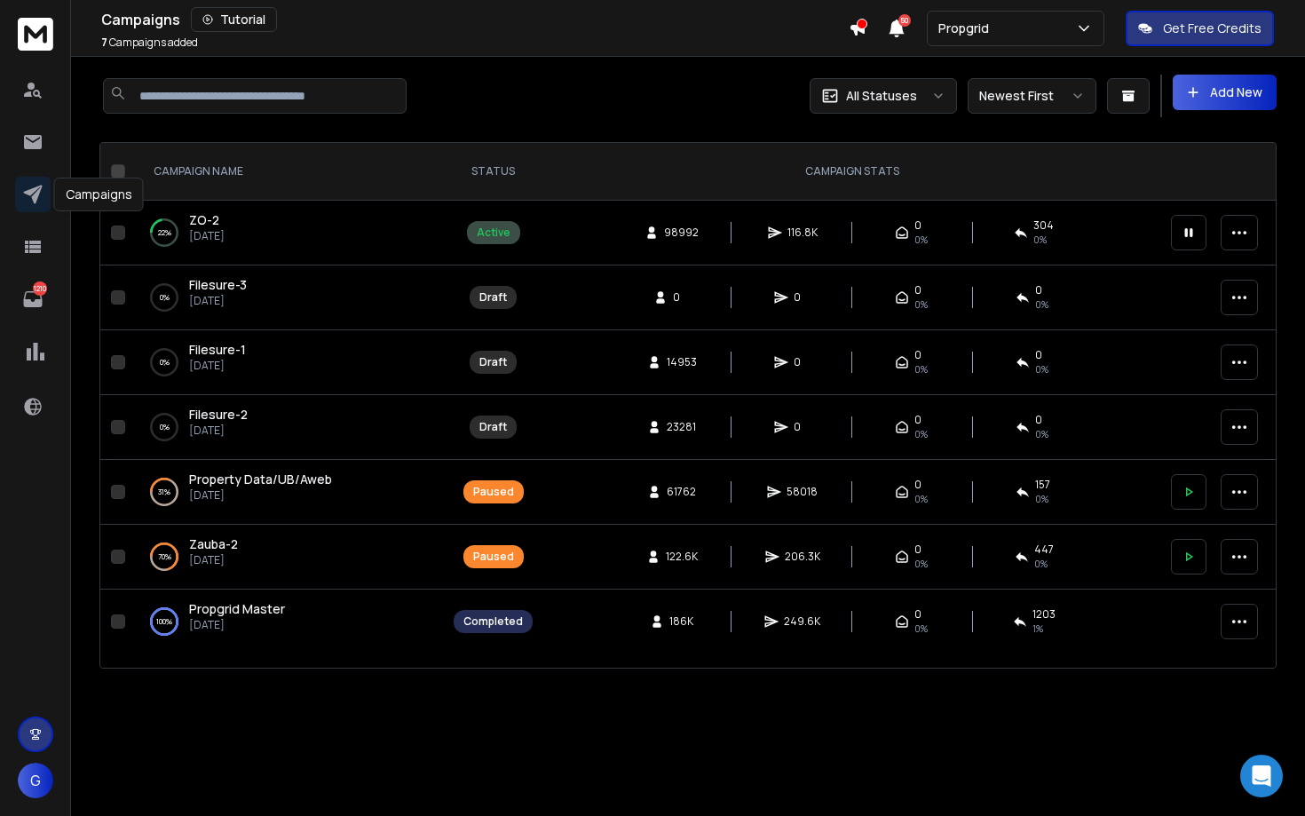
click at [218, 107] on input at bounding box center [255, 96] width 304 height 36
paste input "**********"
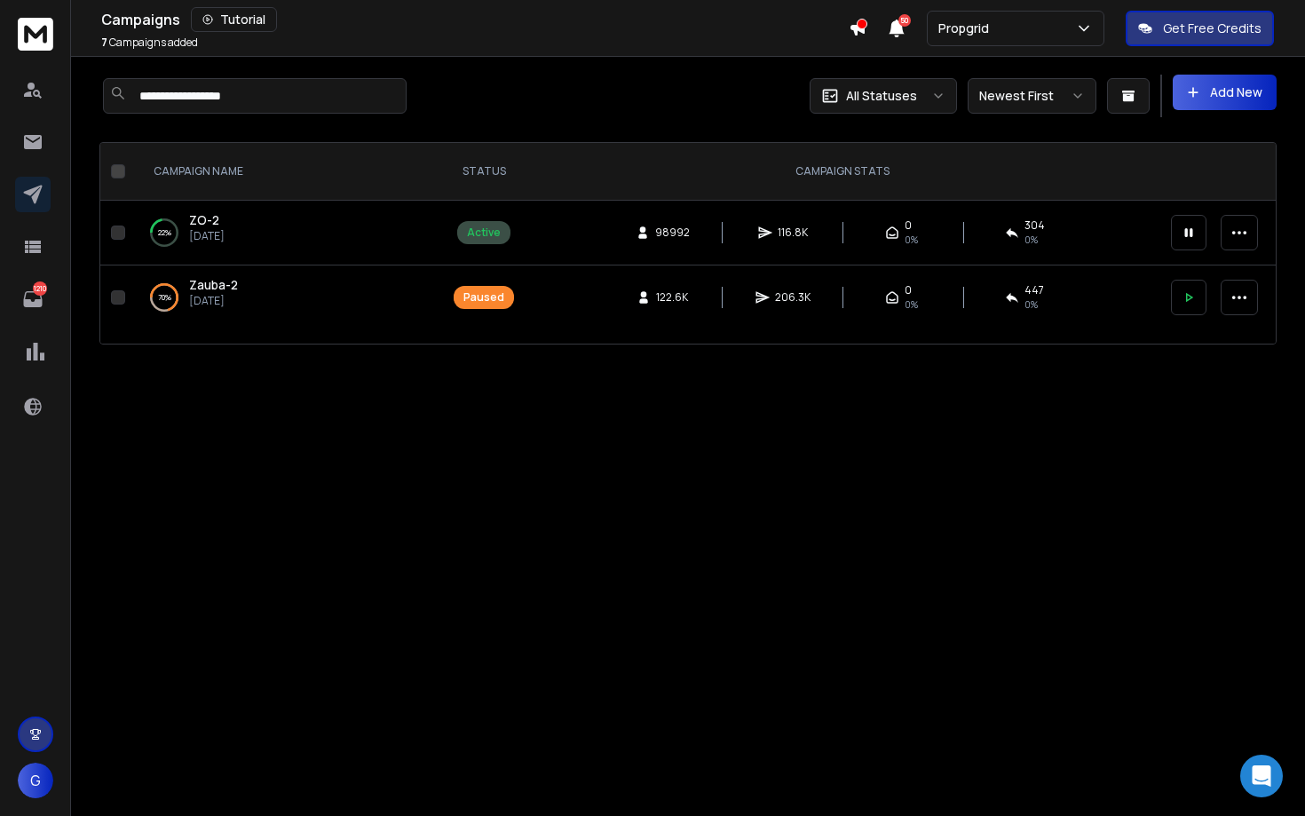
type input "**********"
click at [205, 234] on p "14 days ago" at bounding box center [207, 236] width 36 height 14
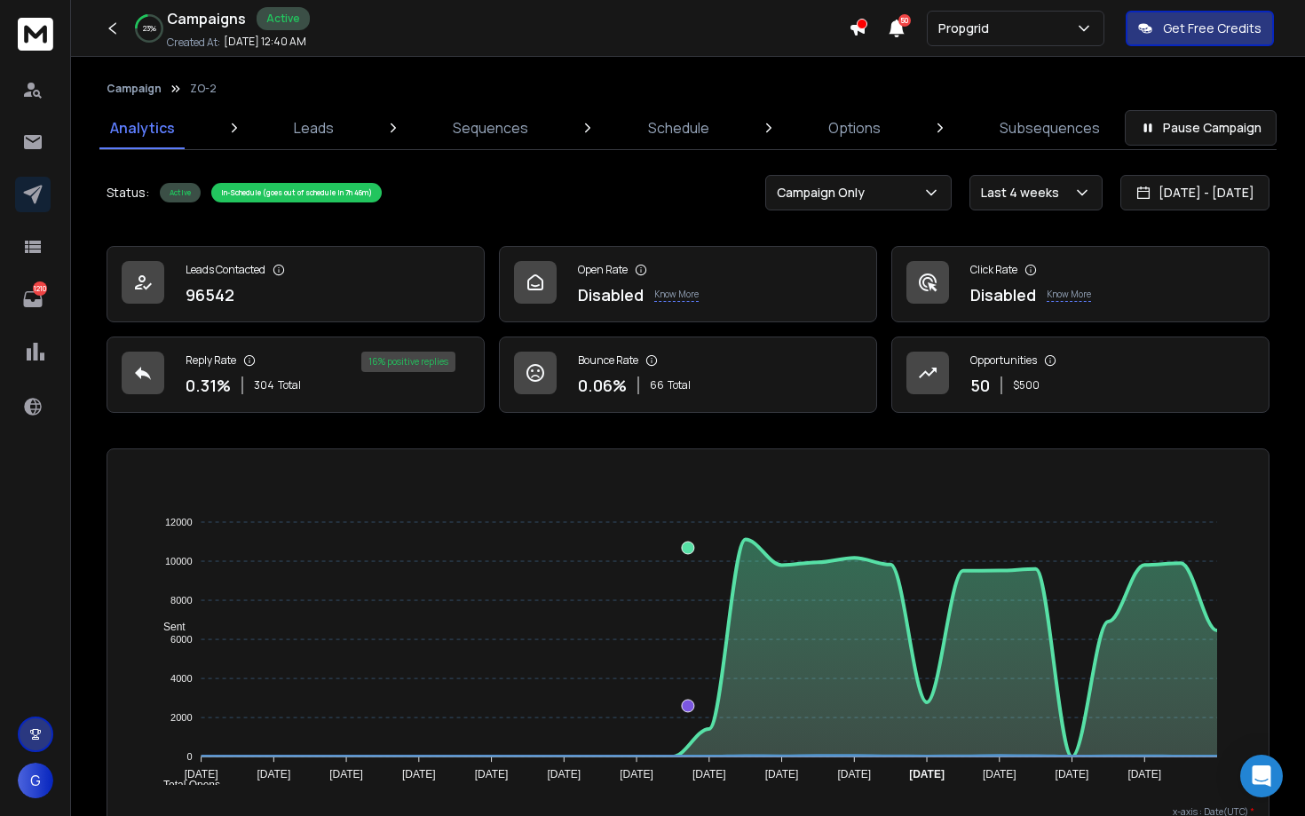
click at [630, 200] on div "Status: Active In-Schedule (goes out of schedule in 7h 46m) Pause Campaign Camp…" at bounding box center [688, 193] width 1163 height 36
click at [858, 126] on p "Options" at bounding box center [854, 127] width 52 height 21
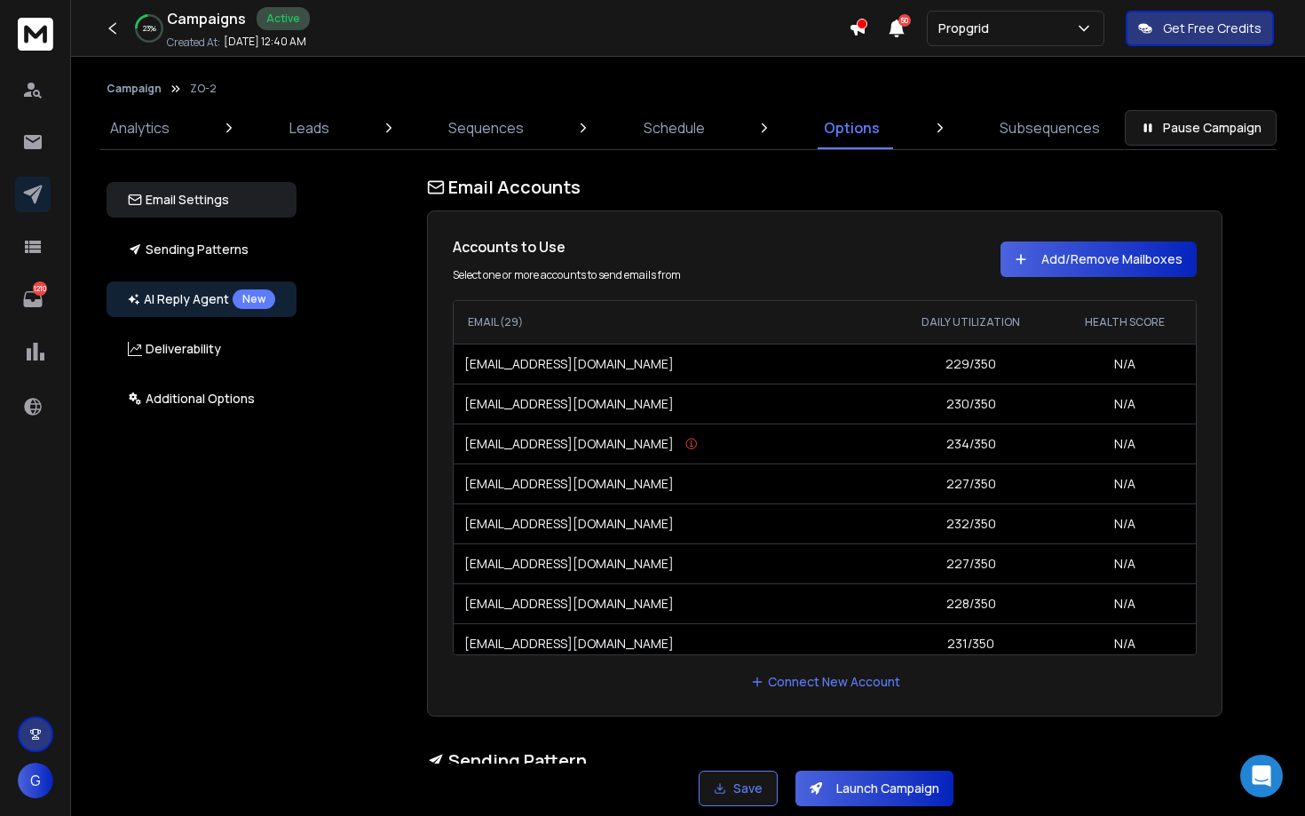
click at [191, 284] on button "AI Reply Agent New" at bounding box center [202, 299] width 190 height 36
click at [302, 121] on p "Leads" at bounding box center [309, 127] width 40 height 21
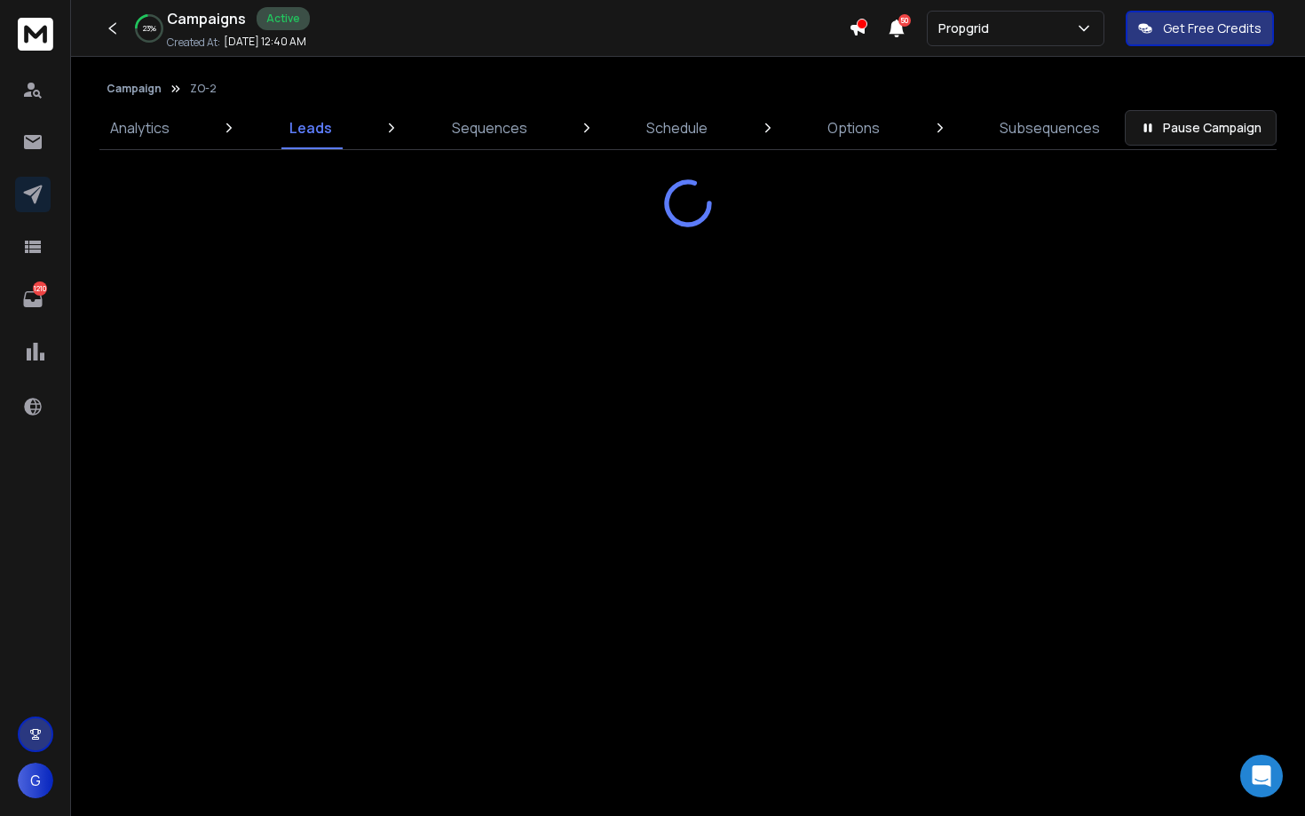
click at [276, 317] on div "ReferralStack Unlock AI-powered affiliate growth Lifetime Deals available! Clai…" at bounding box center [652, 408] width 1305 height 816
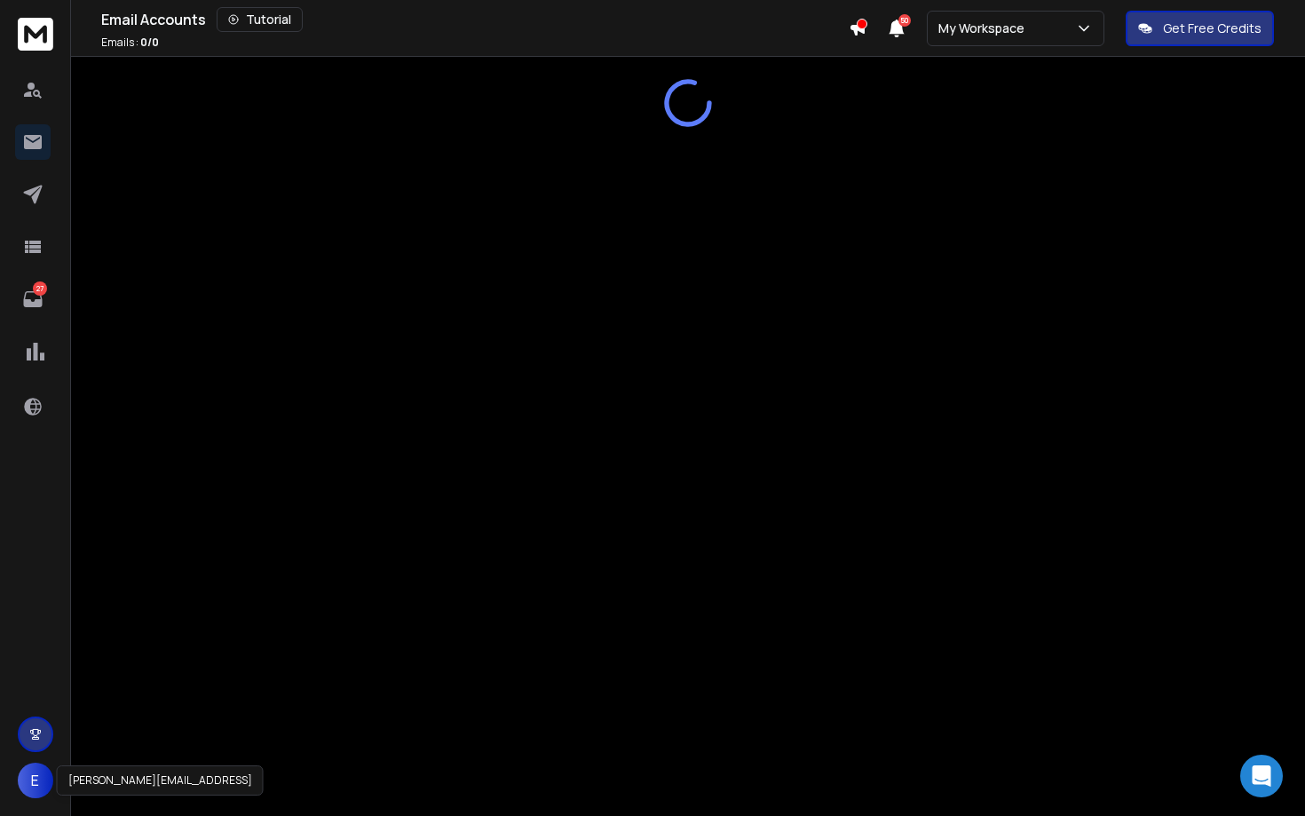
click at [31, 791] on span "E" at bounding box center [36, 781] width 36 height 36
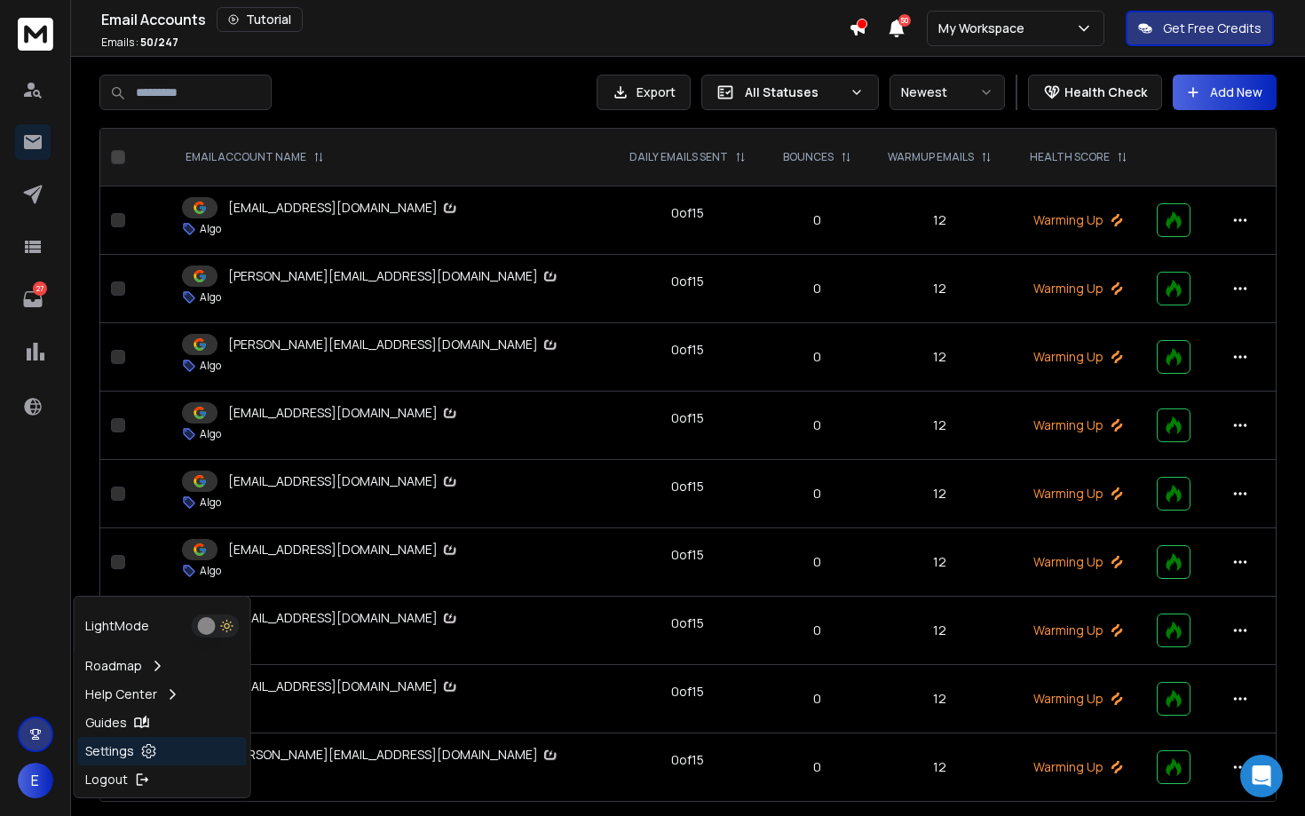
click at [133, 753] on div "Settings" at bounding box center [162, 751] width 169 height 28
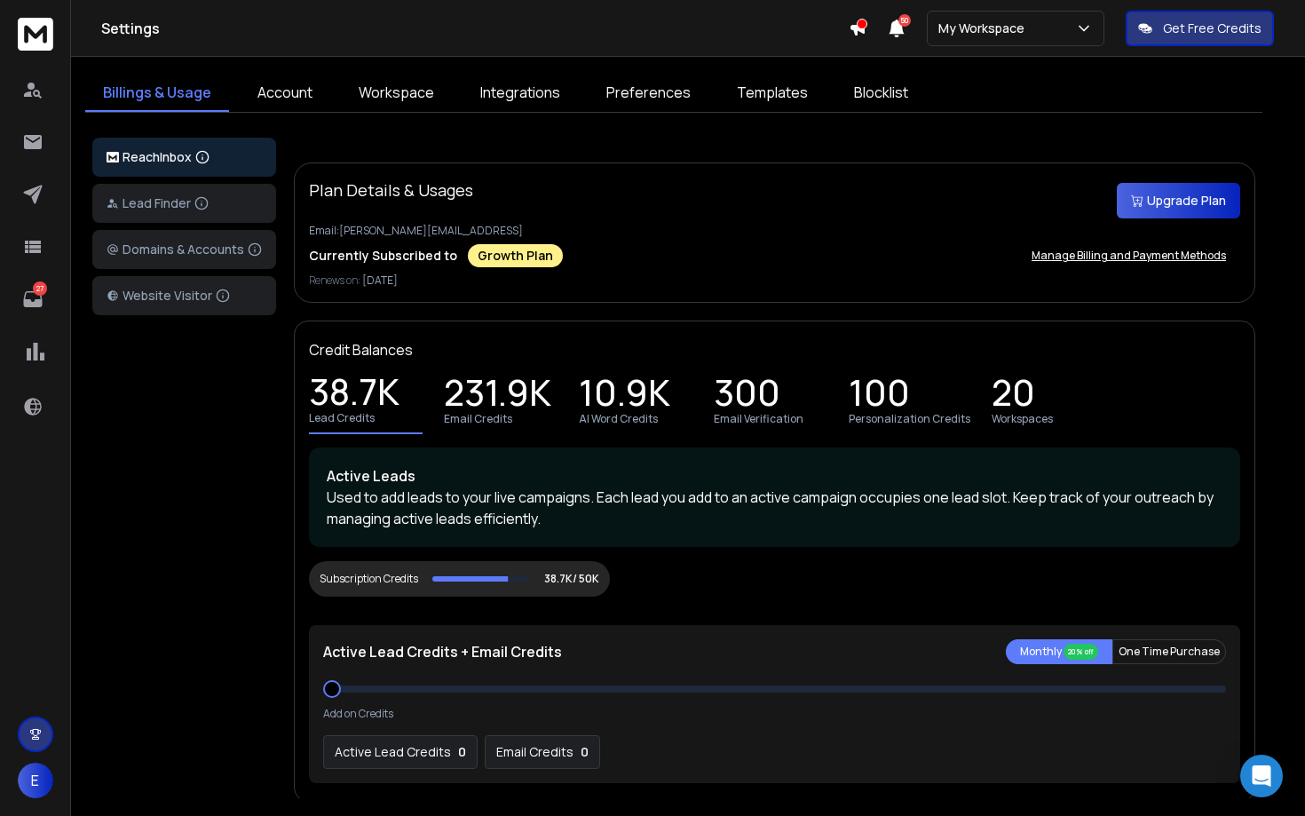
click at [1088, 256] on p "Manage Billing and Payment Methods" at bounding box center [1129, 256] width 194 height 14
click at [28, 152] on icon at bounding box center [32, 141] width 21 height 21
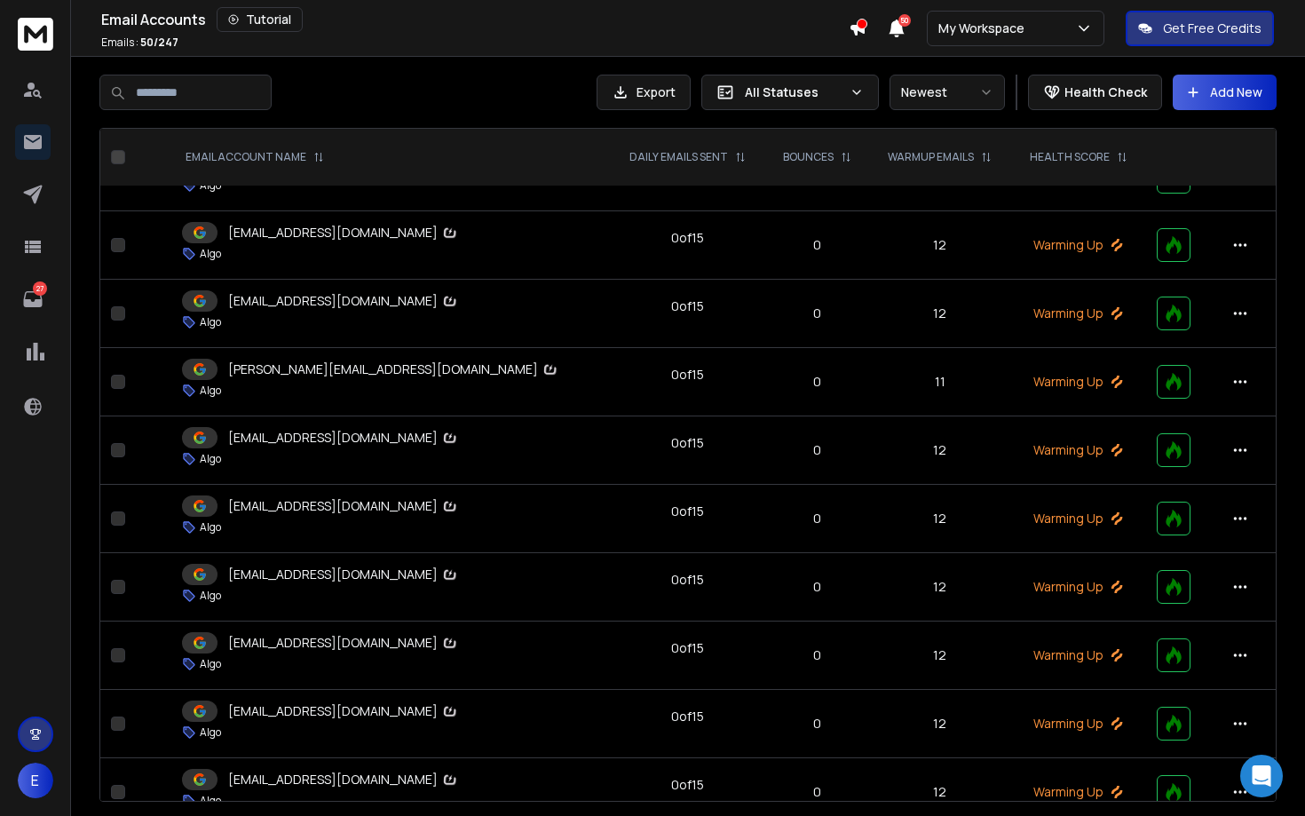
scroll to position [1557, 0]
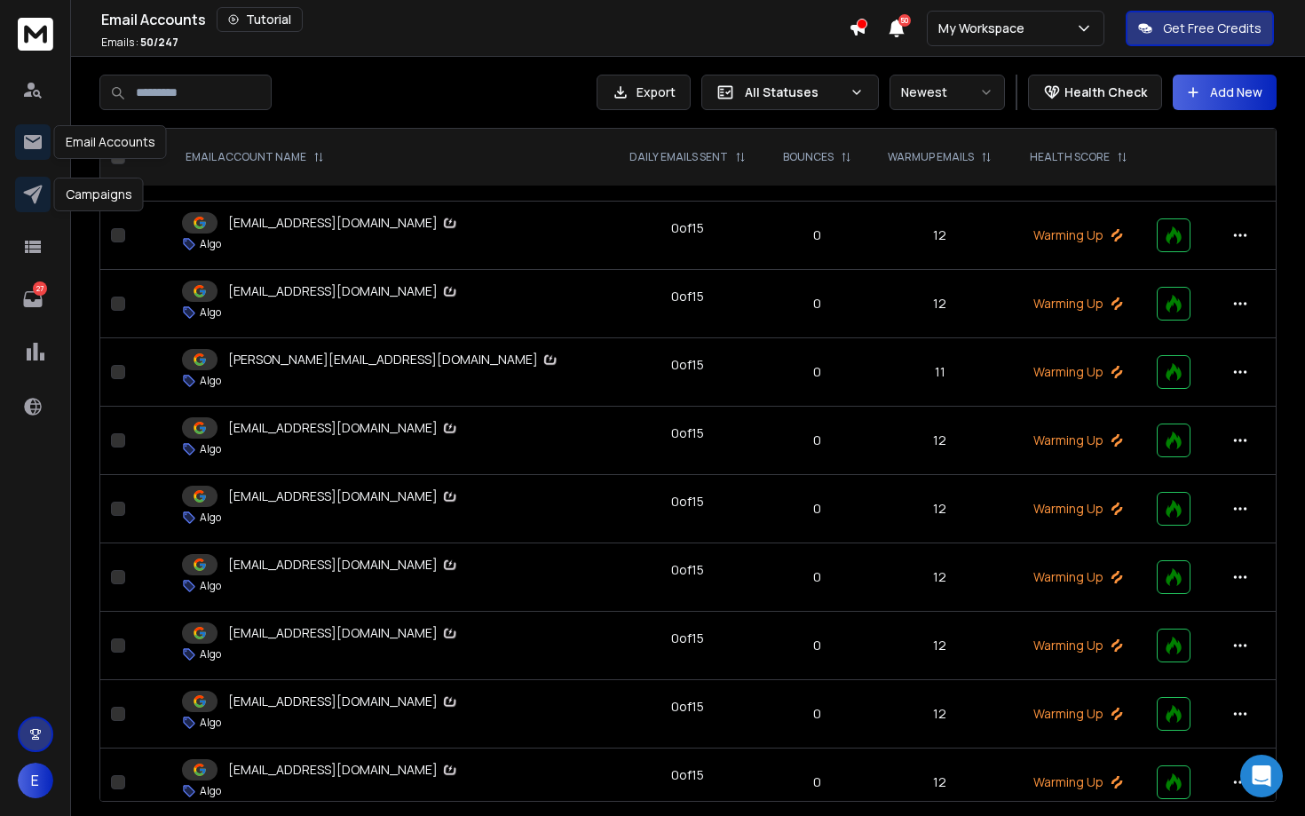
click at [16, 184] on link at bounding box center [33, 195] width 36 height 36
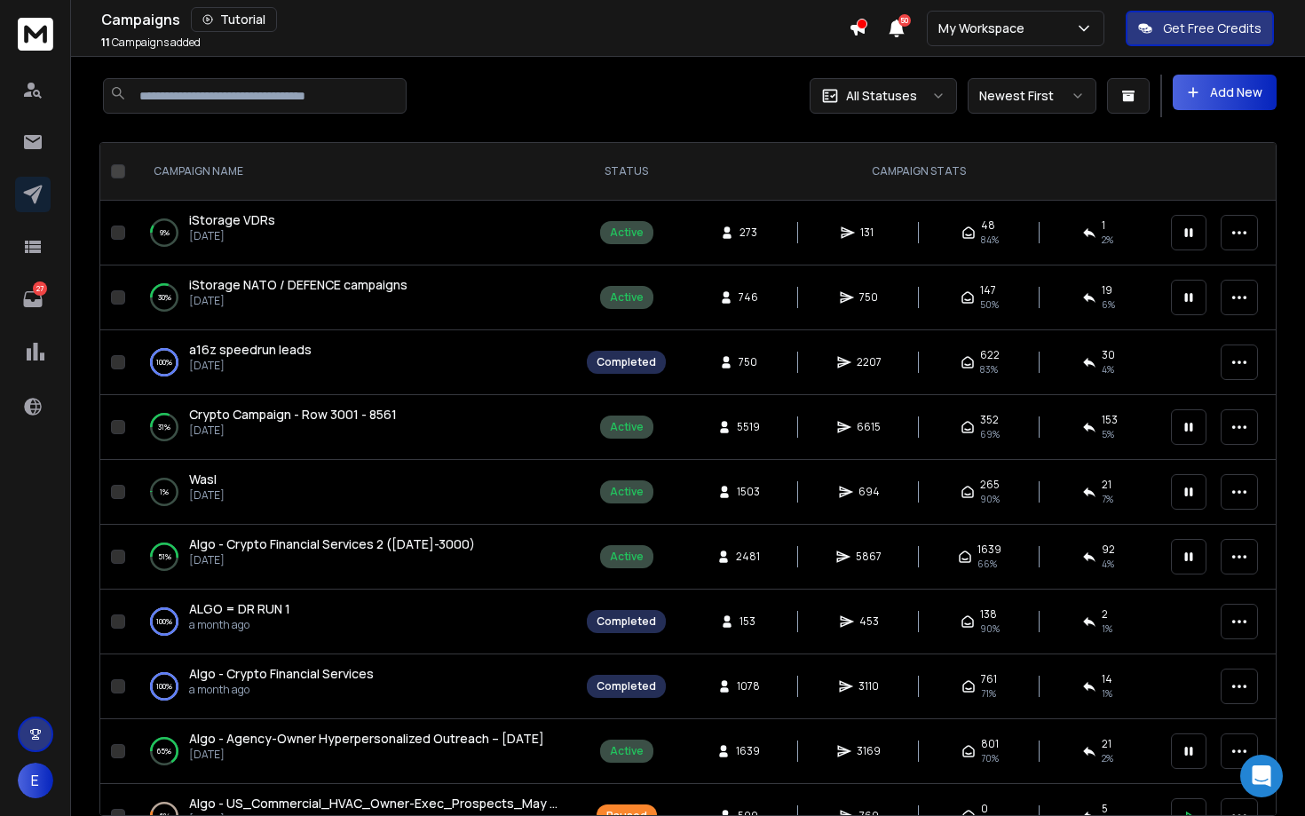
click at [303, 229] on div "9 % iStorage VDRs 3 days ago" at bounding box center [354, 232] width 408 height 43
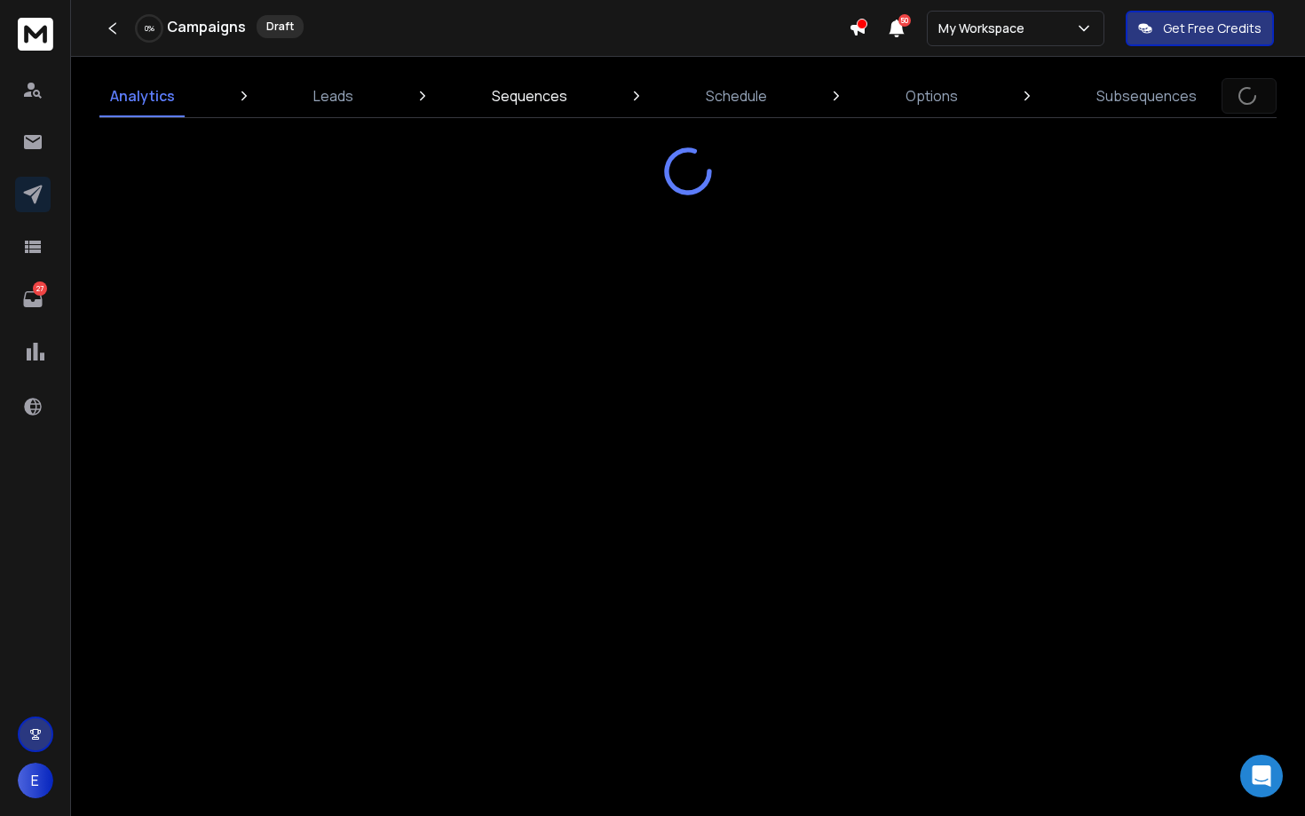
click at [502, 89] on p "Sequences" at bounding box center [529, 95] width 75 height 21
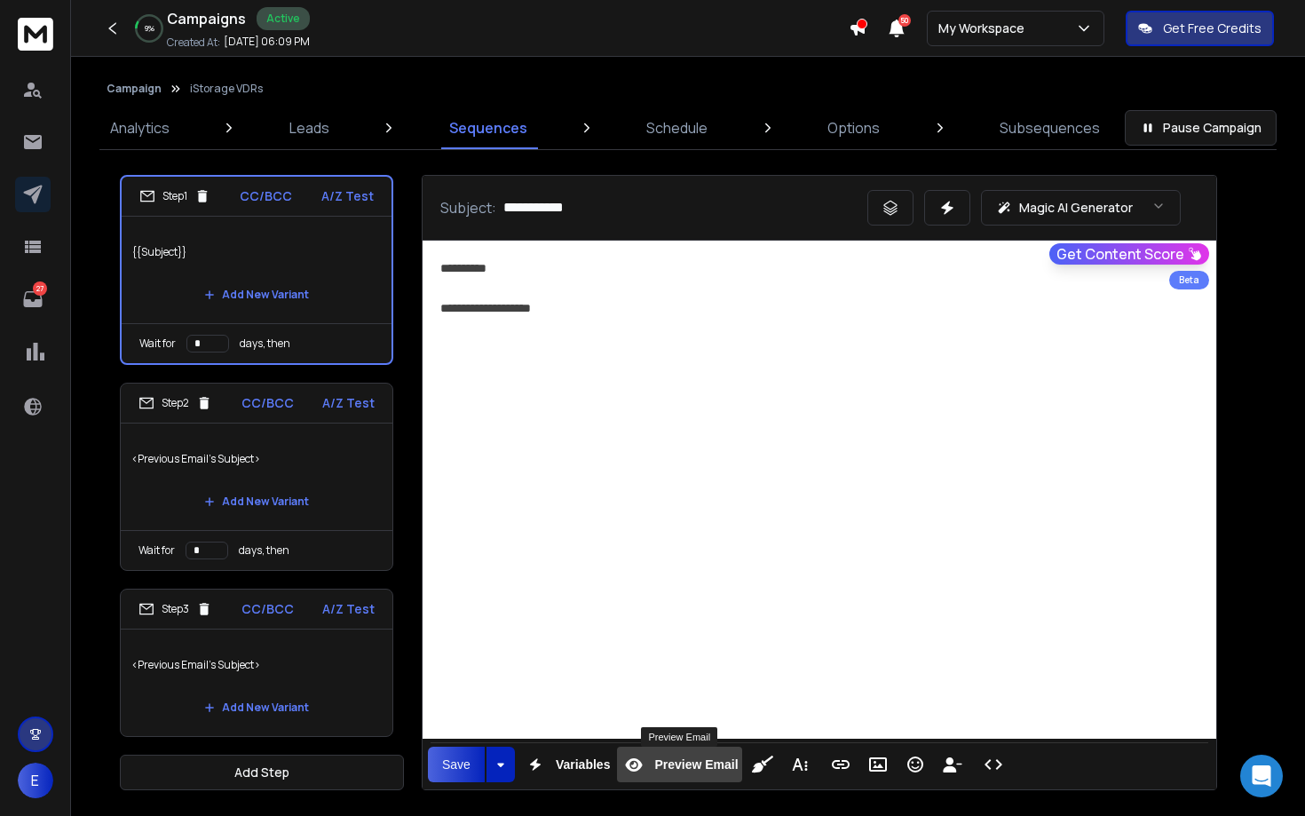
click at [701, 764] on span "Preview Email" at bounding box center [696, 764] width 91 height 15
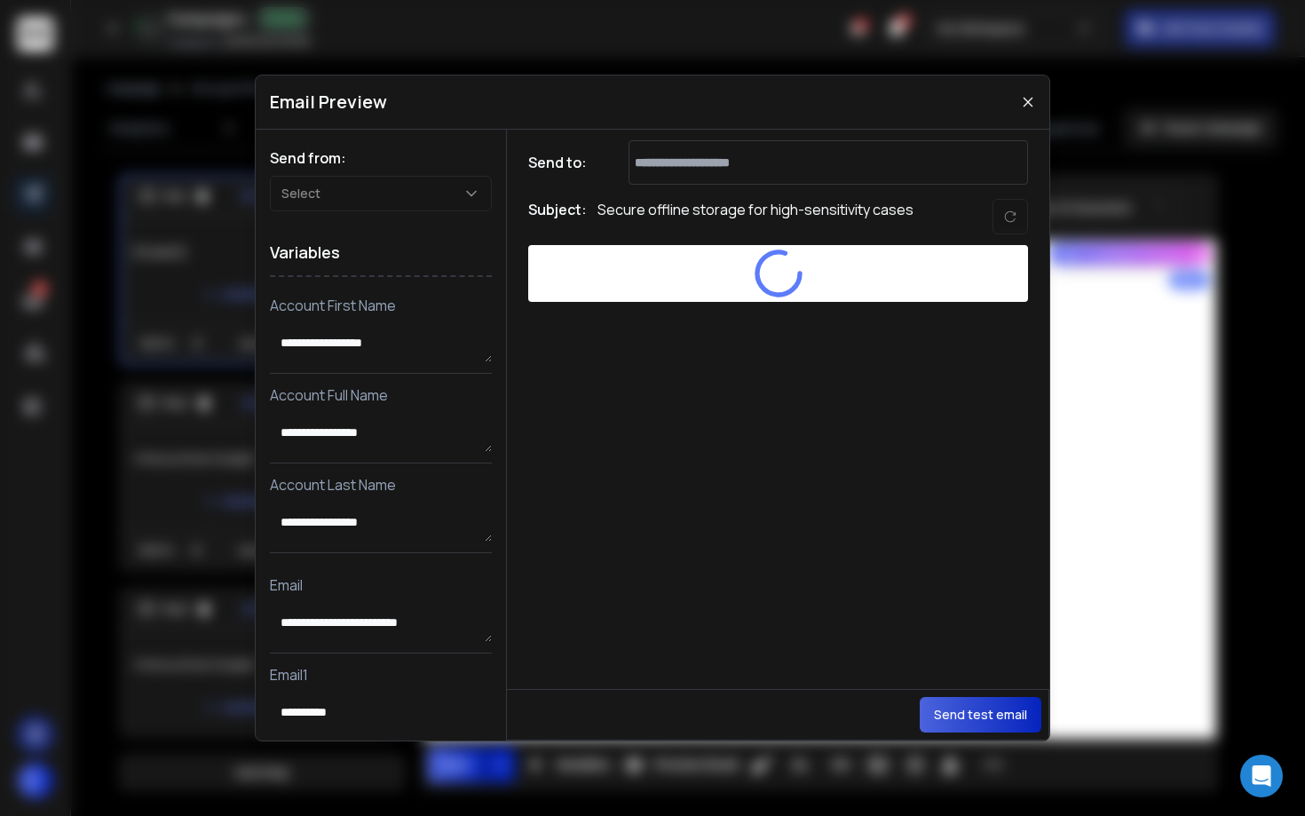
type textarea "**********"
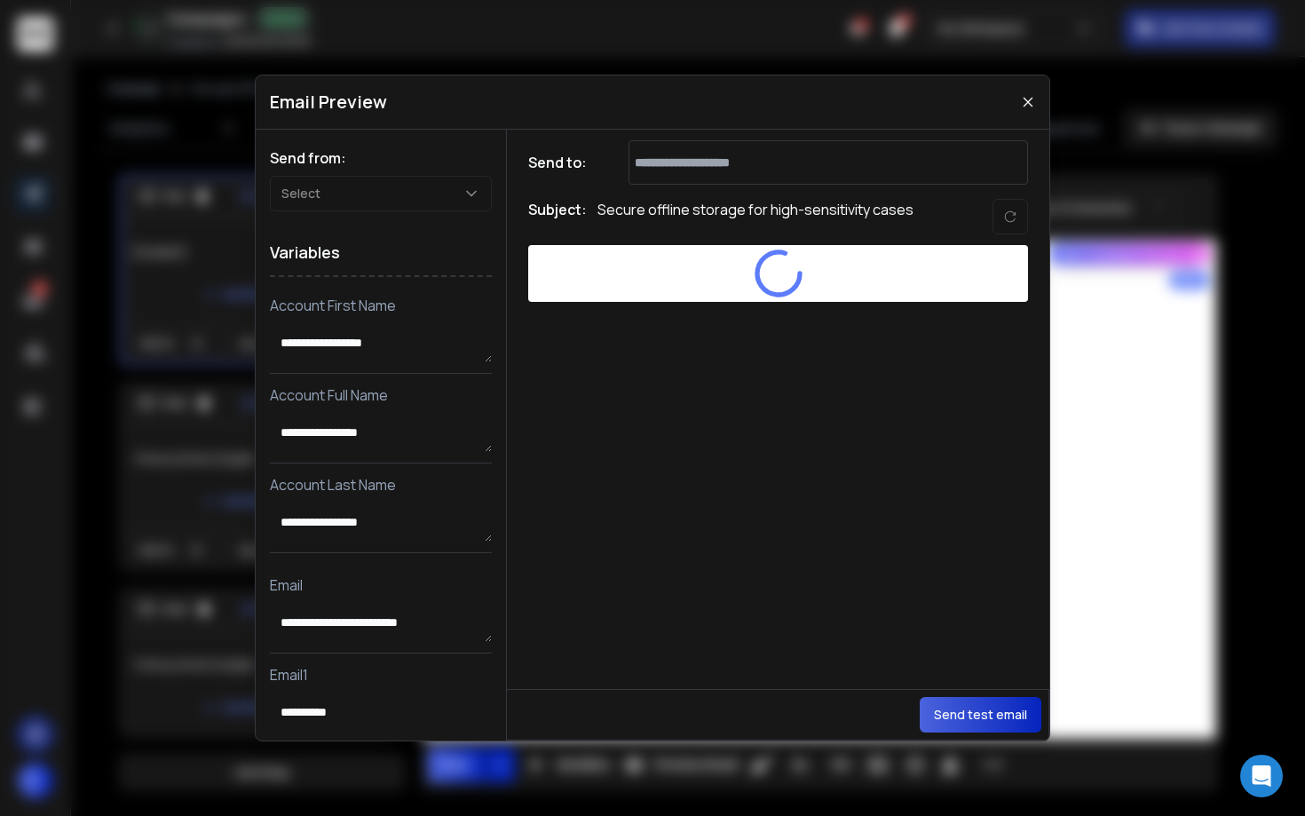
type textarea "**********"
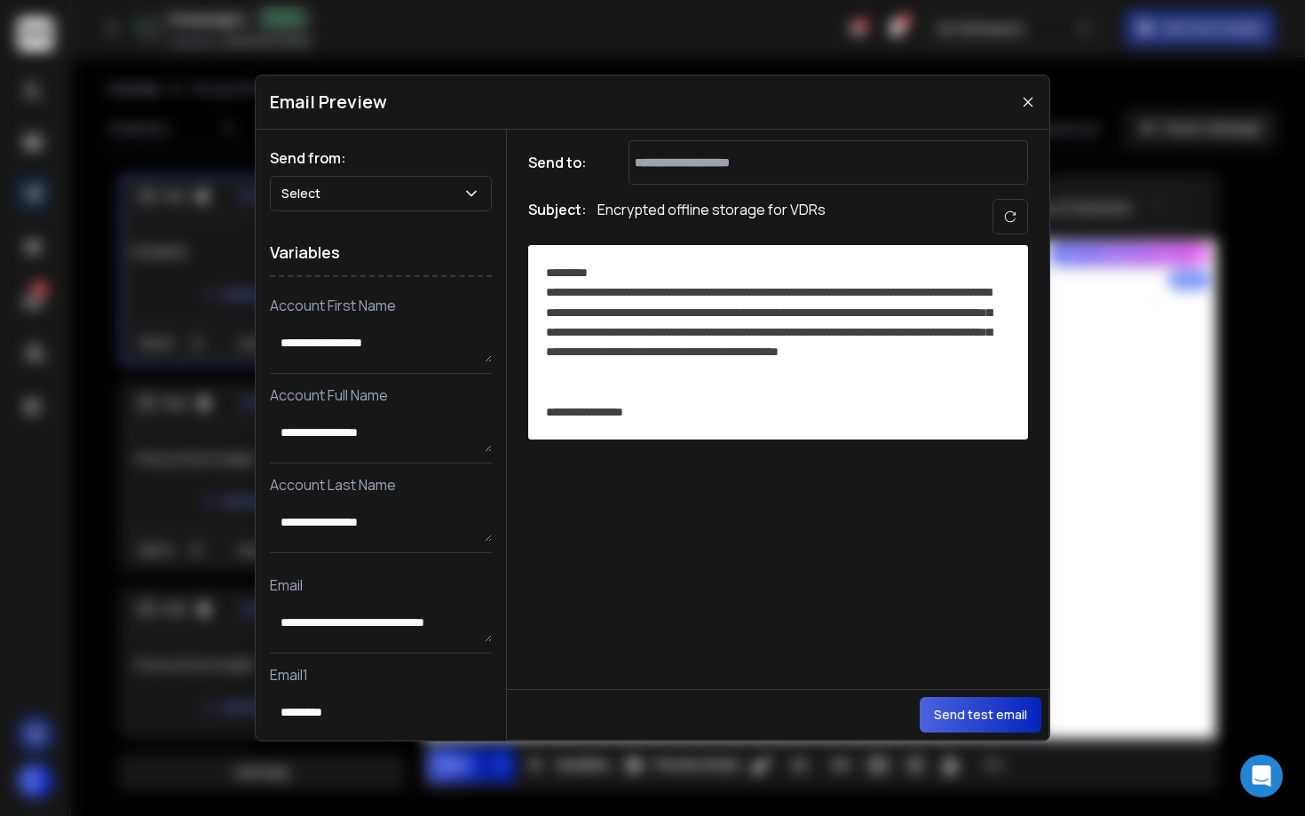
type textarea "*****"
type textarea "**********"
type textarea "*******"
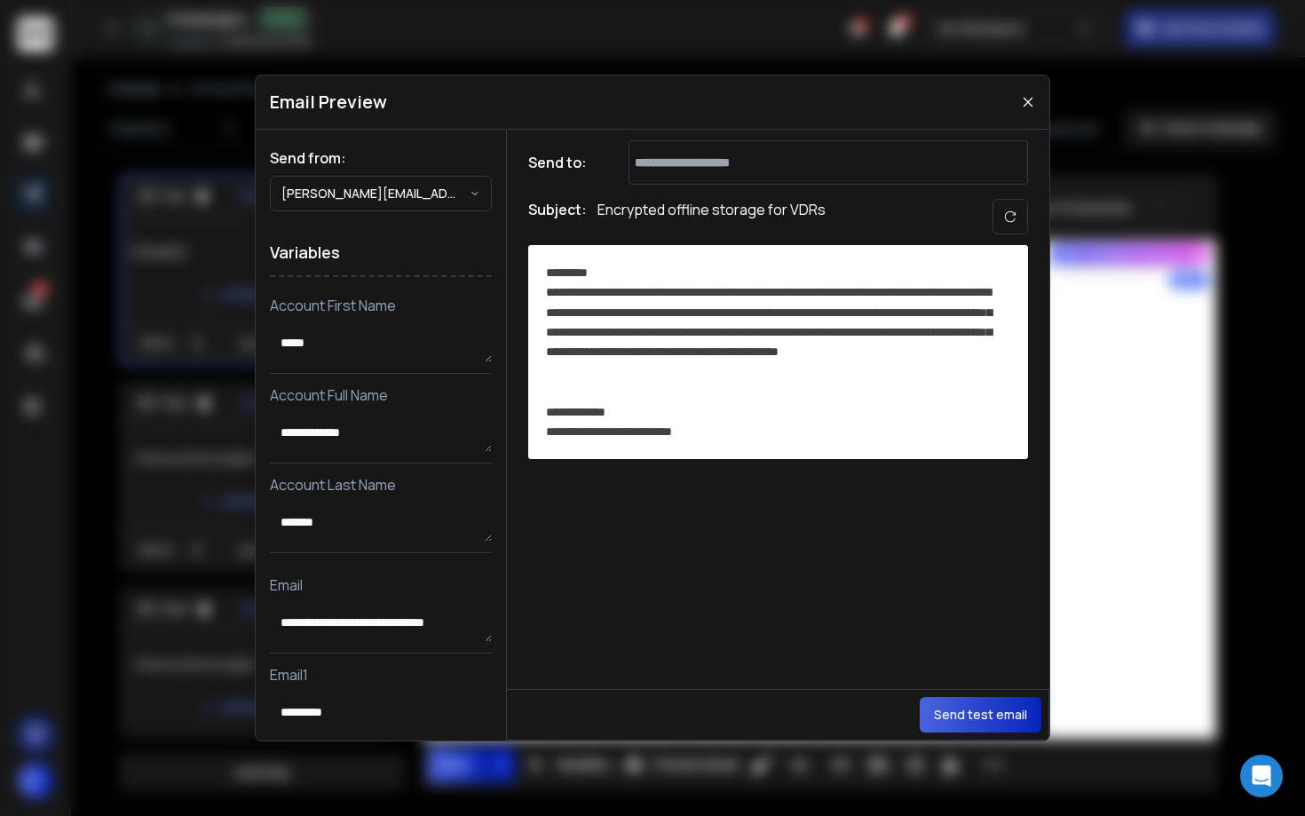
click at [1027, 99] on icon at bounding box center [1028, 102] width 14 height 14
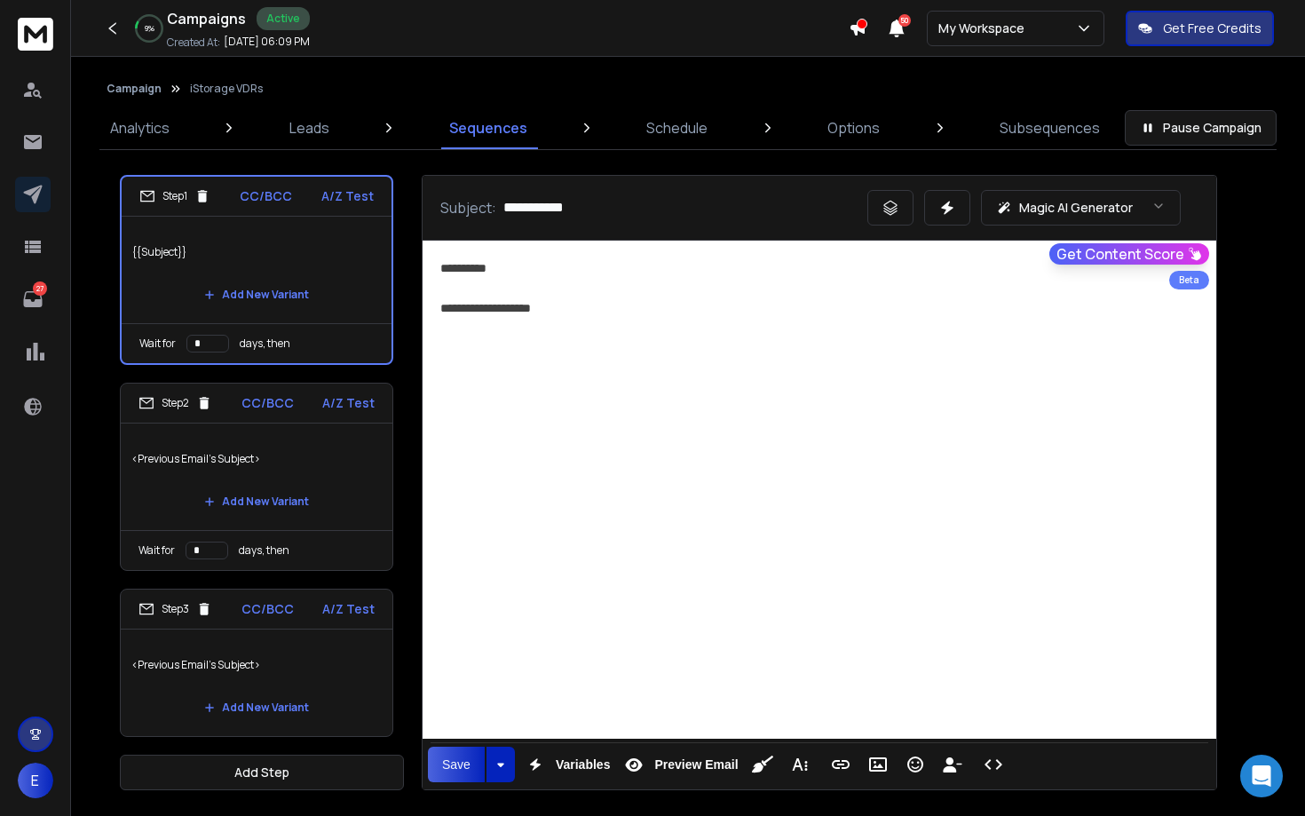
click at [123, 87] on button "Campaign" at bounding box center [134, 89] width 55 height 14
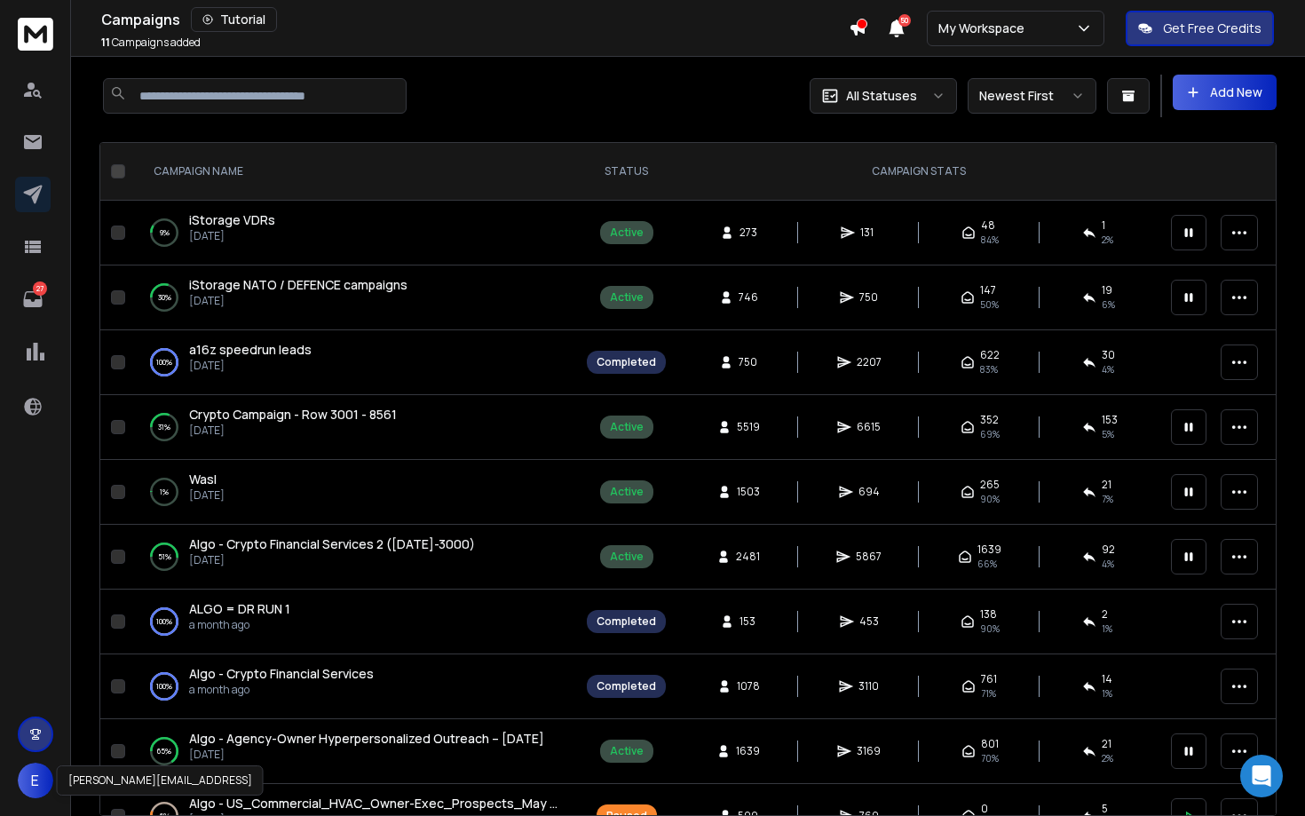
click at [57, 778] on div "[PERSON_NAME][EMAIL_ADDRESS]" at bounding box center [160, 780] width 207 height 30
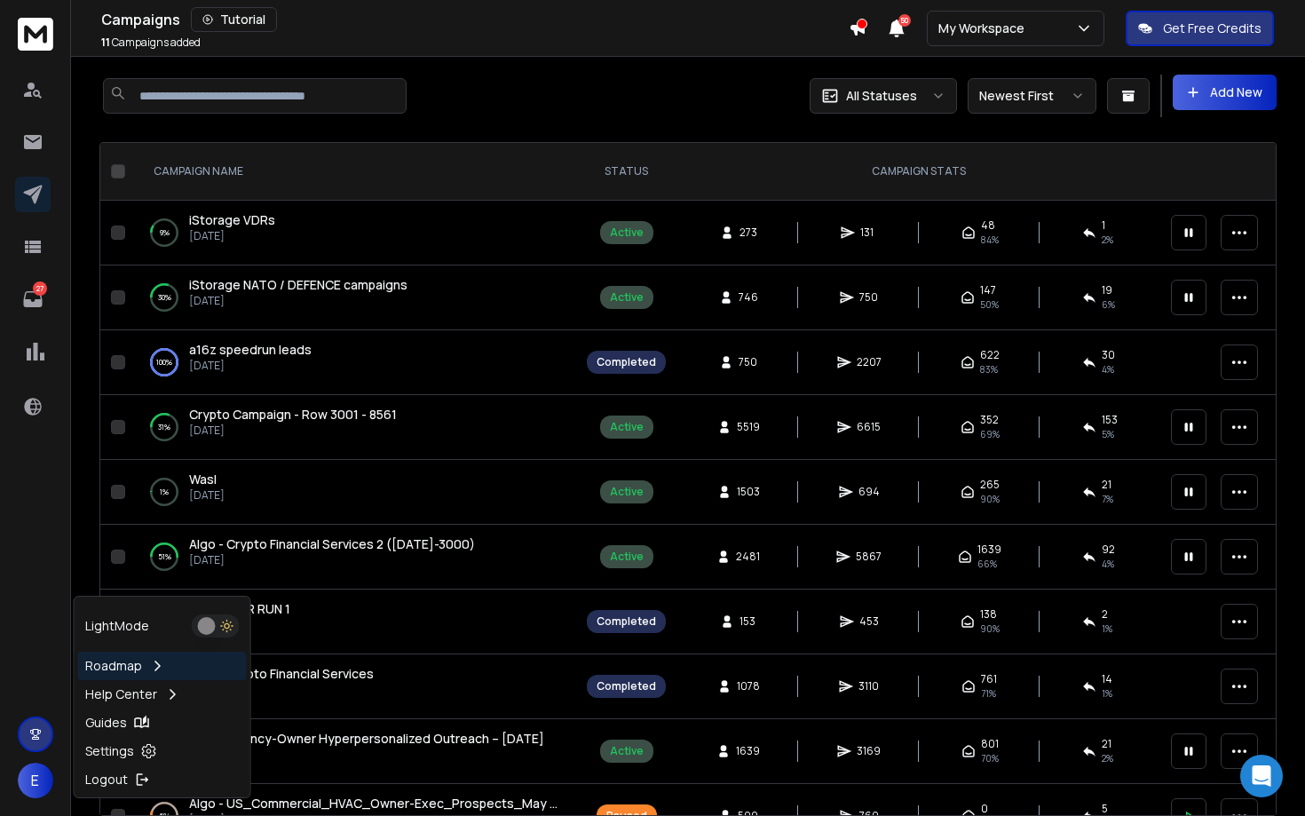
click at [39, 778] on span "E" at bounding box center [36, 781] width 36 height 36
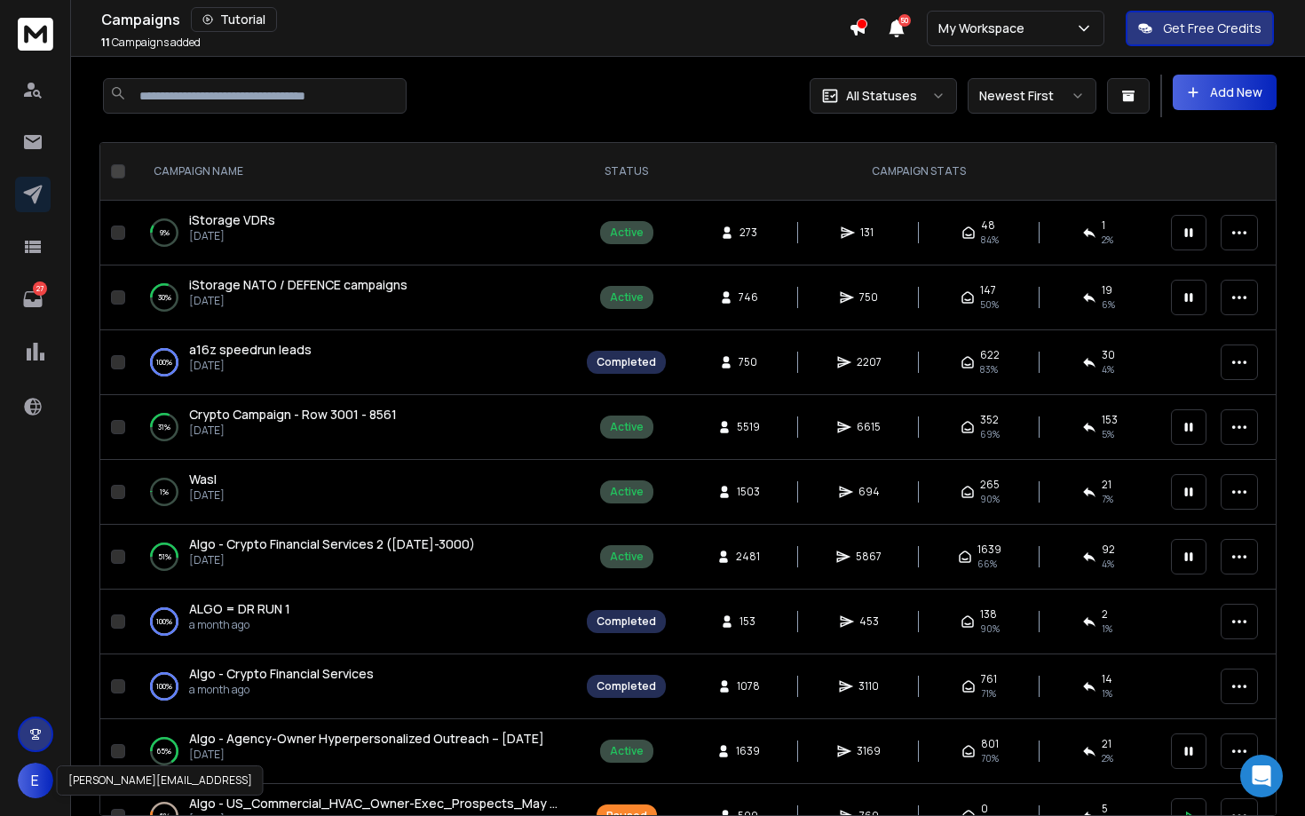
click at [16, 780] on div "27 E" at bounding box center [35, 408] width 71 height 816
click at [30, 777] on span "E" at bounding box center [36, 781] width 36 height 36
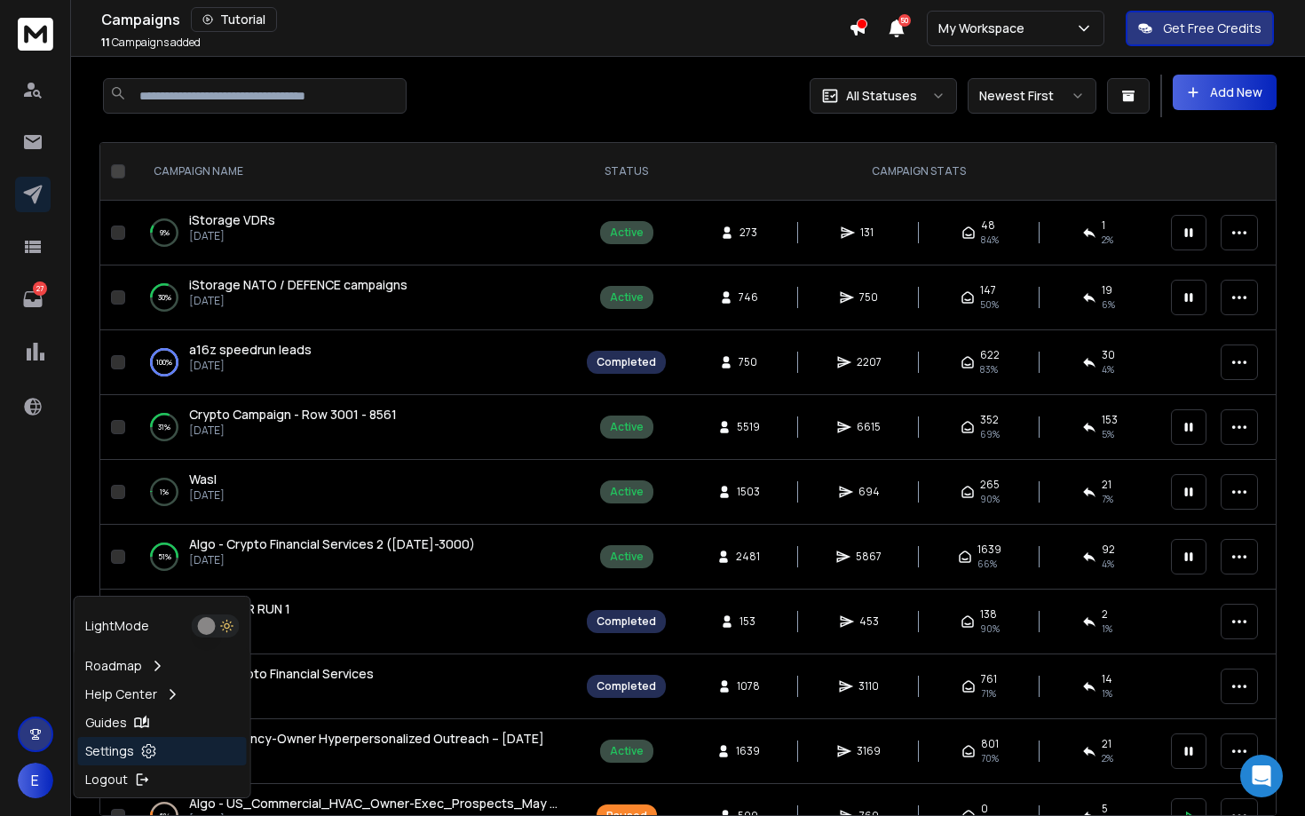
click at [99, 757] on p "Settings" at bounding box center [109, 751] width 49 height 18
